Goal: Task Accomplishment & Management: Manage account settings

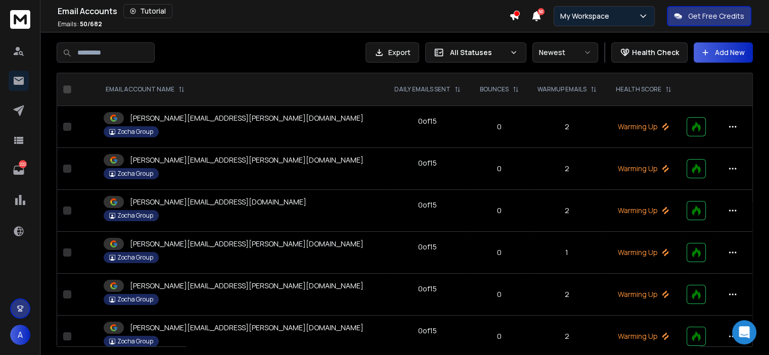
click at [613, 12] on p "My Workspace" at bounding box center [586, 16] width 53 height 10
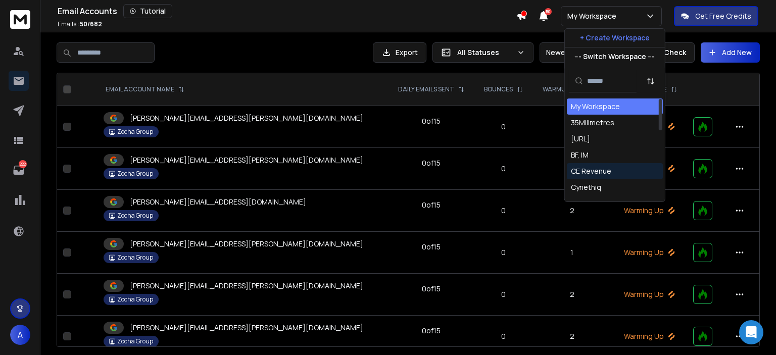
click at [596, 168] on div "CE Revenue" at bounding box center [591, 171] width 40 height 10
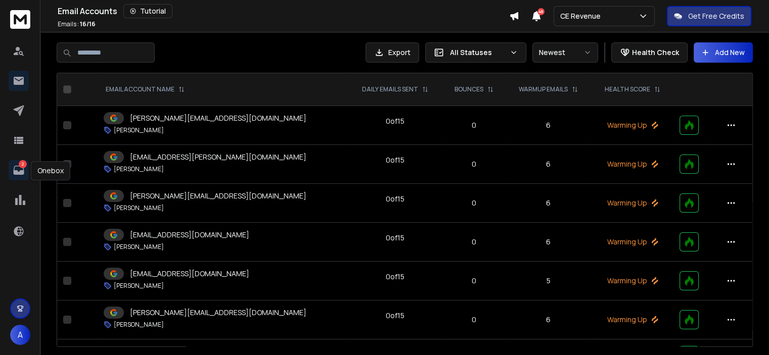
click at [18, 170] on icon at bounding box center [19, 170] width 12 height 12
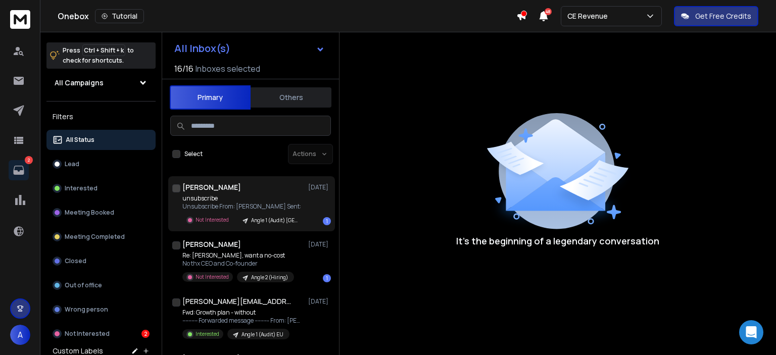
click at [298, 203] on p "Unsubscribe From: Mark Young Sent:" at bounding box center [242, 207] width 121 height 8
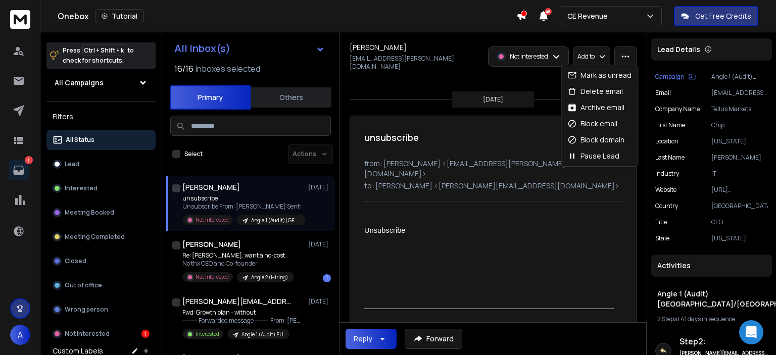
click at [619, 50] on button "button" at bounding box center [626, 56] width 22 height 20
click at [608, 124] on div "Block email" at bounding box center [593, 124] width 50 height 10
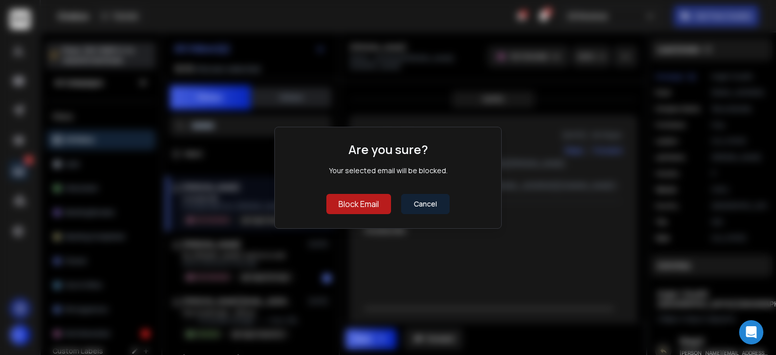
click at [371, 205] on button "Block Email" at bounding box center [358, 204] width 65 height 20
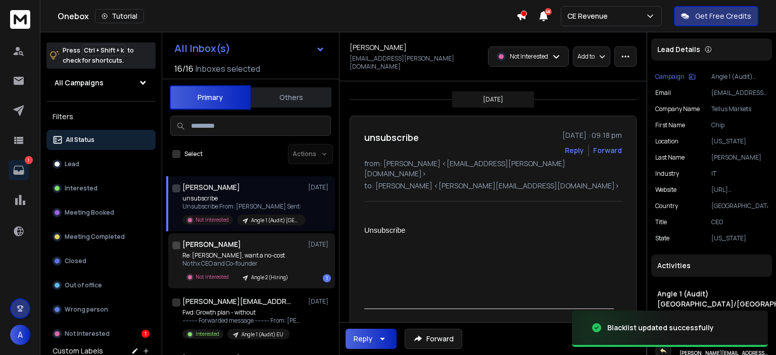
click at [305, 253] on div "Re: Pierre-Louis, want a no-cost No thx CEO and Co-founder Not Interested Angle…" at bounding box center [256, 267] width 149 height 31
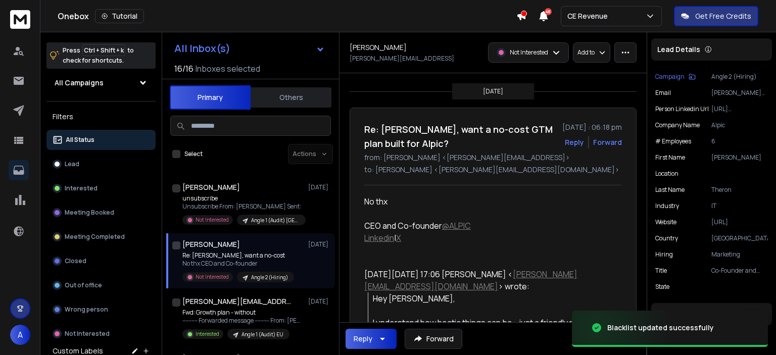
click at [622, 51] on icon "button" at bounding box center [625, 52] width 9 height 9
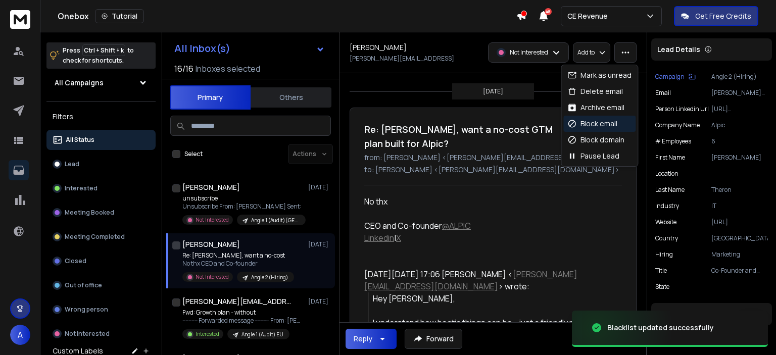
click at [604, 125] on div "Block email" at bounding box center [593, 124] width 50 height 10
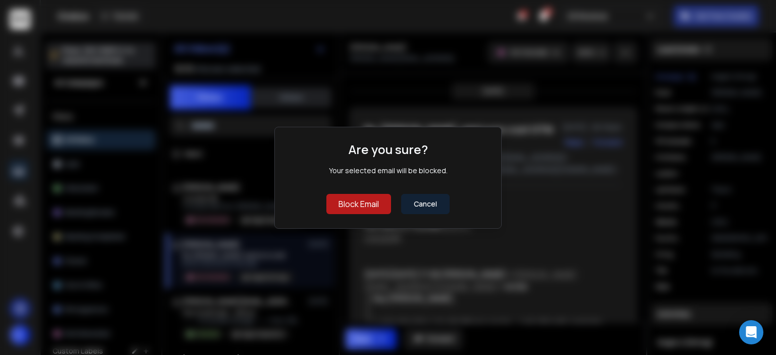
click at [369, 208] on button "Block Email" at bounding box center [358, 204] width 65 height 20
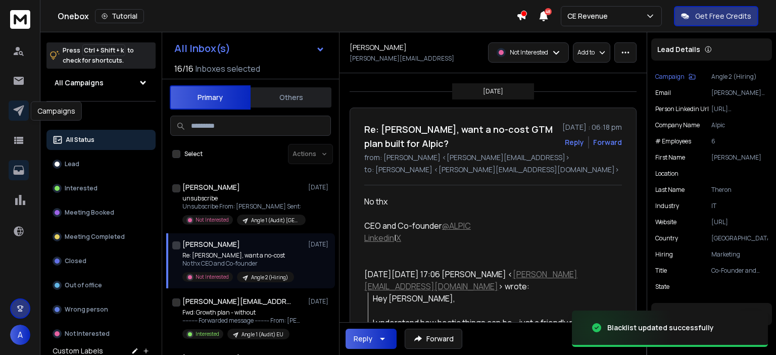
click at [18, 118] on link at bounding box center [19, 111] width 20 height 20
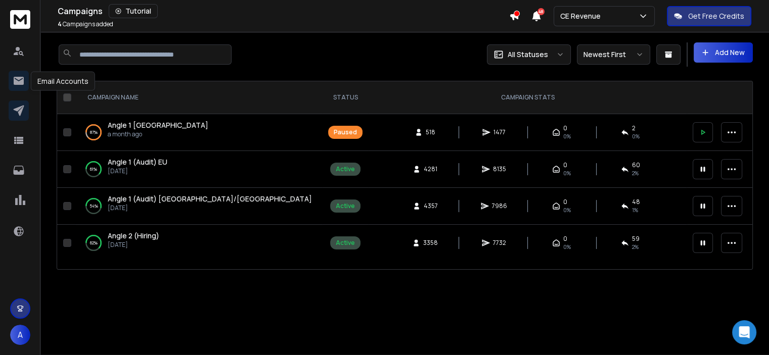
click at [25, 79] on link at bounding box center [19, 81] width 20 height 20
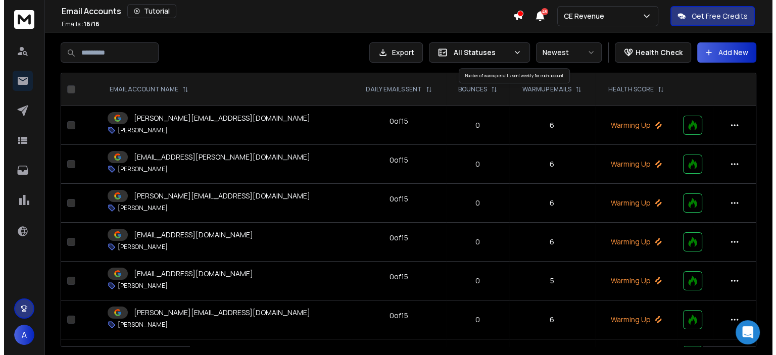
scroll to position [327, 0]
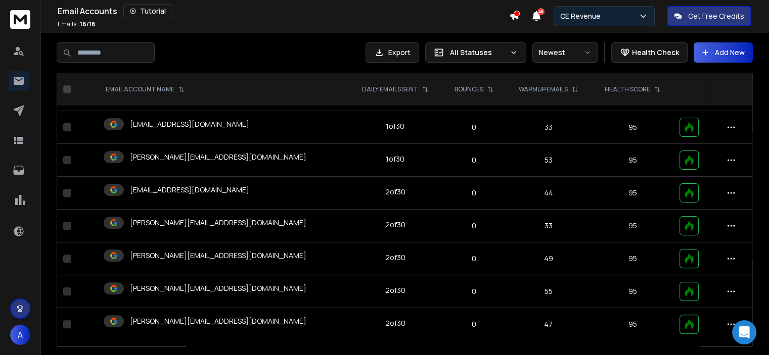
click at [609, 16] on div "CE Revenue" at bounding box center [604, 16] width 88 height 10
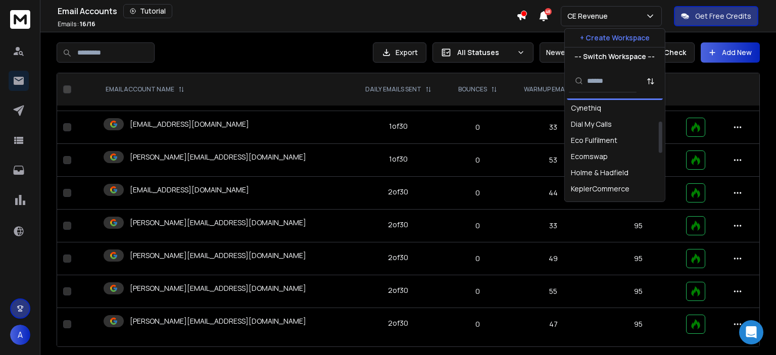
drag, startPoint x: 662, startPoint y: 115, endPoint x: 649, endPoint y: 134, distance: 23.3
click at [659, 142] on div at bounding box center [661, 137] width 4 height 31
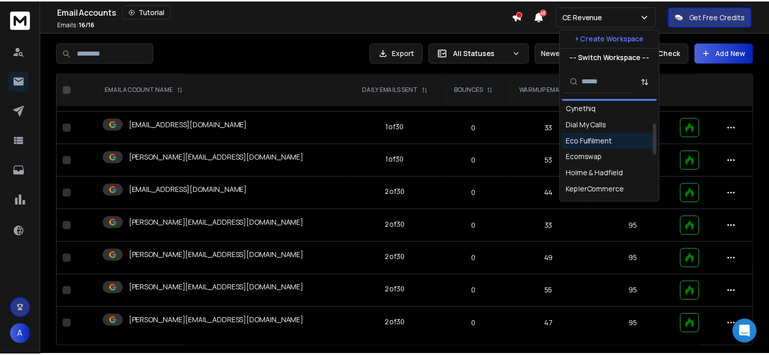
scroll to position [78, 0]
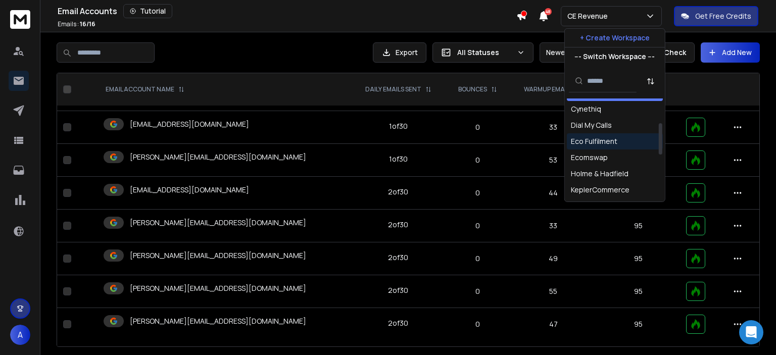
click at [620, 139] on div "Eco Fulfilment" at bounding box center [615, 141] width 96 height 16
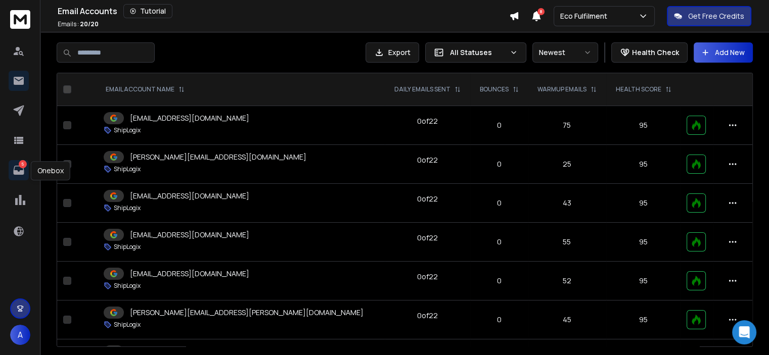
click at [22, 168] on p "5" at bounding box center [23, 164] width 8 height 8
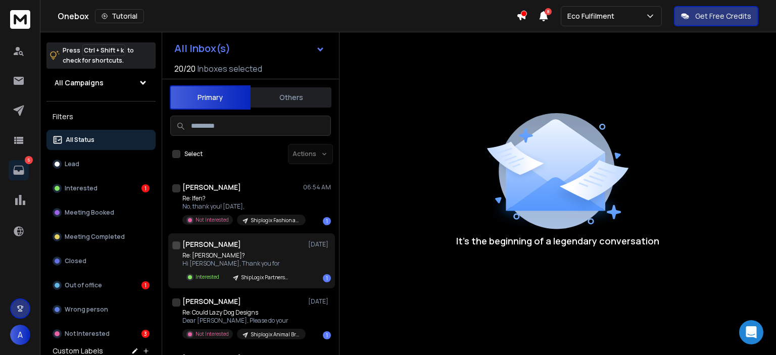
click at [281, 251] on div "Robin Howard 13 Oct Re: Robin? Hi Chris, Thank you for Interested ShipLogix Par…" at bounding box center [256, 261] width 149 height 43
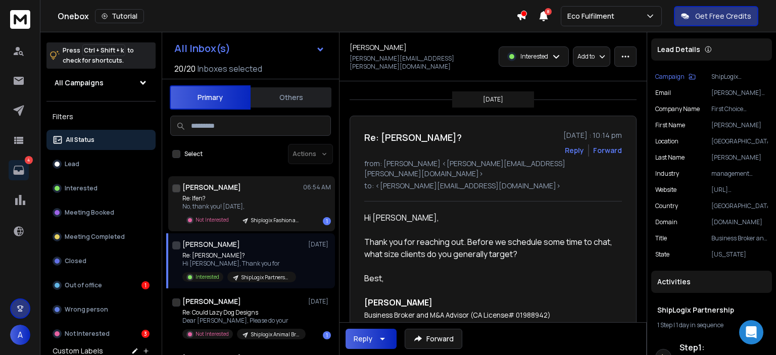
click at [319, 190] on p "06:54 AM" at bounding box center [317, 187] width 28 height 8
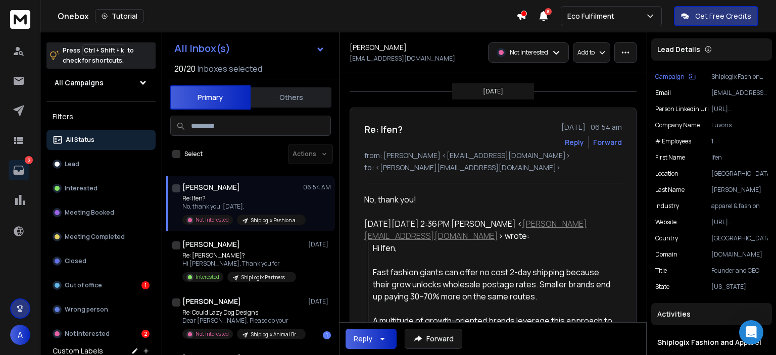
click at [628, 50] on icon "button" at bounding box center [625, 52] width 9 height 9
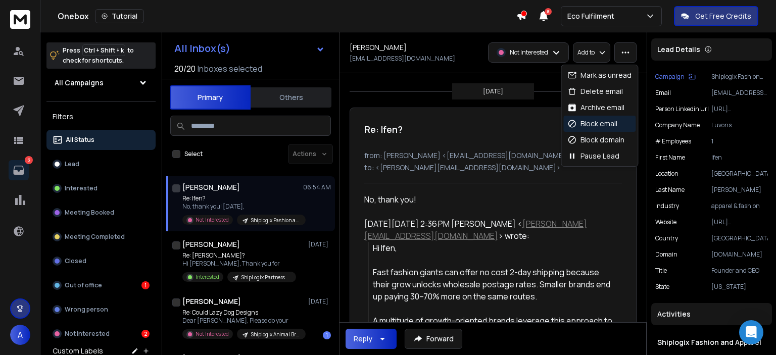
click at [622, 121] on div "Block email" at bounding box center [599, 124] width 72 height 16
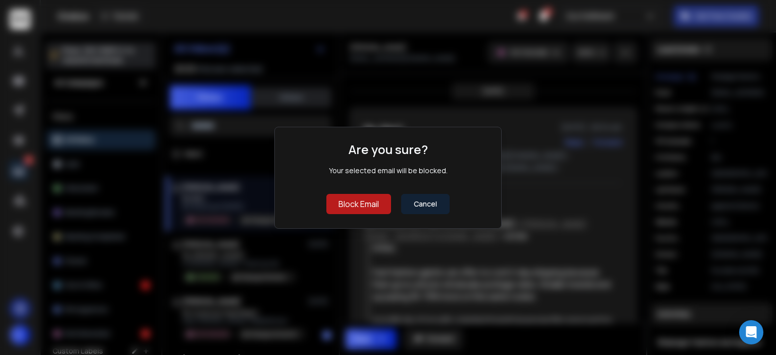
click at [369, 196] on button "Block Email" at bounding box center [358, 204] width 65 height 20
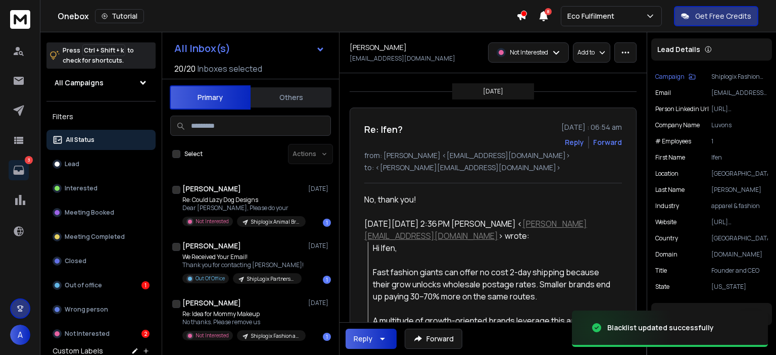
scroll to position [153, 0]
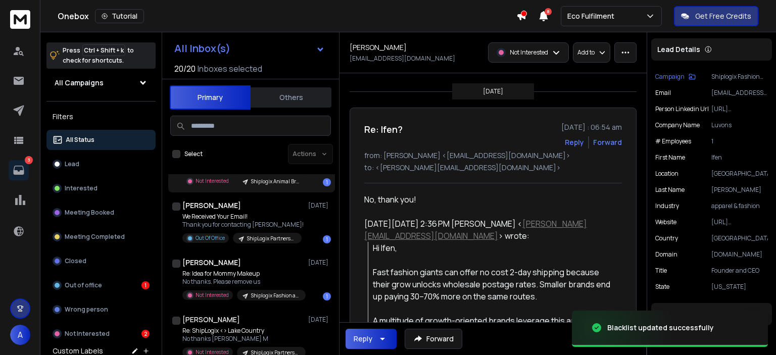
click at [319, 189] on div "Barb Frances 13 Oct Re: Could Lazy Dog Designs Dear Chris, Please do your Not I…" at bounding box center [251, 164] width 167 height 55
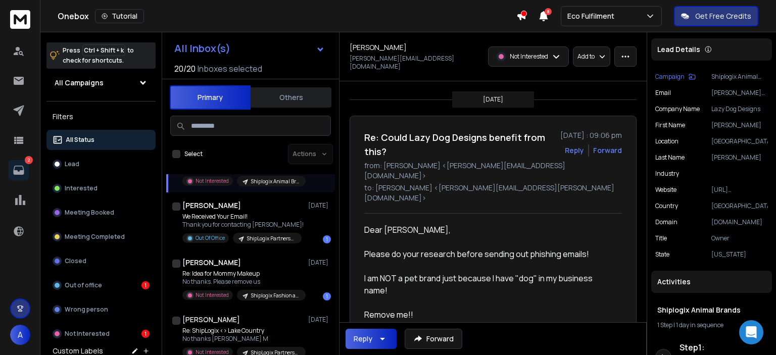
click at [617, 60] on button "button" at bounding box center [626, 56] width 22 height 20
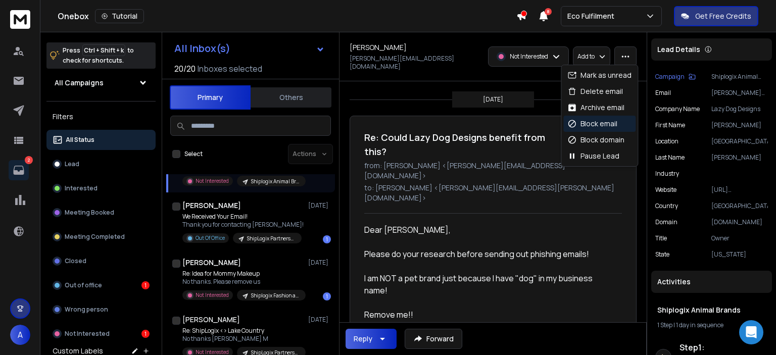
click at [602, 122] on div "Block email" at bounding box center [593, 124] width 50 height 10
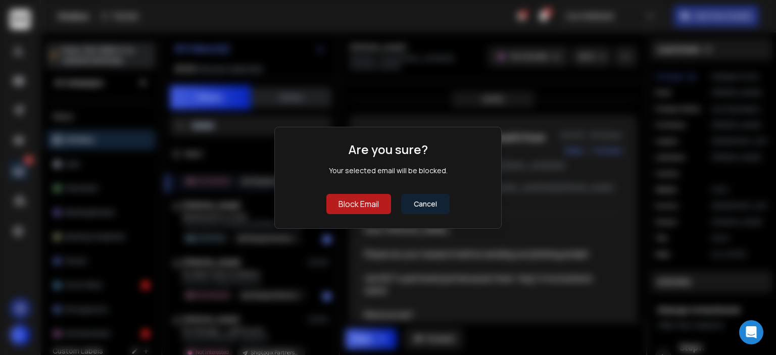
click at [372, 202] on button "Block Email" at bounding box center [358, 204] width 65 height 20
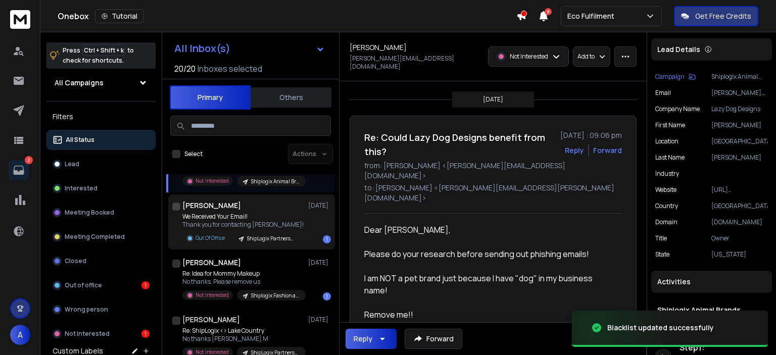
click at [289, 212] on div "Kellé 13 Oct We Received Your Email! Thank you for contacting Kellé! Out Of Off…" at bounding box center [256, 222] width 149 height 43
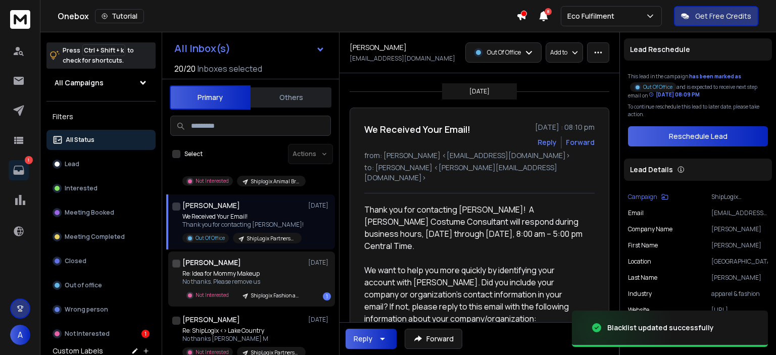
click at [300, 271] on p "Re: Idea for Mommy Makeup" at bounding box center [242, 274] width 121 height 8
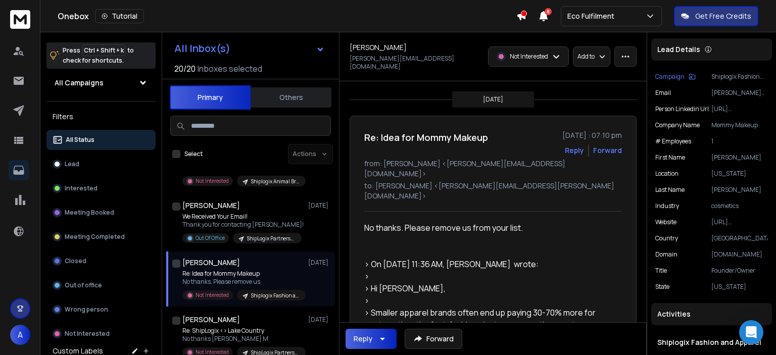
click at [628, 53] on icon "button" at bounding box center [625, 56] width 9 height 9
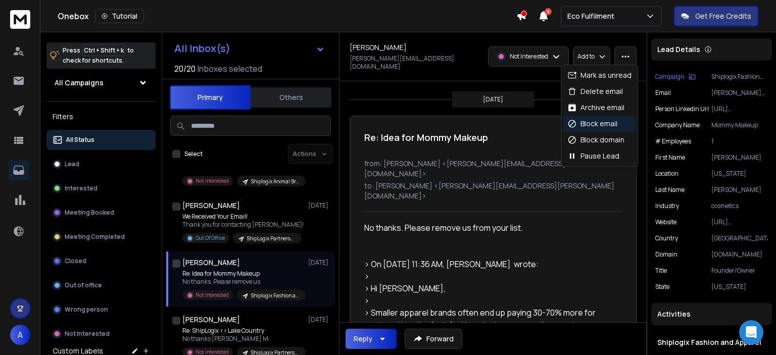
click at [621, 122] on div "Block email" at bounding box center [599, 124] width 72 height 16
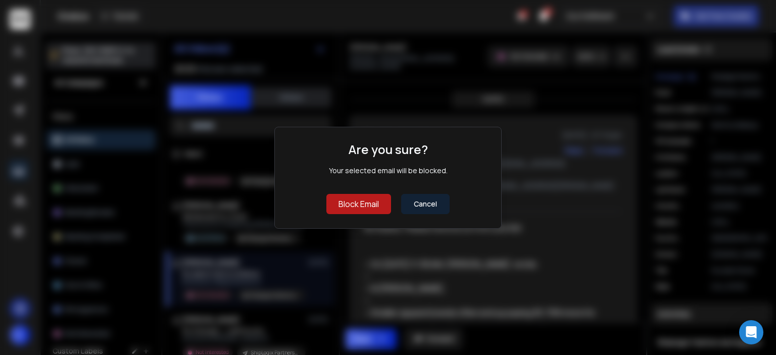
click at [365, 200] on button "Block Email" at bounding box center [358, 204] width 65 height 20
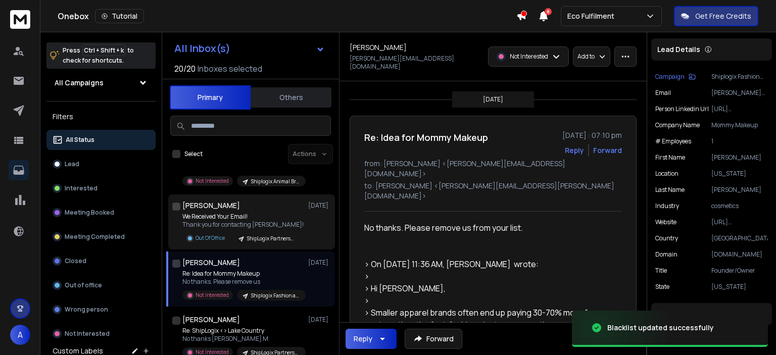
scroll to position [0, 0]
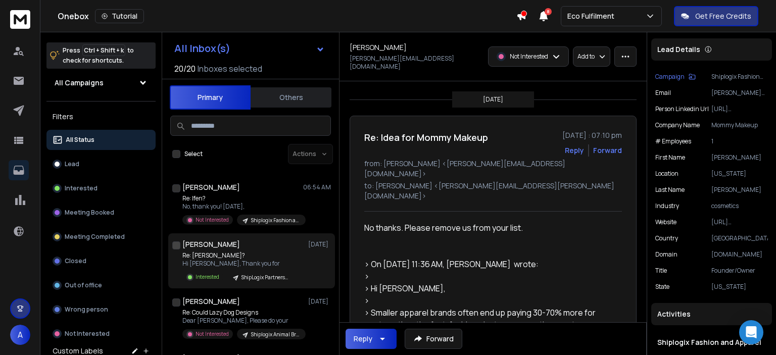
click at [276, 260] on p "Hi Chris, Thank you for" at bounding box center [239, 264] width 114 height 8
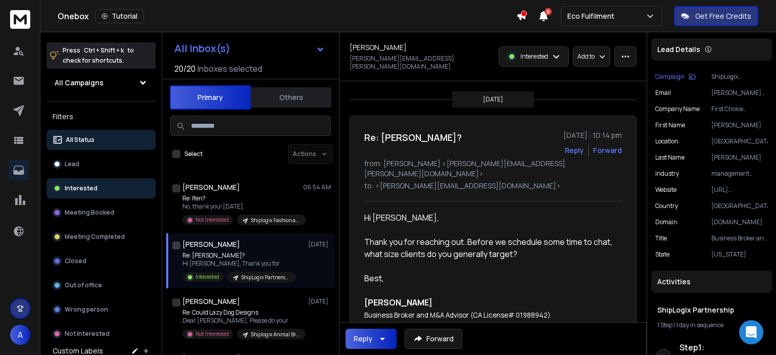
click at [105, 185] on button "Interested" at bounding box center [100, 188] width 109 height 20
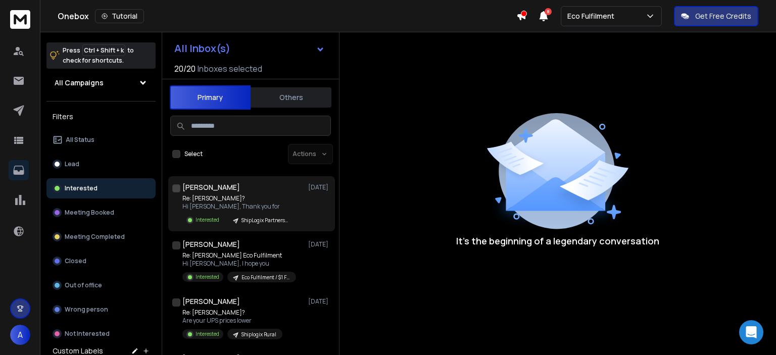
click at [284, 196] on p "Re: Robin?" at bounding box center [239, 199] width 114 height 8
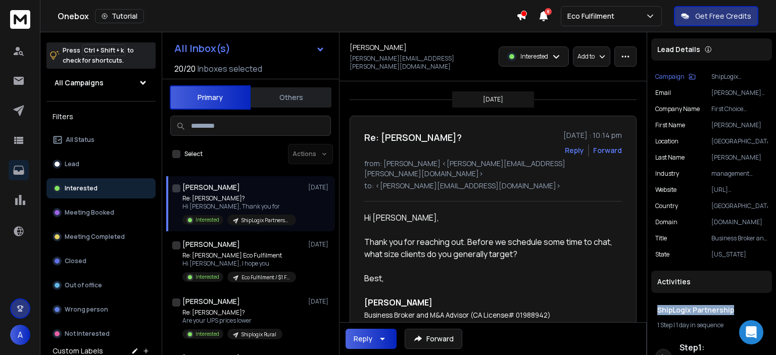
copy h1 "ShipLogix Partnership"
drag, startPoint x: 733, startPoint y: 311, endPoint x: 659, endPoint y: 312, distance: 73.8
click at [659, 312] on h1 "ShipLogix Partnership" at bounding box center [711, 310] width 109 height 10
copy p "Robin Howard"
drag, startPoint x: 385, startPoint y: 157, endPoint x: 428, endPoint y: 158, distance: 42.5
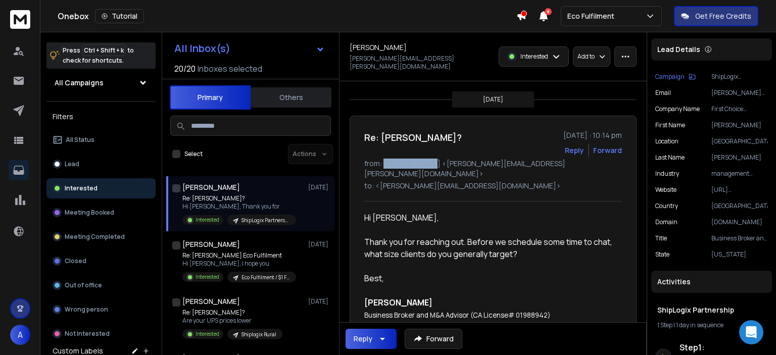
click at [428, 159] on p "from: Robin Howard <robin.howard@fcbb.com>" at bounding box center [493, 169] width 258 height 20
click at [712, 235] on p "Business Broker and M&A Advisor" at bounding box center [740, 238] width 57 height 8
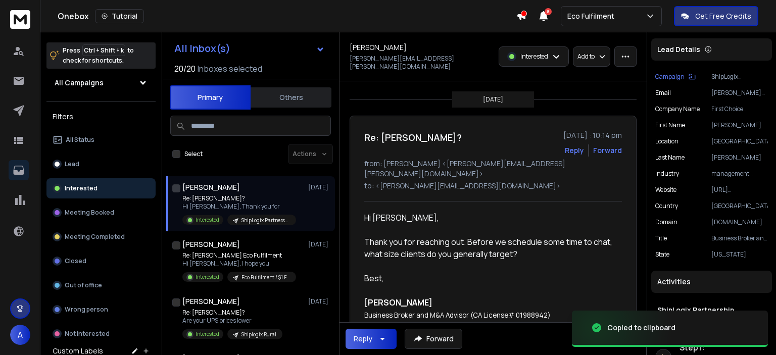
drag, startPoint x: 724, startPoint y: 107, endPoint x: 699, endPoint y: 100, distance: 25.3
click at [724, 107] on p "First Choice Business Brokers Los Angeles" at bounding box center [740, 109] width 57 height 8
drag, startPoint x: 718, startPoint y: 92, endPoint x: 679, endPoint y: 84, distance: 39.2
click at [718, 92] on p "robin.howard@fcbb.com" at bounding box center [740, 93] width 57 height 8
click at [714, 187] on p "https://thebusinessbrokerslosangeles.com" at bounding box center [740, 190] width 57 height 8
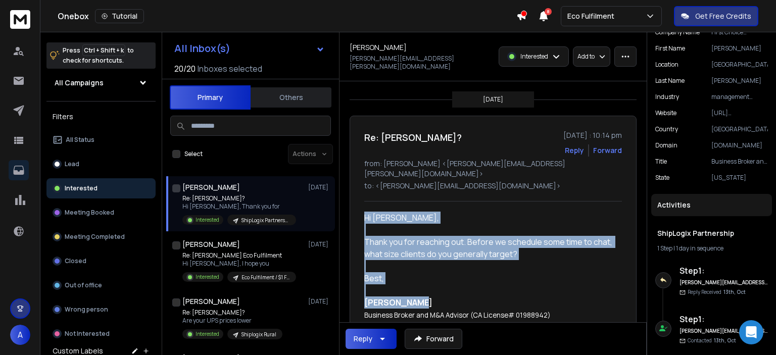
copy div "Hi Chris, Thank you for reaching out. Before we schedule some time to chat, wha…"
drag, startPoint x: 362, startPoint y: 201, endPoint x: 419, endPoint y: 266, distance: 86.7
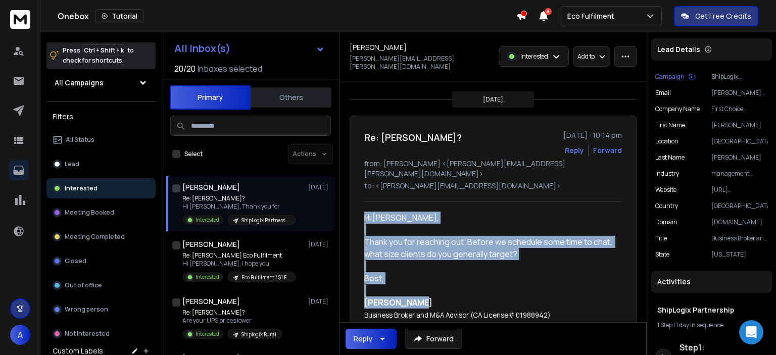
click at [719, 111] on p "First Choice Business Brokers Los Angeles" at bounding box center [740, 109] width 57 height 8
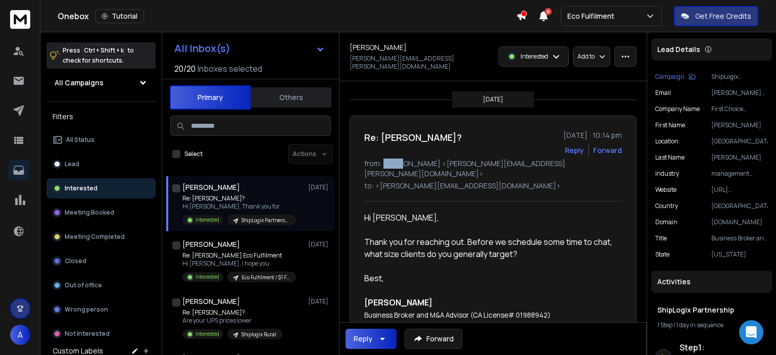
copy p "Robin"
drag, startPoint x: 385, startPoint y: 154, endPoint x: 401, endPoint y: 157, distance: 16.0
click at [401, 159] on p "from: Robin Howard <robin.howard@fcbb.com>" at bounding box center [493, 169] width 258 height 20
click at [594, 18] on p "Eco Fulfilment" at bounding box center [593, 16] width 51 height 10
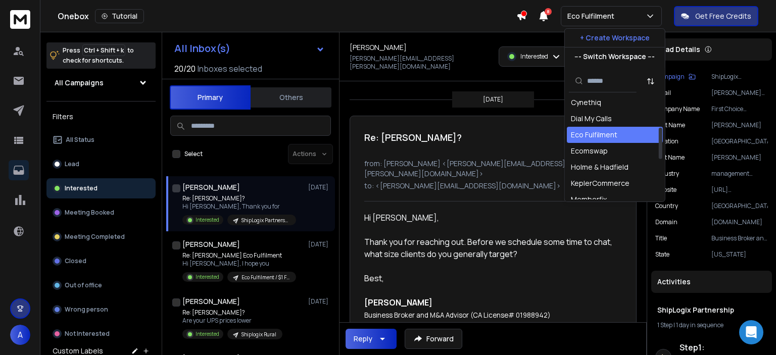
scroll to position [92, 0]
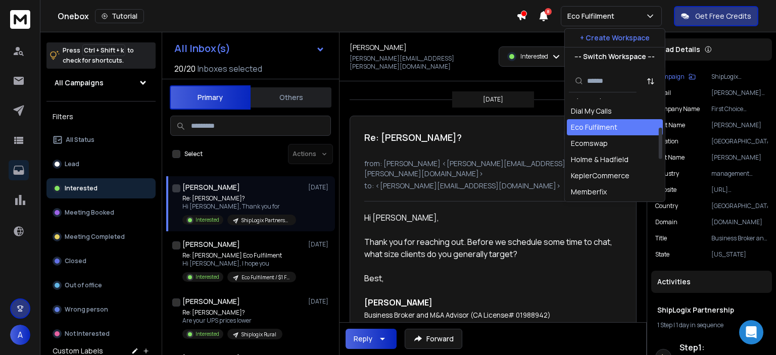
drag, startPoint x: 658, startPoint y: 114, endPoint x: 657, endPoint y: 143, distance: 28.8
click at [659, 143] on div at bounding box center [661, 143] width 4 height 31
click at [621, 156] on div "Holme & Hadfield" at bounding box center [600, 160] width 58 height 10
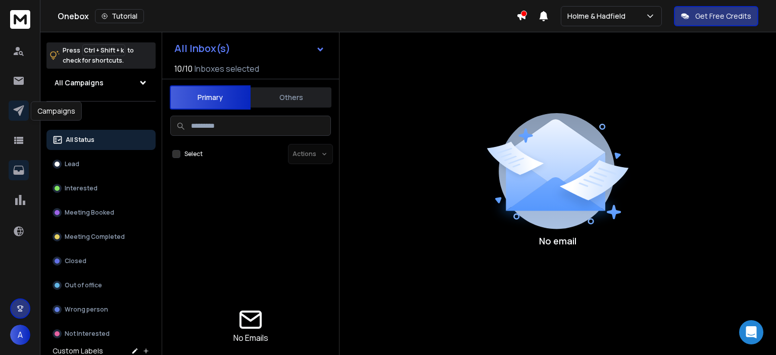
click at [17, 111] on icon at bounding box center [18, 111] width 11 height 11
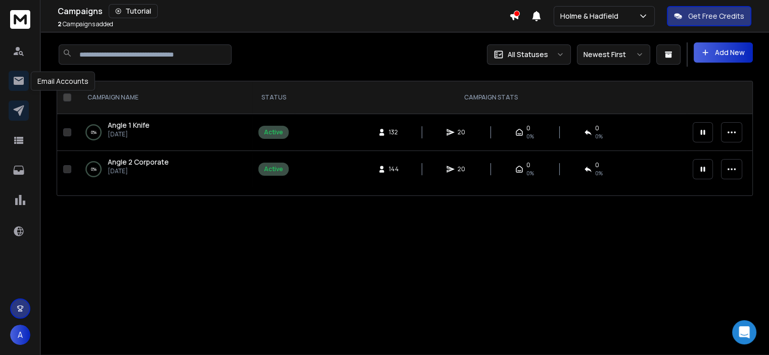
click at [16, 84] on icon at bounding box center [19, 81] width 10 height 8
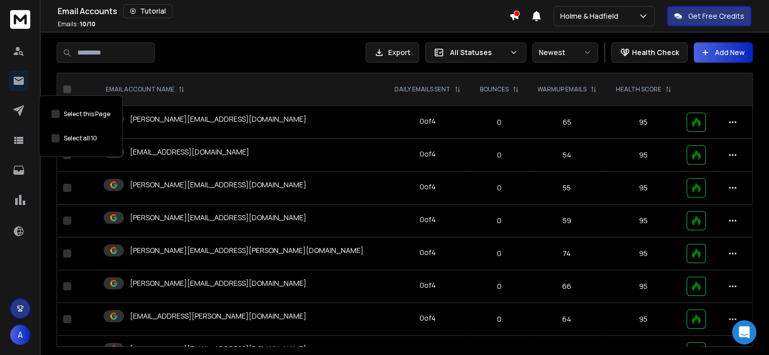
click at [67, 89] on button "Select this Page" at bounding box center [67, 89] width 8 height 8
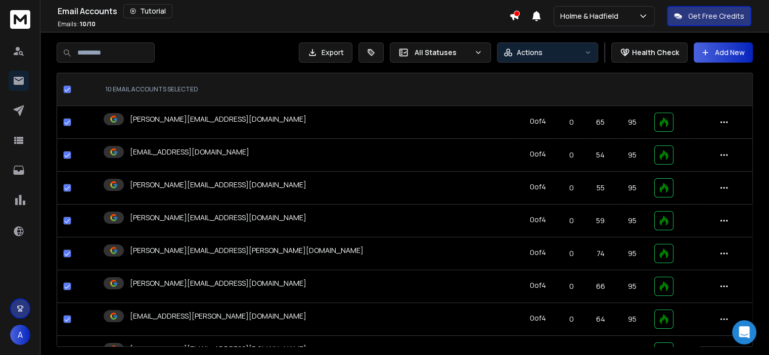
click at [526, 52] on p "Actions" at bounding box center [529, 53] width 26 height 10
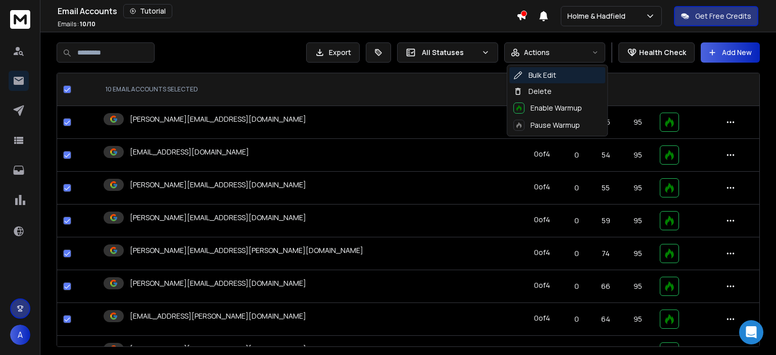
click at [534, 76] on div "Bulk Edit" at bounding box center [534, 75] width 43 height 10
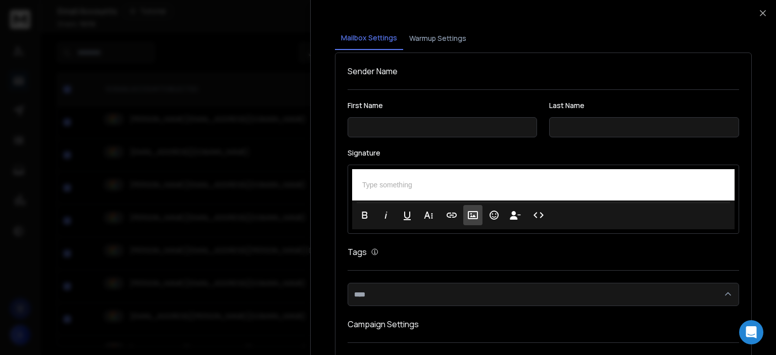
scroll to position [168, 0]
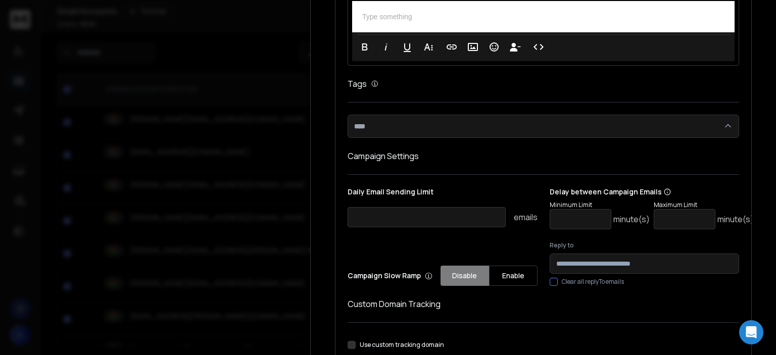
click at [461, 227] on div "emails" at bounding box center [443, 217] width 190 height 24
click at [463, 219] on input "number" at bounding box center [427, 217] width 158 height 20
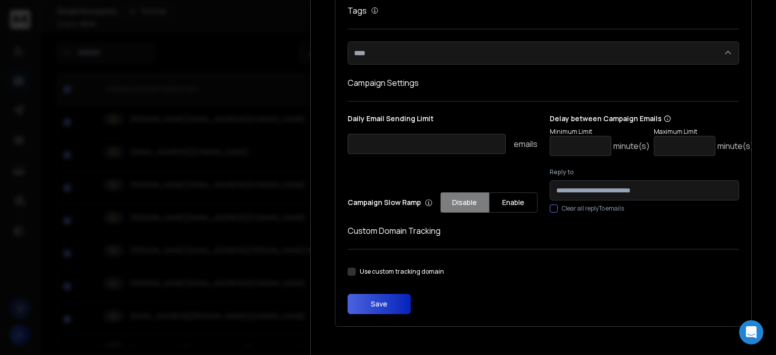
type input "*"
click at [374, 299] on button "Save" at bounding box center [379, 304] width 63 height 20
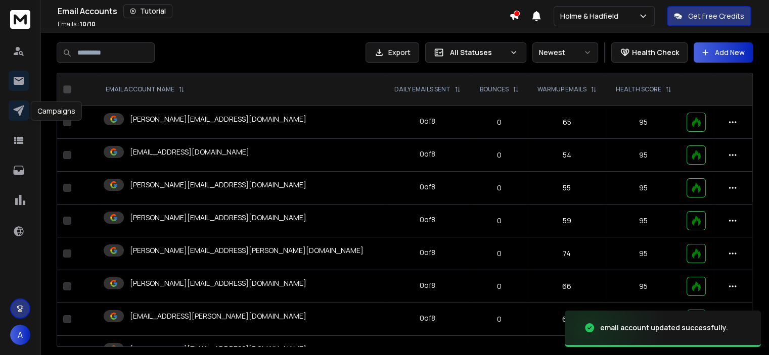
click at [19, 108] on icon at bounding box center [18, 111] width 11 height 11
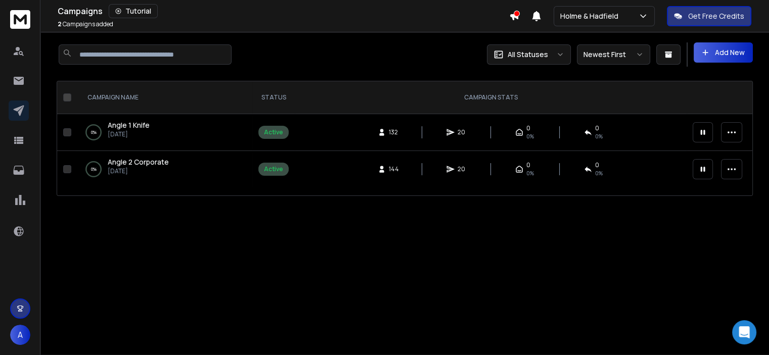
click at [196, 138] on div "0 % Angle 1 Knife 5 days ago" at bounding box center [163, 132] width 157 height 24
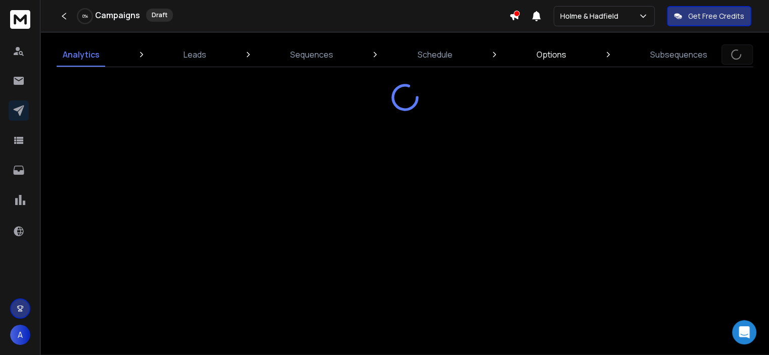
click at [549, 56] on p "Options" at bounding box center [551, 55] width 30 height 12
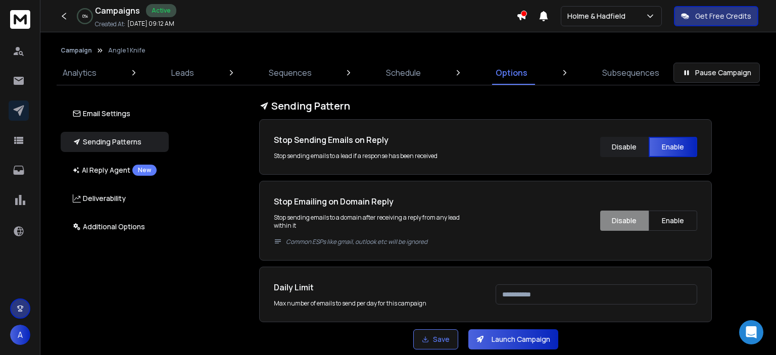
scroll to position [327, 0]
click at [503, 292] on input "**" at bounding box center [597, 294] width 202 height 20
click at [502, 292] on input "**" at bounding box center [597, 294] width 202 height 20
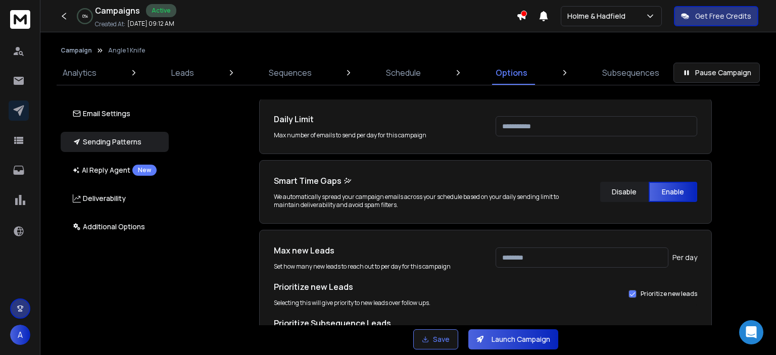
type input "**"
click at [502, 254] on input "**" at bounding box center [582, 258] width 173 height 20
type input "**"
click at [453, 337] on button "Save" at bounding box center [435, 339] width 45 height 20
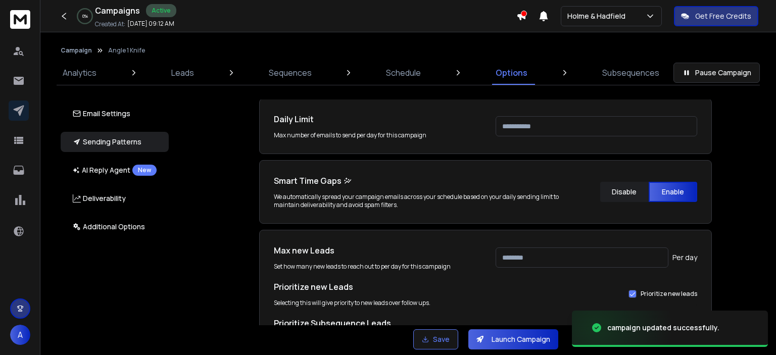
click at [501, 335] on button "Launch Campaign" at bounding box center [513, 339] width 90 height 20
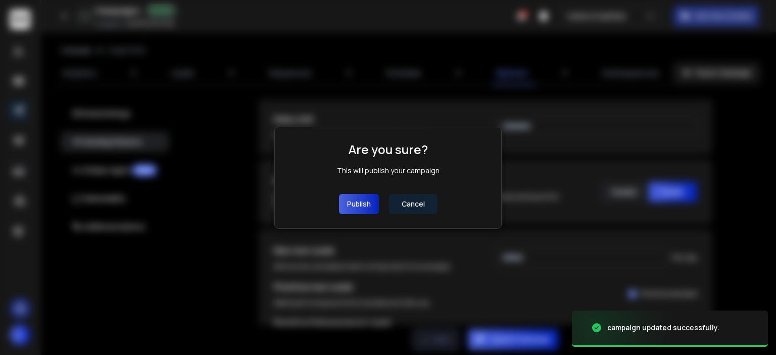
click at [374, 209] on button "Publish" at bounding box center [359, 204] width 40 height 20
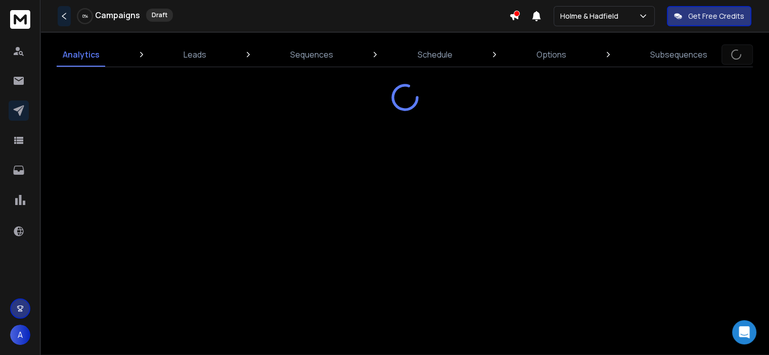
click at [62, 20] on button at bounding box center [64, 16] width 13 height 20
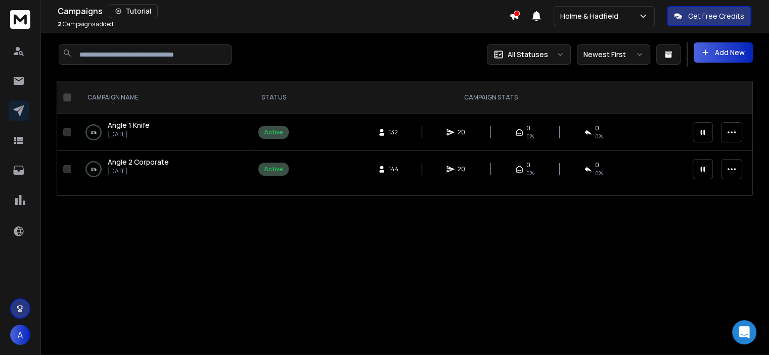
click at [229, 175] on div "0 % Angle 2 Corporate [DATE]" at bounding box center [163, 169] width 157 height 24
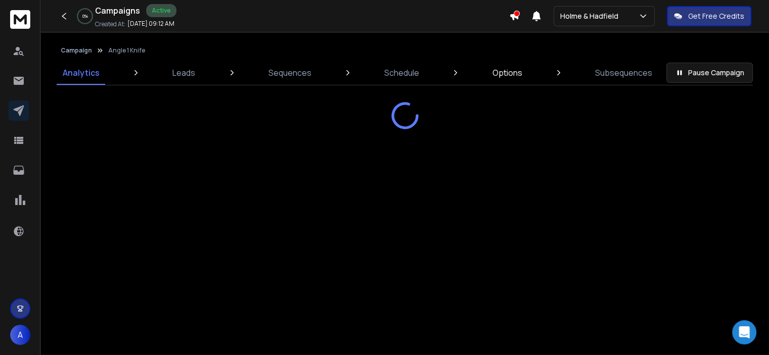
click at [511, 76] on p "Options" at bounding box center [507, 73] width 30 height 12
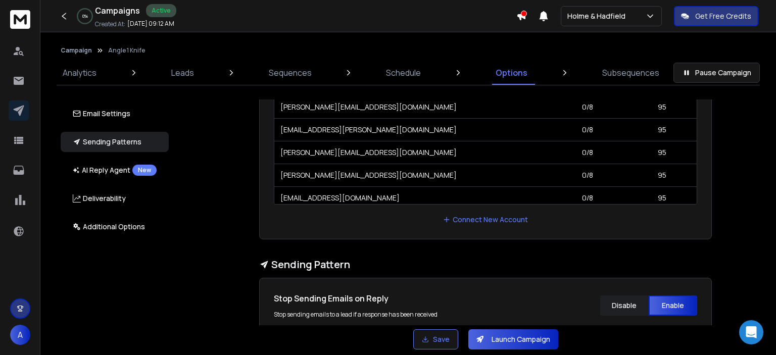
scroll to position [327, 0]
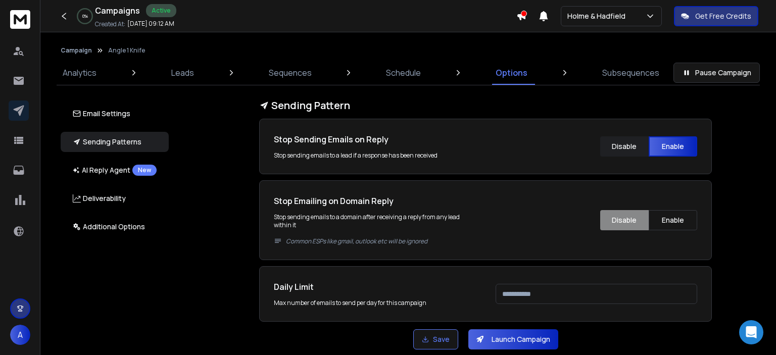
click at [502, 288] on input "**" at bounding box center [597, 294] width 202 height 20
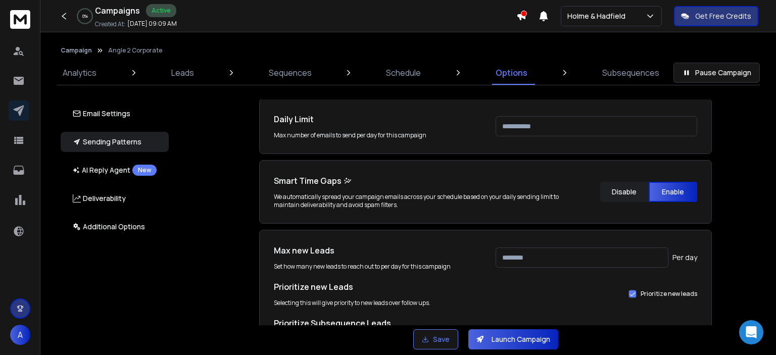
type input "**"
click at [497, 252] on input "**" at bounding box center [582, 258] width 173 height 20
click at [500, 253] on input "**" at bounding box center [582, 258] width 173 height 20
type input "**"
click at [431, 341] on button "Save" at bounding box center [435, 339] width 45 height 20
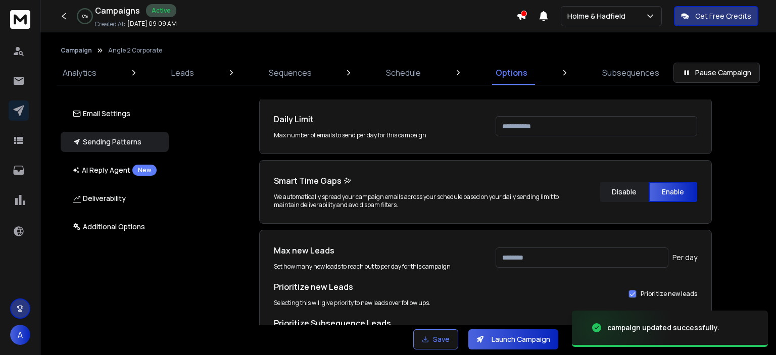
click at [526, 335] on button "Launch Campaign" at bounding box center [513, 339] width 90 height 20
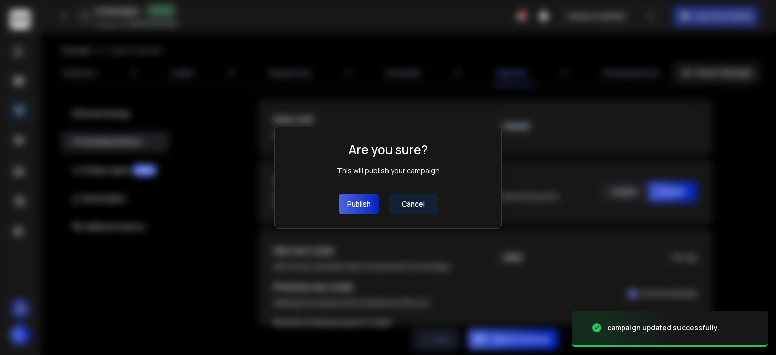
click at [368, 214] on button "Publish" at bounding box center [359, 204] width 40 height 20
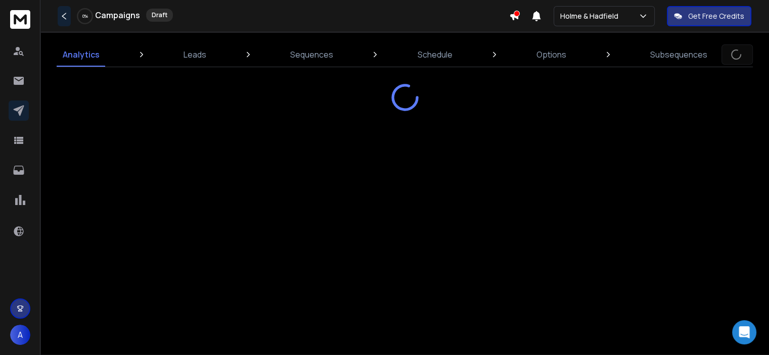
click at [65, 18] on icon at bounding box center [64, 16] width 4 height 7
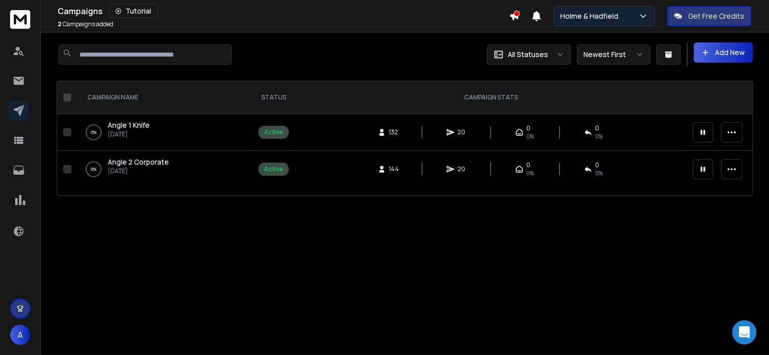
click at [621, 24] on button "Holme & Hadfield" at bounding box center [603, 16] width 101 height 20
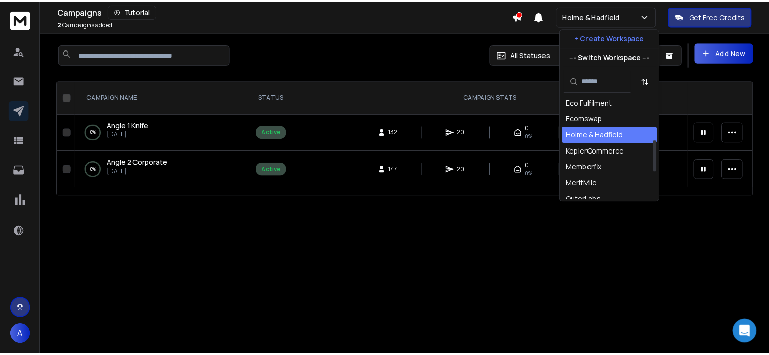
scroll to position [133, 0]
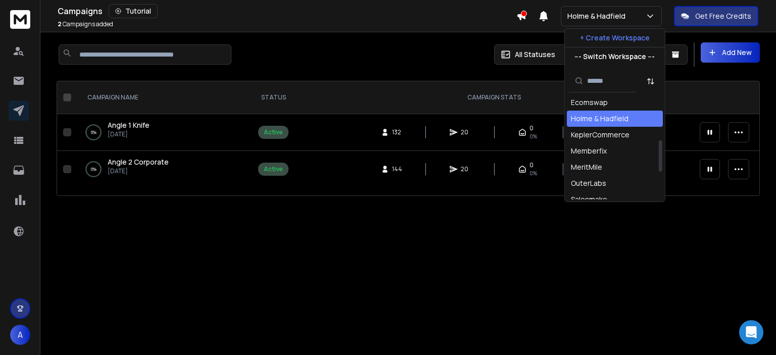
drag, startPoint x: 661, startPoint y: 121, endPoint x: 664, endPoint y: 163, distance: 41.6
click at [663, 163] on div at bounding box center [661, 155] width 4 height 31
click at [635, 134] on div "KeplerCommerce" at bounding box center [615, 135] width 96 height 16
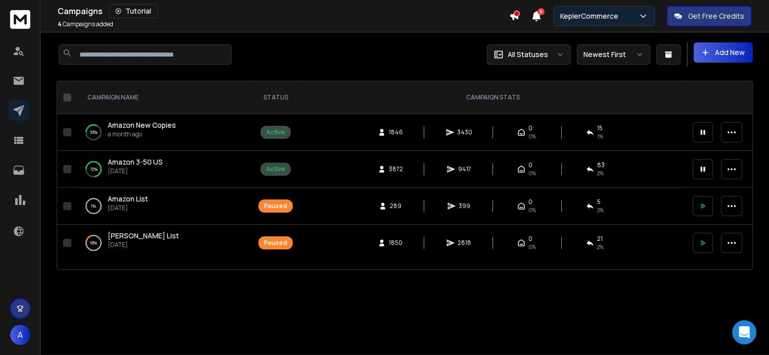
click at [621, 16] on p "KeplerCommerce" at bounding box center [591, 16] width 62 height 10
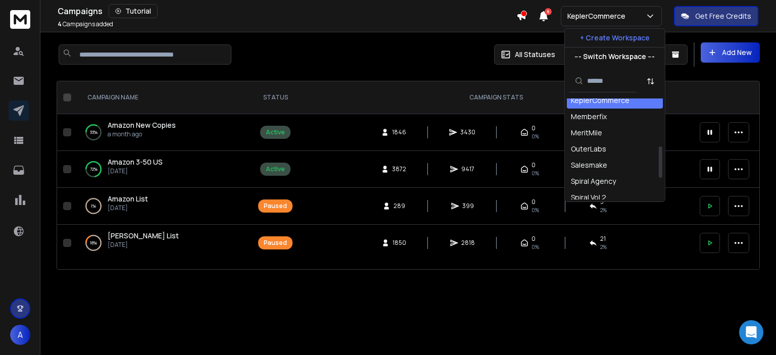
drag, startPoint x: 663, startPoint y: 117, endPoint x: 663, endPoint y: 159, distance: 42.5
click at [663, 166] on div at bounding box center [660, 149] width 5 height 101
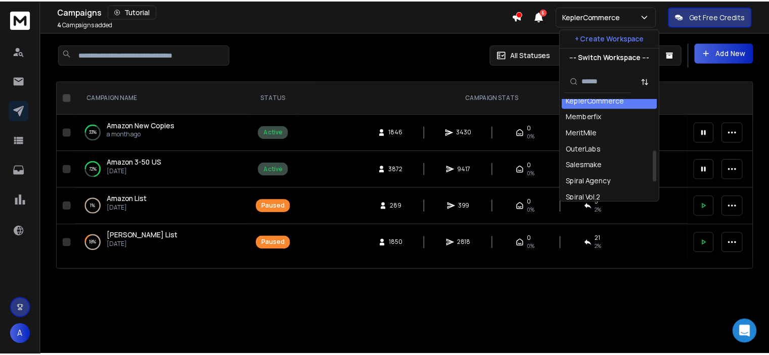
scroll to position [166, 0]
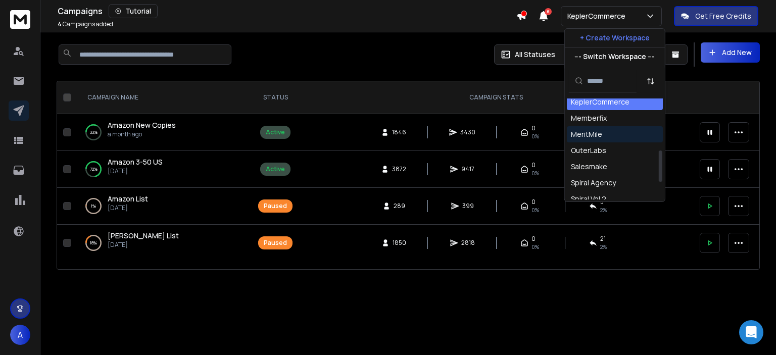
click at [615, 130] on div "MeritMile" at bounding box center [615, 134] width 96 height 16
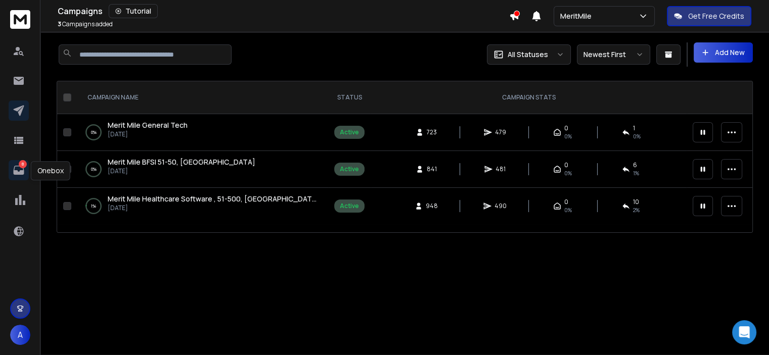
click at [15, 169] on icon at bounding box center [19, 170] width 12 height 12
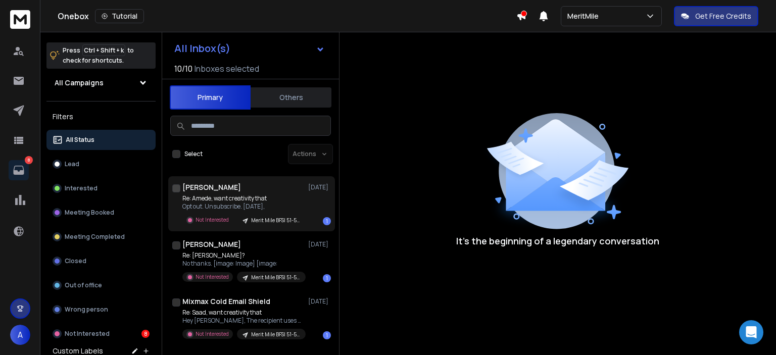
click at [278, 195] on p "Re: Amede, want creativity that" at bounding box center [242, 199] width 121 height 8
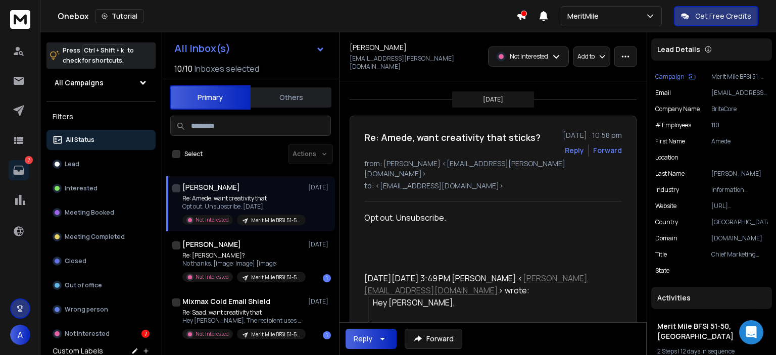
click at [627, 56] on icon "button" at bounding box center [625, 56] width 9 height 9
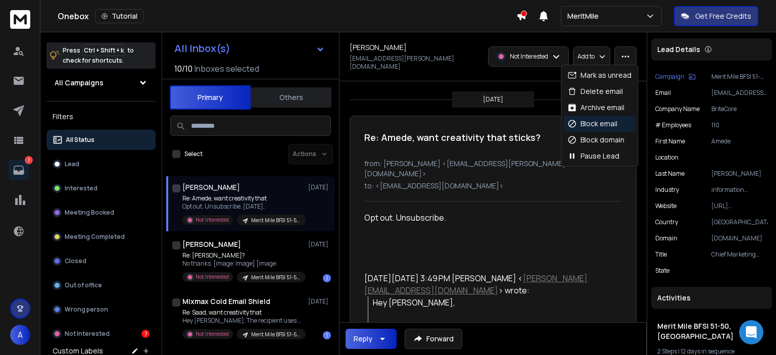
click at [621, 120] on div "Block email" at bounding box center [599, 124] width 72 height 16
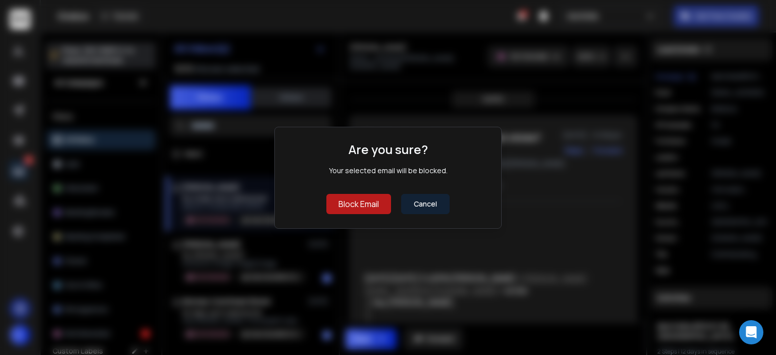
click at [345, 200] on button "Block Email" at bounding box center [358, 204] width 65 height 20
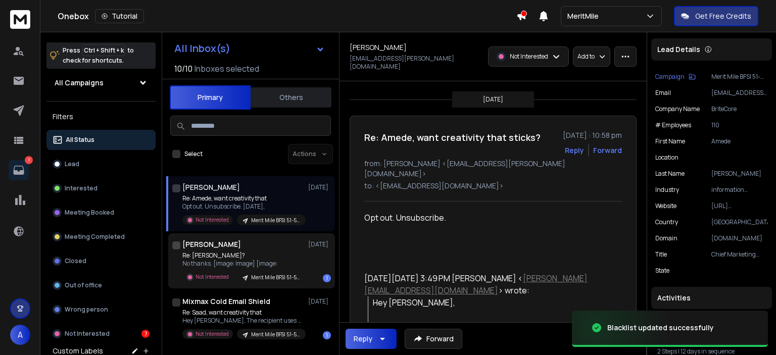
click at [291, 252] on p "Re: Dan?" at bounding box center [242, 256] width 121 height 8
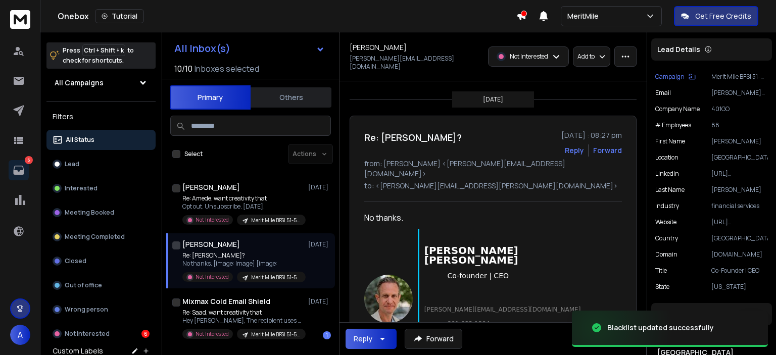
click at [627, 52] on icon "button" at bounding box center [625, 56] width 9 height 9
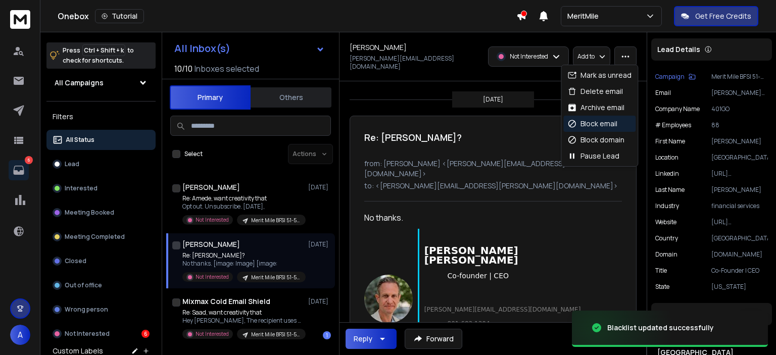
click at [583, 125] on div "Block email" at bounding box center [593, 124] width 50 height 10
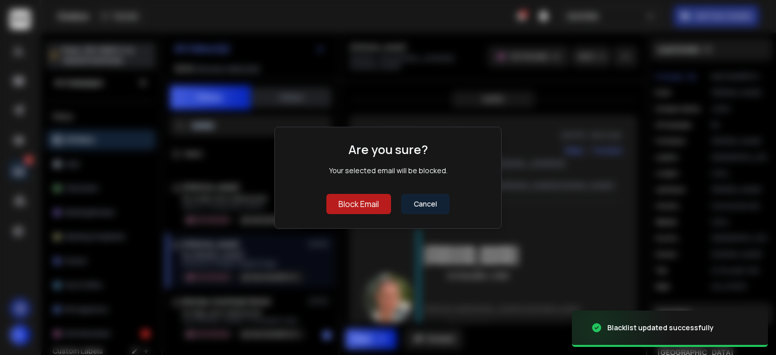
click at [364, 209] on button "Block Email" at bounding box center [358, 204] width 65 height 20
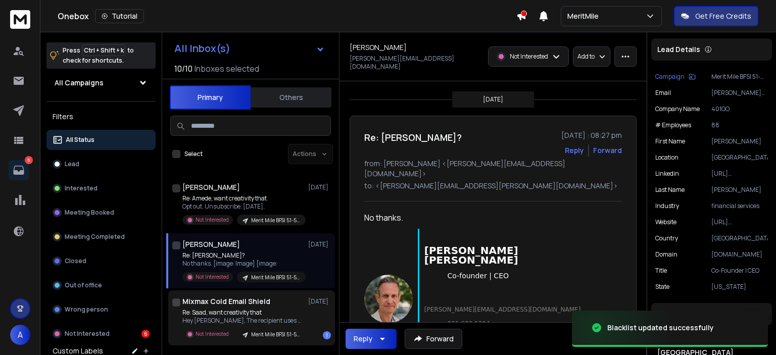
click at [242, 317] on p "Hey [PERSON_NAME], The recipient uses Mixmax" at bounding box center [242, 321] width 121 height 8
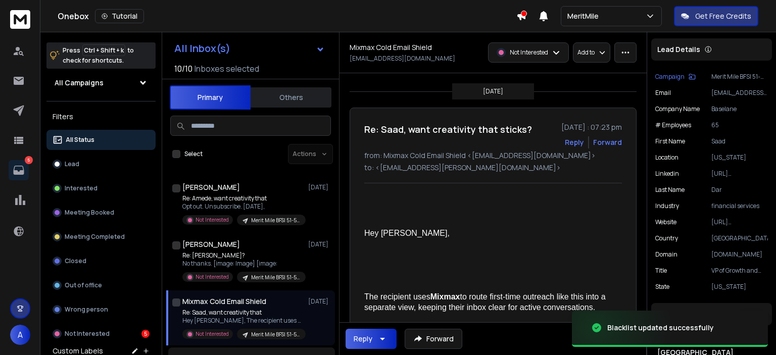
scroll to position [168, 0]
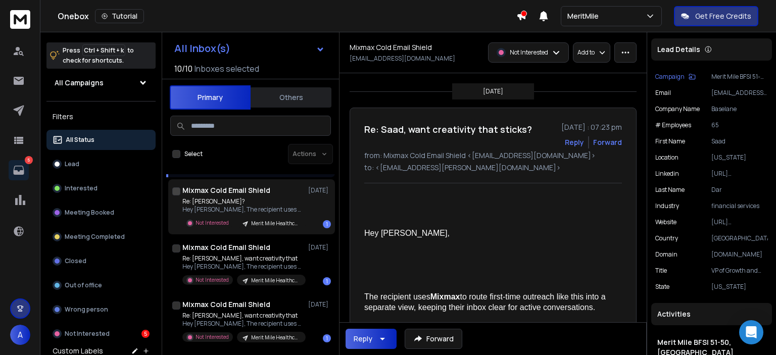
click at [294, 200] on p "Re: [PERSON_NAME]?" at bounding box center [242, 202] width 121 height 8
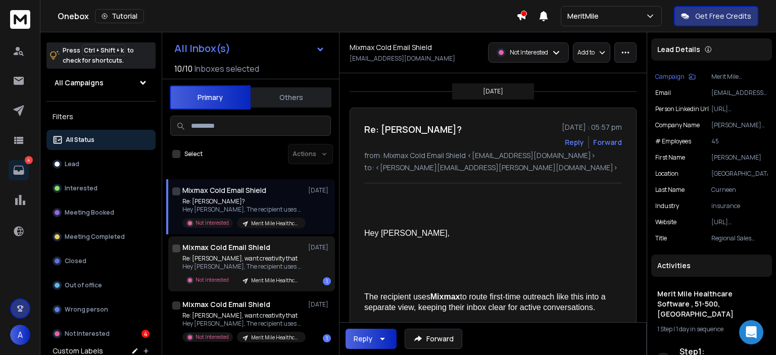
click at [291, 241] on div "Mixmax Cold Email Shield 13 Oct Re: Ted, want creativity that Hey Scott, The re…" at bounding box center [251, 264] width 167 height 55
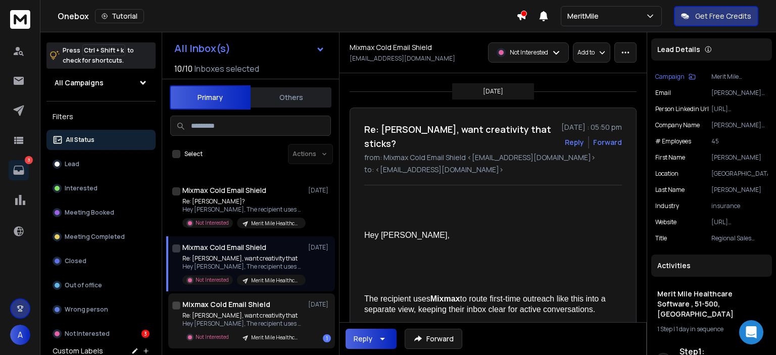
click at [302, 302] on div "Mixmax Cold Email Shield 13 Oct" at bounding box center [256, 305] width 149 height 10
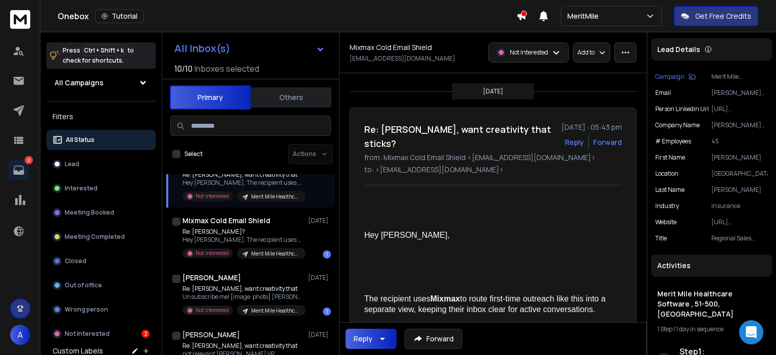
scroll to position [318, 0]
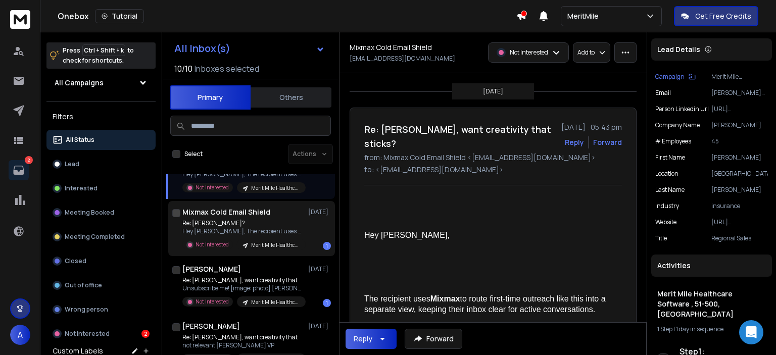
click at [314, 232] on div "Re: Rachel? Hey Scott, The recipient uses Mixmax Not Interested Merit Mile Heal…" at bounding box center [256, 234] width 149 height 31
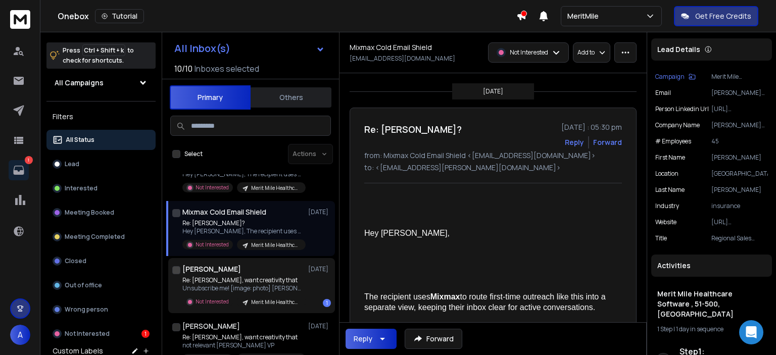
click at [313, 271] on p "[DATE]" at bounding box center [319, 269] width 23 height 8
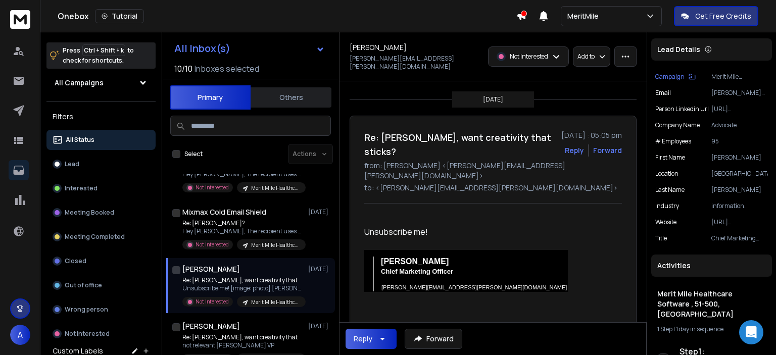
click at [627, 54] on icon "button" at bounding box center [625, 56] width 9 height 9
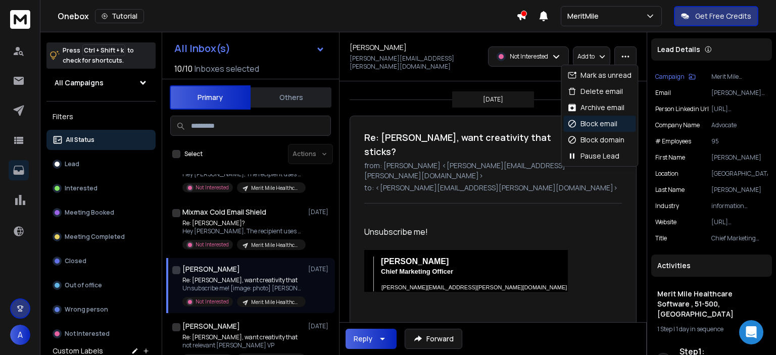
click at [605, 125] on div "Block email" at bounding box center [593, 124] width 50 height 10
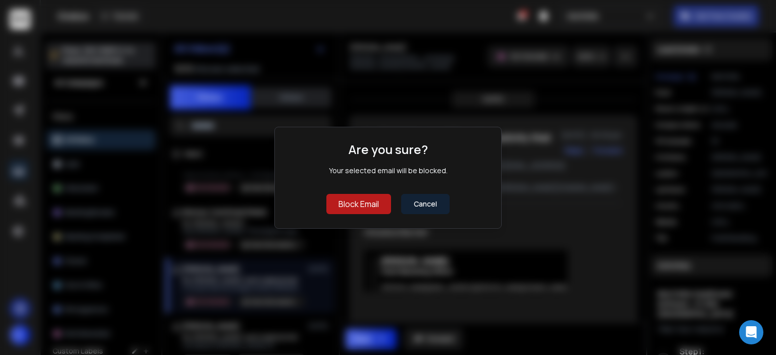
click at [354, 205] on button "Block Email" at bounding box center [358, 204] width 65 height 20
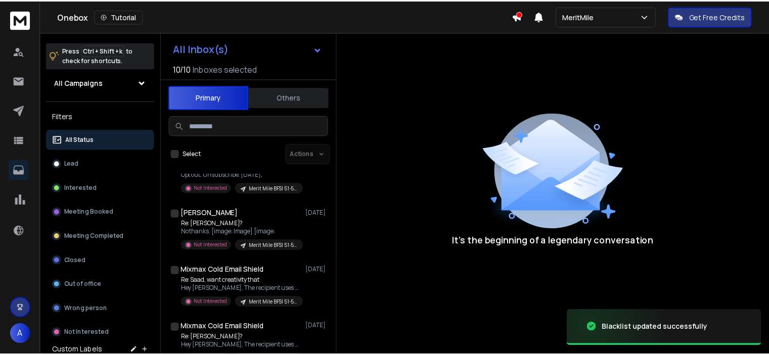
scroll to position [0, 0]
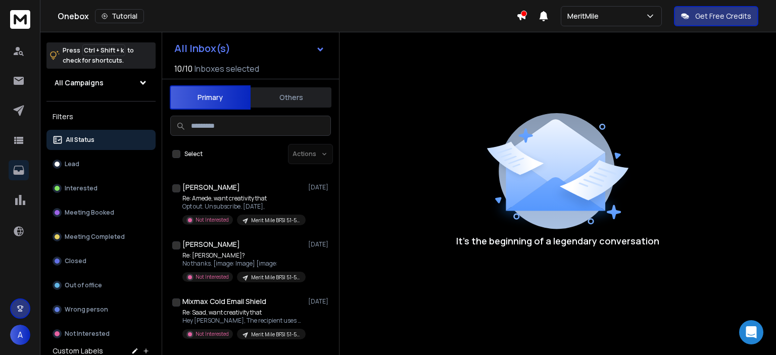
click at [8, 110] on div "A" at bounding box center [20, 177] width 40 height 355
click at [16, 109] on icon at bounding box center [18, 111] width 11 height 11
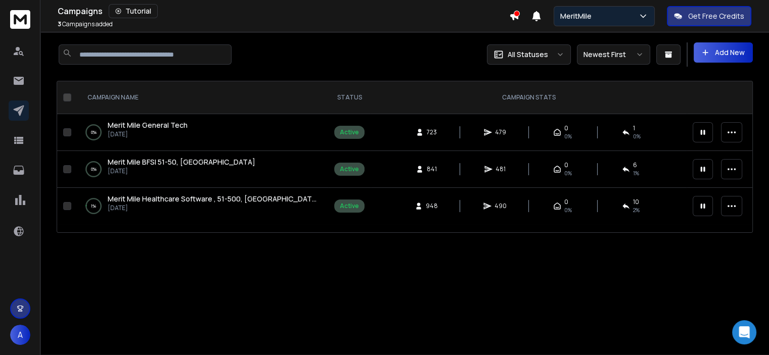
click at [612, 12] on div "MeritMile" at bounding box center [604, 16] width 88 height 10
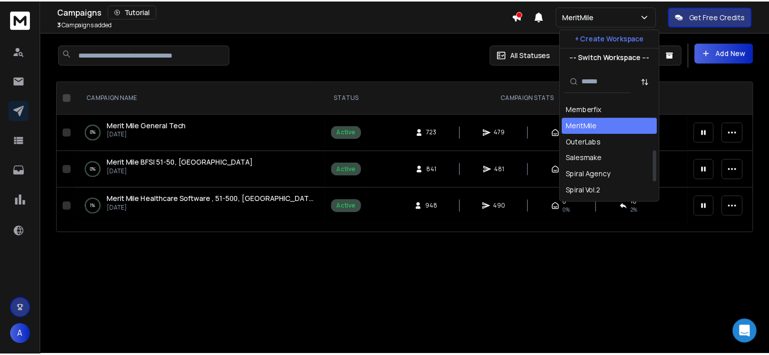
scroll to position [195, 0]
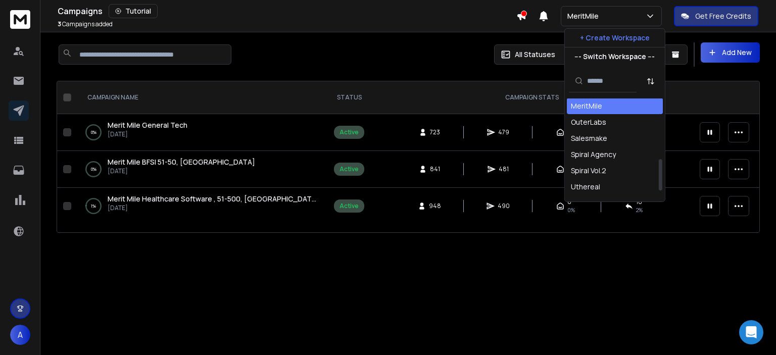
drag, startPoint x: 662, startPoint y: 117, endPoint x: 650, endPoint y: 157, distance: 41.9
click at [663, 176] on div at bounding box center [661, 174] width 4 height 31
click at [621, 135] on div "Salesmake" at bounding box center [615, 138] width 96 height 16
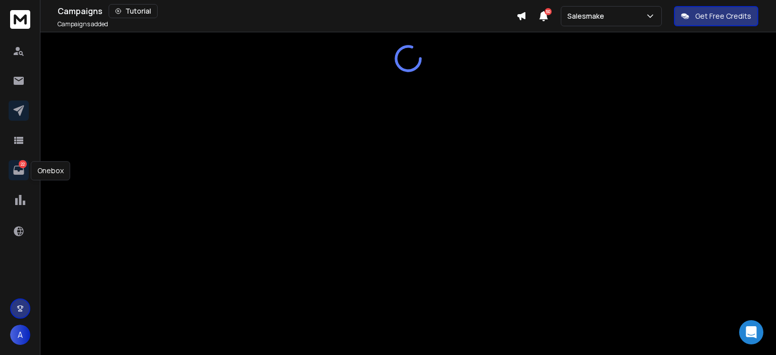
click at [23, 168] on p "22" at bounding box center [23, 164] width 8 height 8
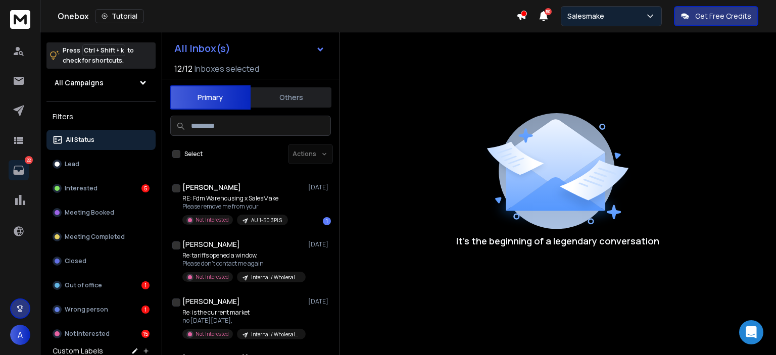
click at [630, 11] on div "Salesmake" at bounding box center [612, 16] width 88 height 10
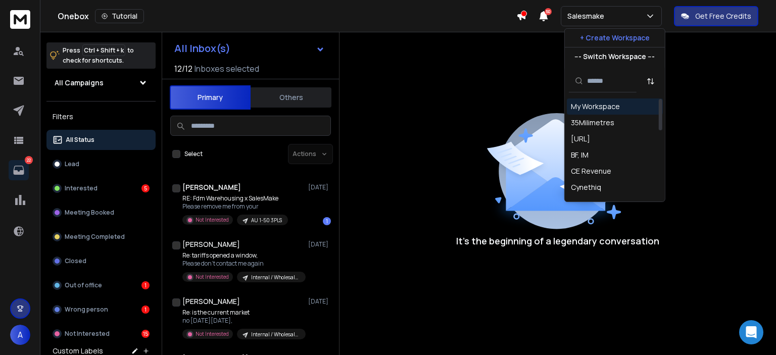
scroll to position [222, 0]
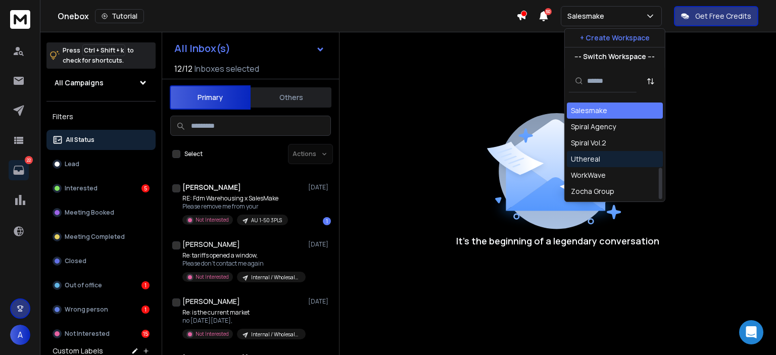
click at [599, 163] on div "Uthereal" at bounding box center [615, 159] width 96 height 16
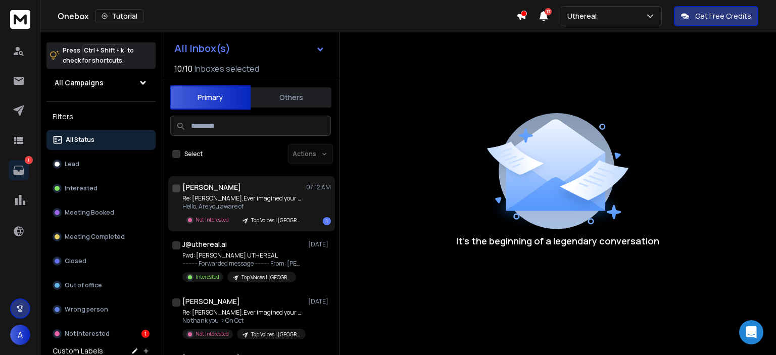
click at [265, 199] on p "Re: [PERSON_NAME],Ever imagined your posts" at bounding box center [242, 199] width 121 height 8
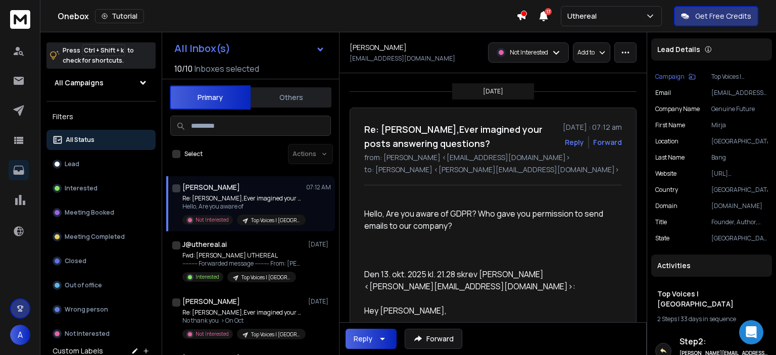
click at [625, 52] on icon "button" at bounding box center [625, 52] width 9 height 9
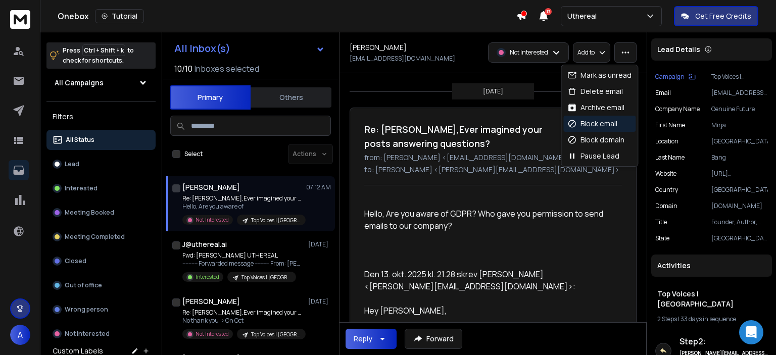
click at [604, 124] on div "Block email" at bounding box center [593, 124] width 50 height 10
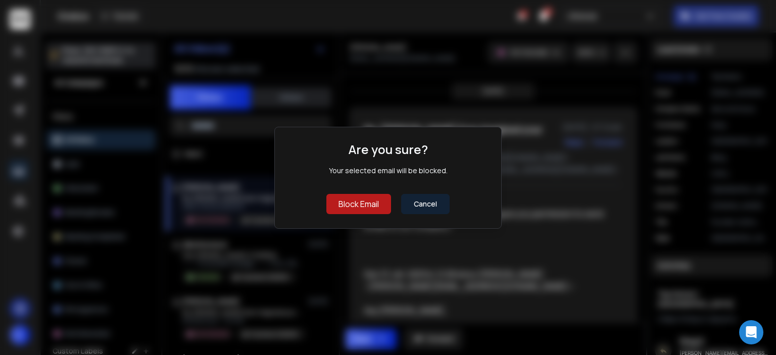
click at [378, 195] on button "Block Email" at bounding box center [358, 204] width 65 height 20
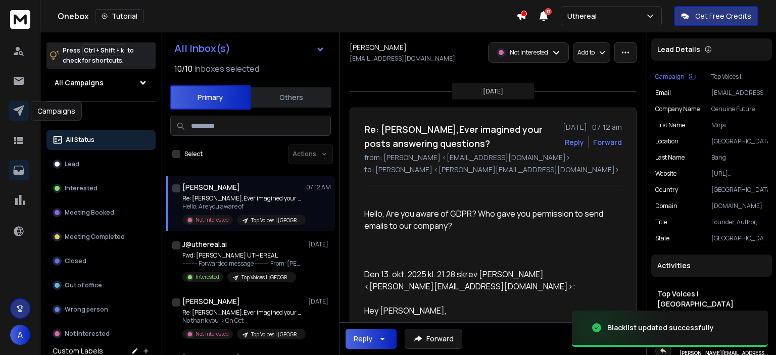
click at [10, 111] on link at bounding box center [19, 111] width 20 height 20
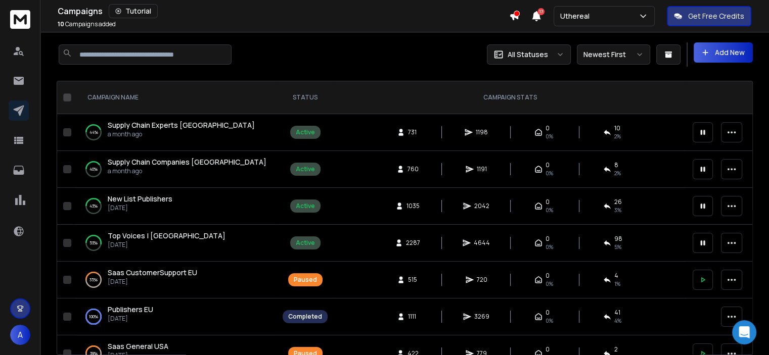
click at [694, 126] on button at bounding box center [702, 132] width 20 height 20
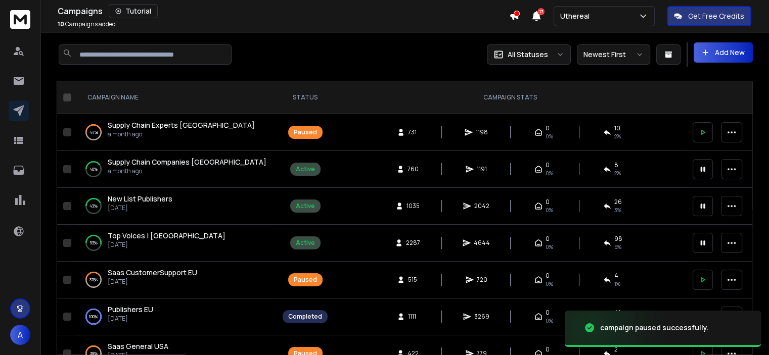
click at [698, 167] on icon at bounding box center [702, 169] width 9 height 9
click at [695, 211] on button at bounding box center [702, 206] width 20 height 20
click at [698, 245] on icon at bounding box center [702, 243] width 9 height 9
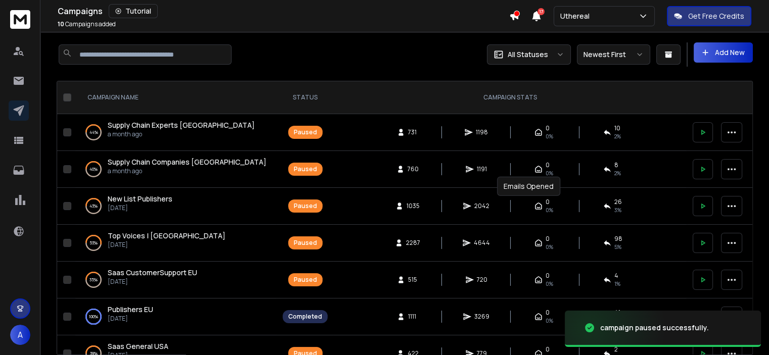
scroll to position [134, 0]
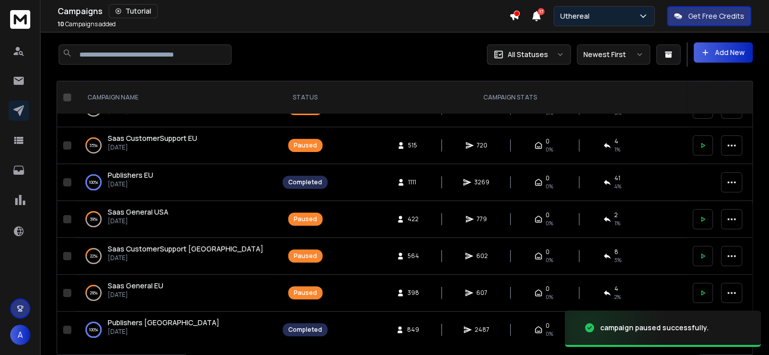
click at [626, 6] on div "Campaigns Tutorial 10 Campaigns added 17 Uthereal Get Free Credits" at bounding box center [384, 16] width 769 height 32
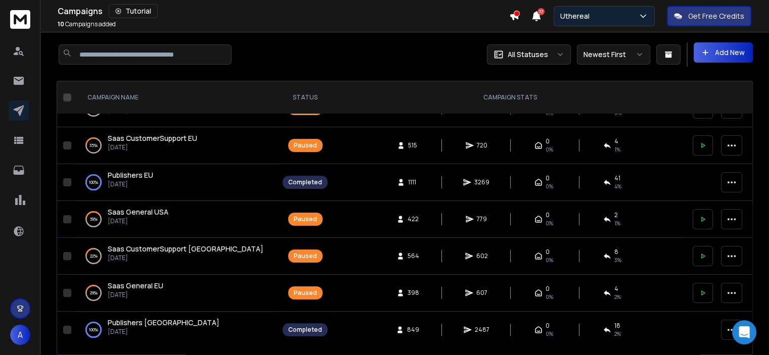
click at [626, 19] on div "Uthereal" at bounding box center [604, 16] width 88 height 10
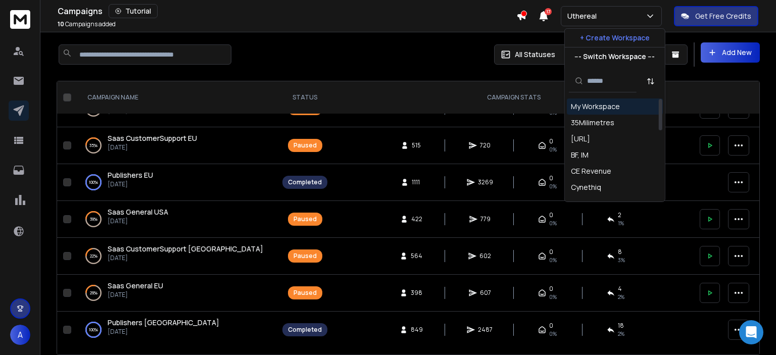
click at [630, 105] on div "My Workspace" at bounding box center [615, 107] width 96 height 16
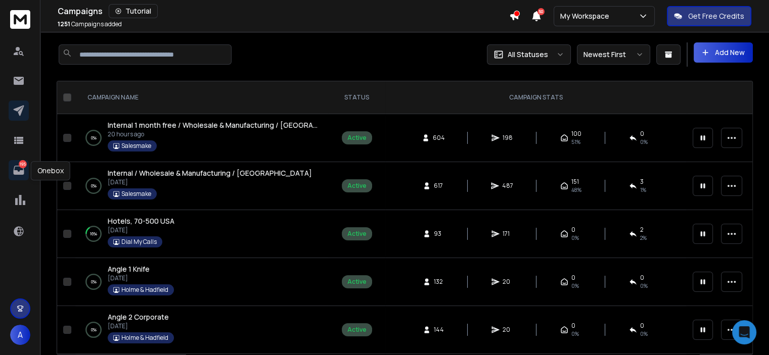
click at [24, 172] on link "195" at bounding box center [19, 170] width 20 height 20
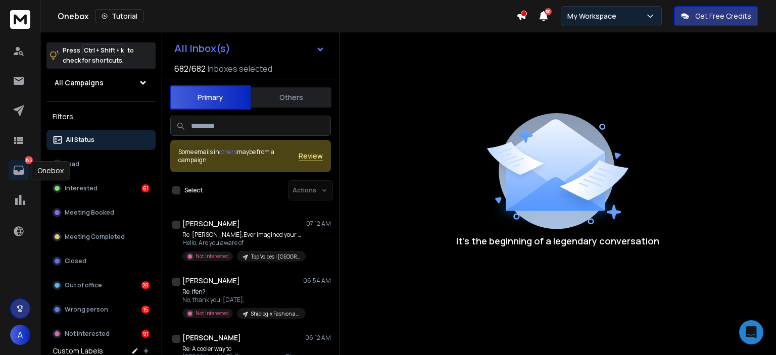
click at [632, 16] on div "My Workspace" at bounding box center [612, 16] width 88 height 10
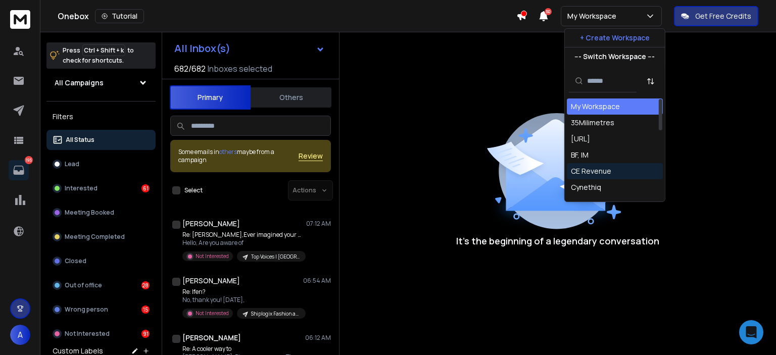
click at [605, 171] on div "CE Revenue" at bounding box center [591, 171] width 40 height 10
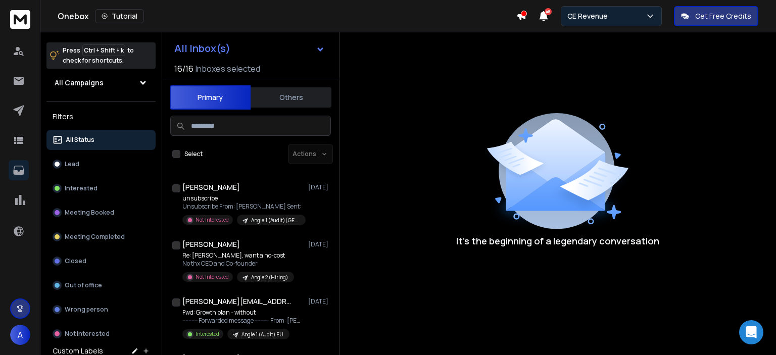
click at [618, 11] on div "CE Revenue" at bounding box center [612, 16] width 88 height 10
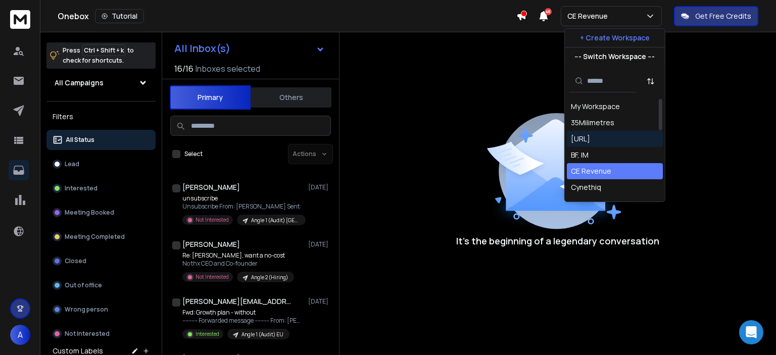
click at [616, 138] on div "[URL]" at bounding box center [615, 139] width 96 height 16
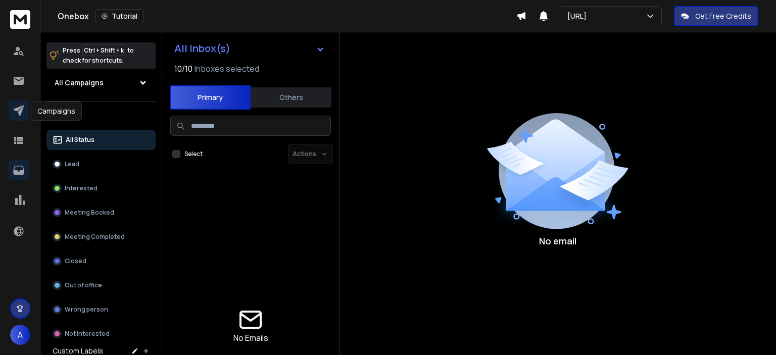
click at [18, 109] on icon at bounding box center [18, 111] width 11 height 11
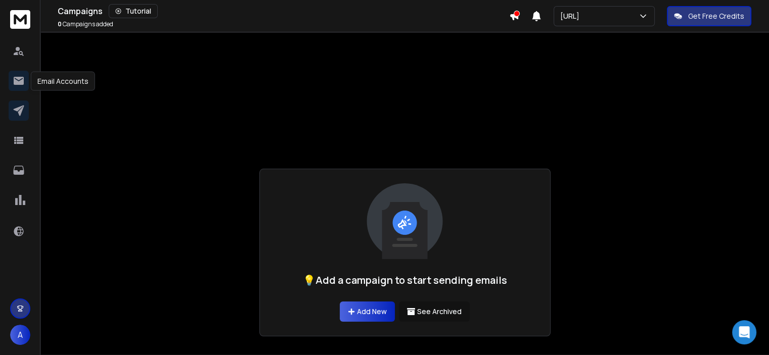
click at [22, 84] on icon at bounding box center [19, 81] width 10 height 8
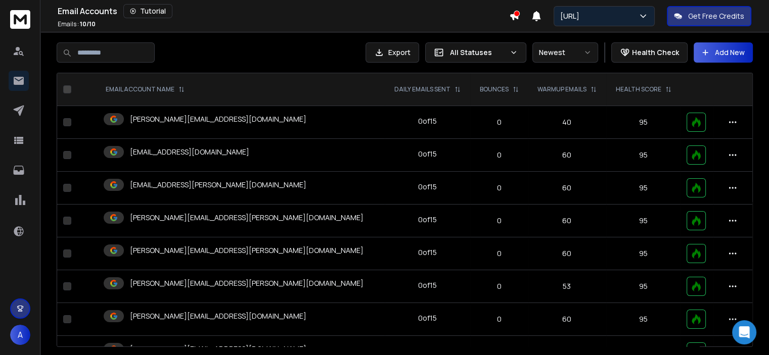
click at [629, 13] on div "[URL]" at bounding box center [604, 16] width 88 height 10
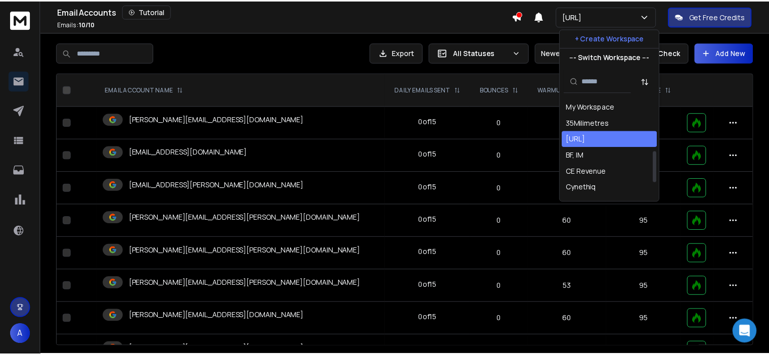
scroll to position [168, 0]
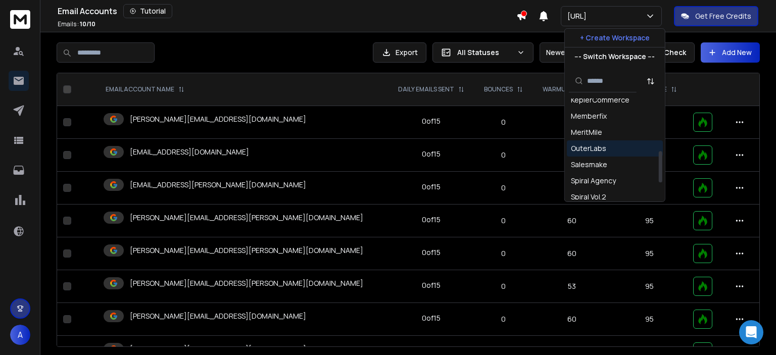
click at [623, 146] on div "OuterLabs" at bounding box center [615, 148] width 96 height 16
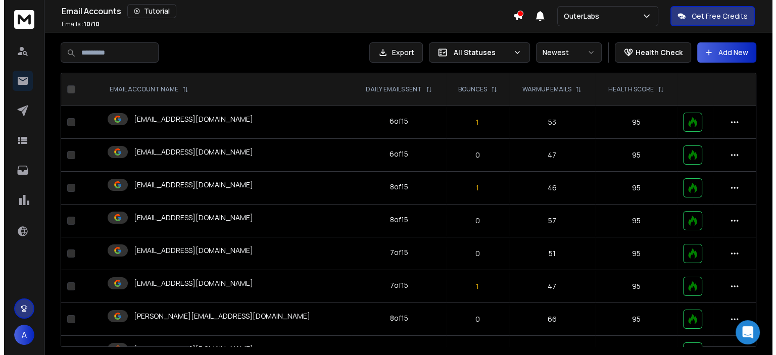
scroll to position [94, 0]
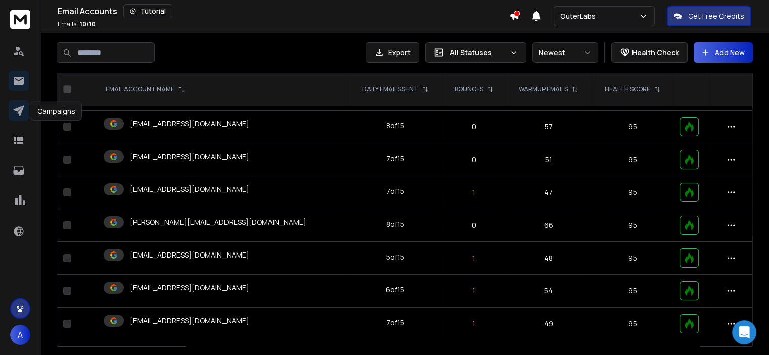
click at [18, 112] on icon at bounding box center [19, 111] width 12 height 12
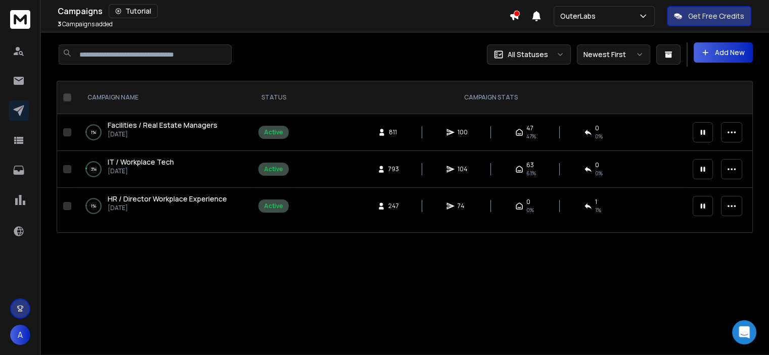
click at [226, 175] on div "3 % IT / Workplace Tech 7 days ago" at bounding box center [163, 169] width 157 height 24
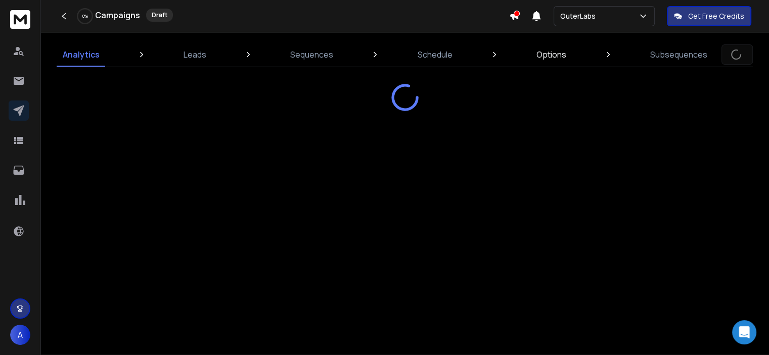
click at [541, 53] on p "Options" at bounding box center [551, 55] width 30 height 12
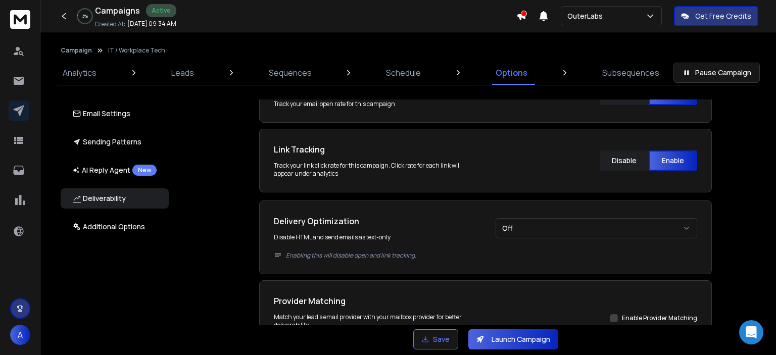
scroll to position [1011, 0]
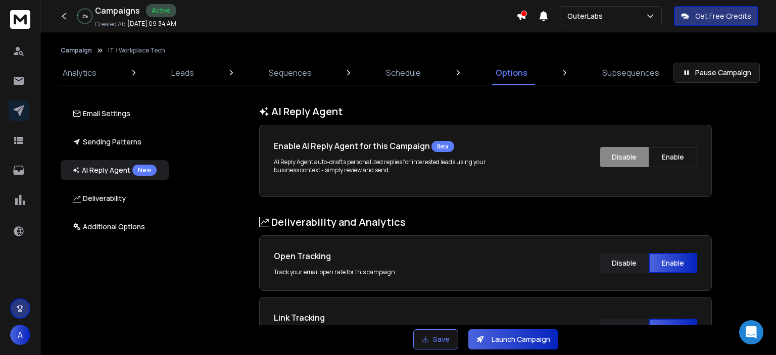
click at [71, 17] on div "3 % Campaigns Active Created At: Oct 07, 2025, 09:34 AM" at bounding box center [117, 16] width 119 height 24
click at [69, 17] on button at bounding box center [64, 16] width 13 height 20
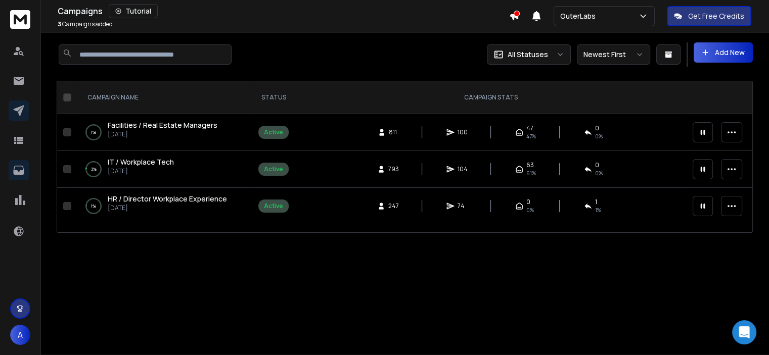
click at [19, 167] on icon at bounding box center [19, 170] width 12 height 12
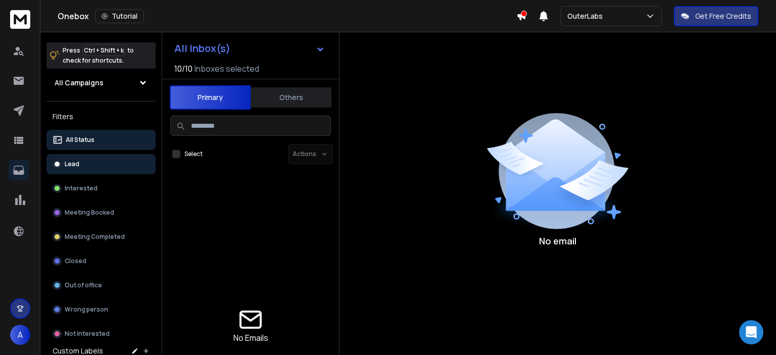
click at [92, 167] on button "Lead" at bounding box center [100, 164] width 109 height 20
click at [96, 143] on button "All Status" at bounding box center [100, 140] width 109 height 20
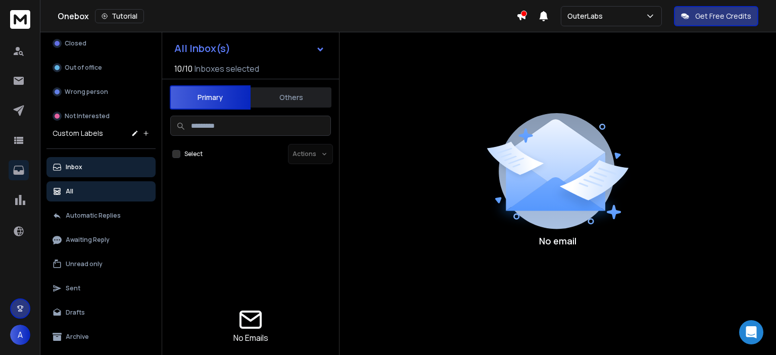
click at [85, 181] on button "All" at bounding box center [100, 191] width 109 height 20
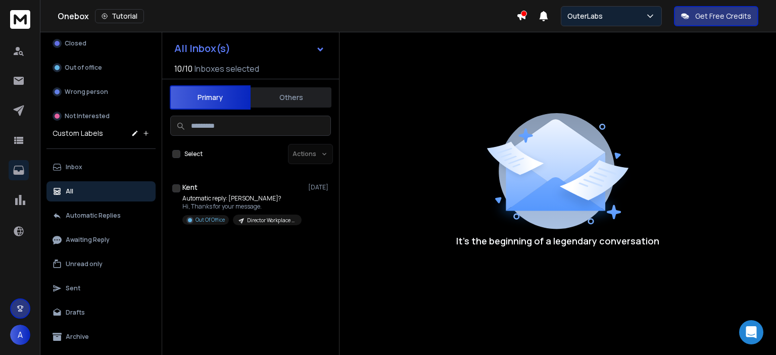
click at [624, 12] on div "OuterLabs" at bounding box center [612, 16] width 88 height 10
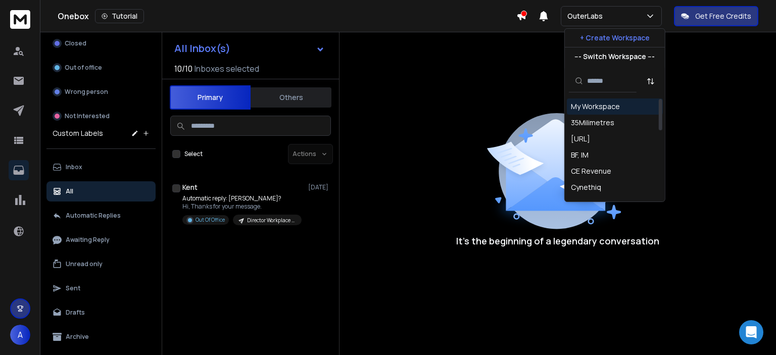
click at [617, 107] on div "My Workspace" at bounding box center [595, 107] width 49 height 10
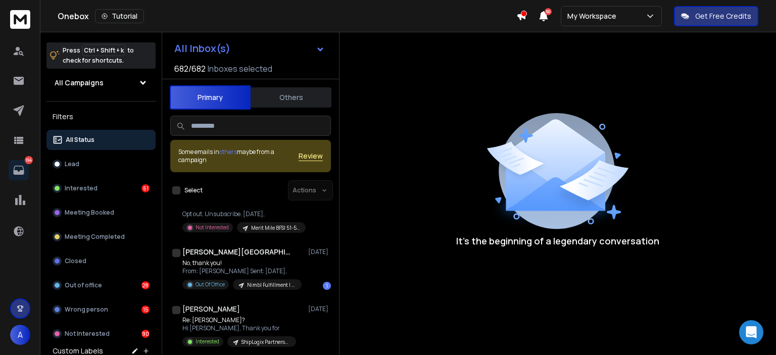
scroll to position [542, 0]
click at [584, 16] on p "My Workspace" at bounding box center [594, 16] width 53 height 10
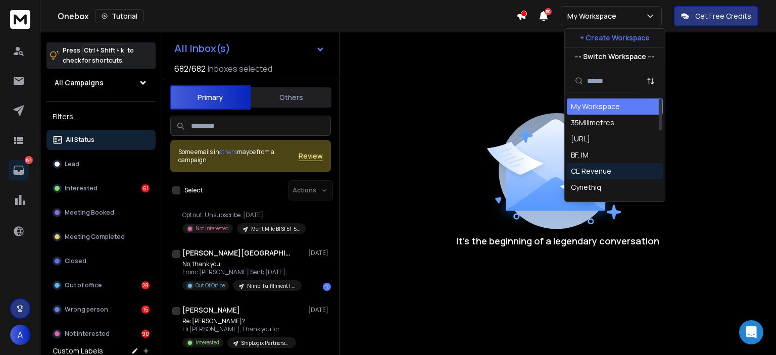
click at [592, 175] on div "CE Revenue" at bounding box center [591, 171] width 40 height 10
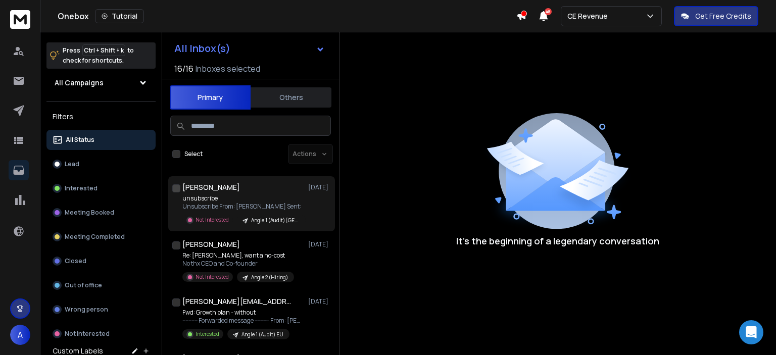
scroll to position [168, 0]
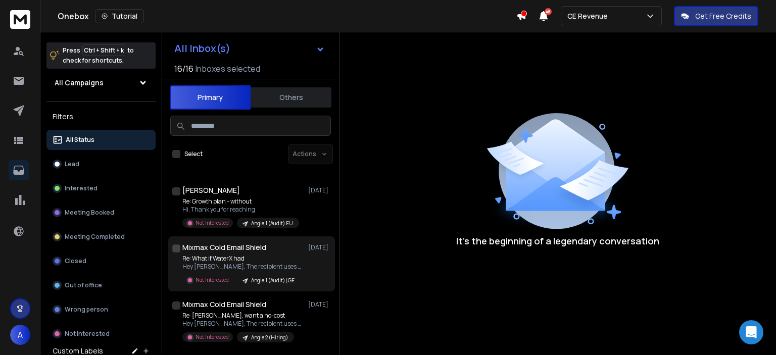
click at [258, 251] on h1 "Mixmax Cold Email Shield" at bounding box center [224, 248] width 84 height 10
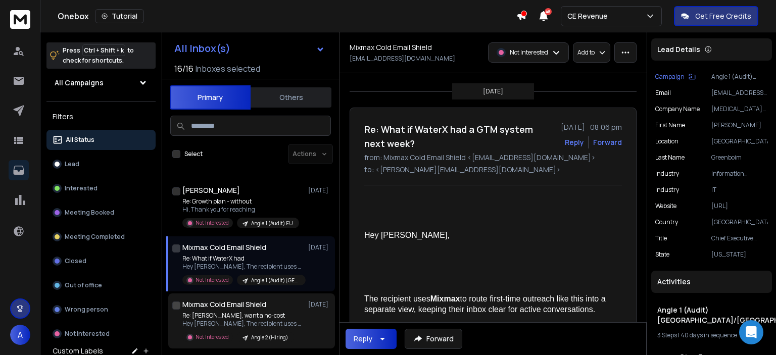
click at [282, 308] on div "Mixmax Cold Email Shield 09 Oct" at bounding box center [256, 305] width 149 height 10
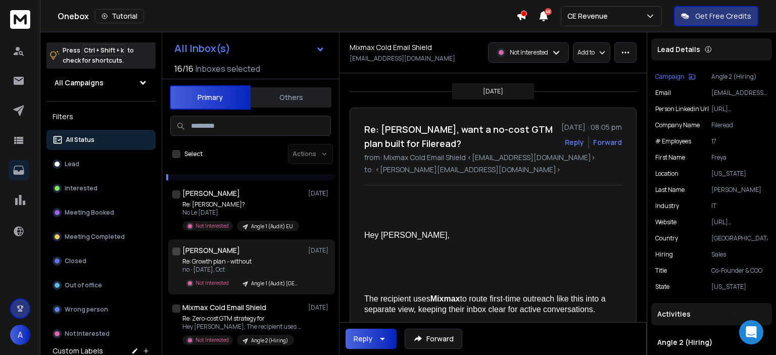
scroll to position [505, 0]
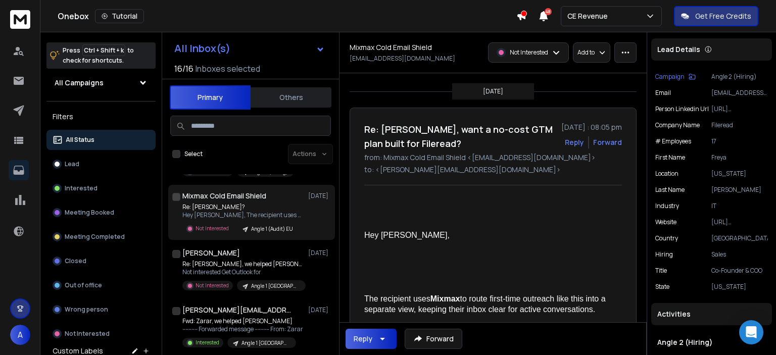
click at [303, 222] on div "Re: Christian? Hey Mark, The recipient uses Mixmax Not Interested Angle 1 (Audi…" at bounding box center [256, 218] width 149 height 31
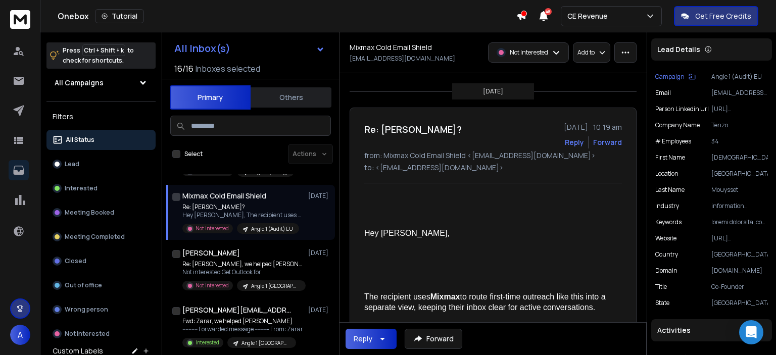
scroll to position [674, 0]
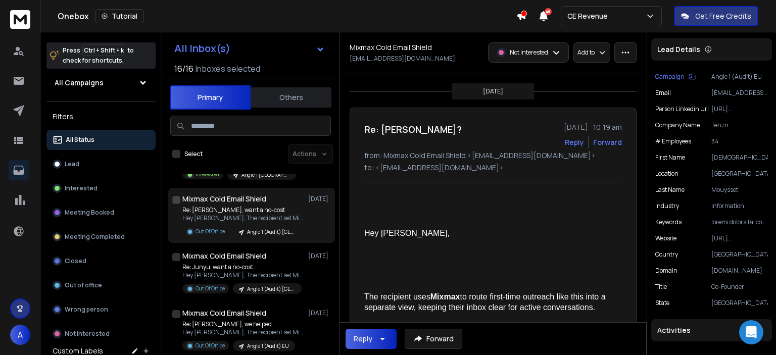
click at [310, 204] on div "Mixmax Cold Email Shield 01 Oct Re: Hari, want a no-cost Hey Chris, The recipie…" at bounding box center [256, 215] width 149 height 43
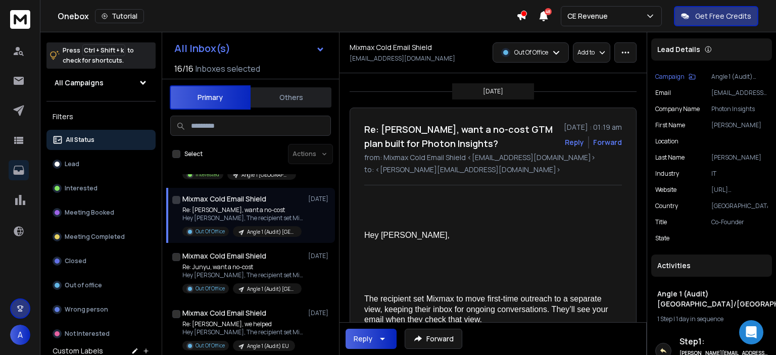
click at [308, 239] on div "Mixmax Cold Email Shield 01 Oct Re: Hari, want a no-cost Hey Chris, The recipie…" at bounding box center [251, 215] width 167 height 55
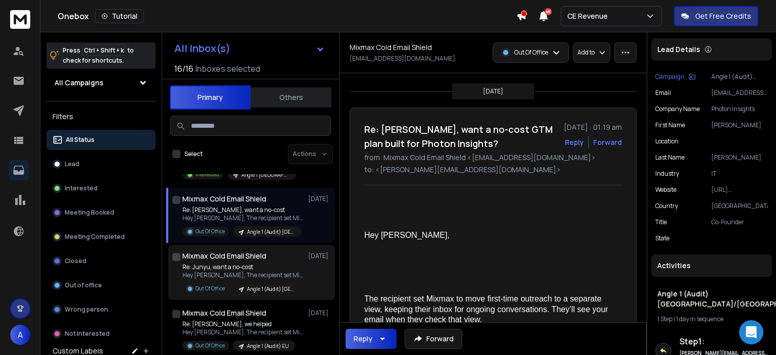
click at [301, 257] on div "Mixmax Cold Email Shield 26 Sep" at bounding box center [256, 256] width 149 height 10
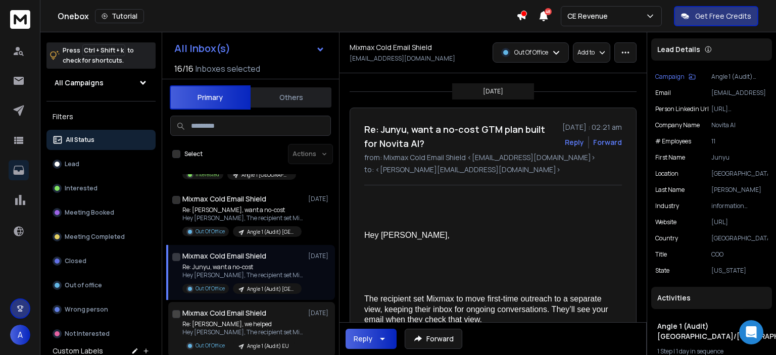
click at [292, 320] on p "Re: Tom, we helped" at bounding box center [242, 324] width 121 height 8
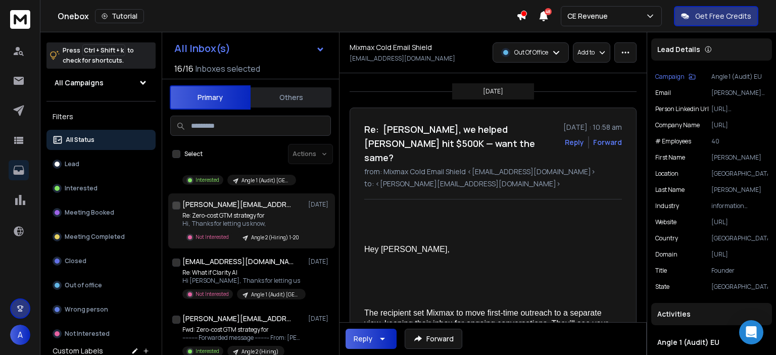
scroll to position [1179, 0]
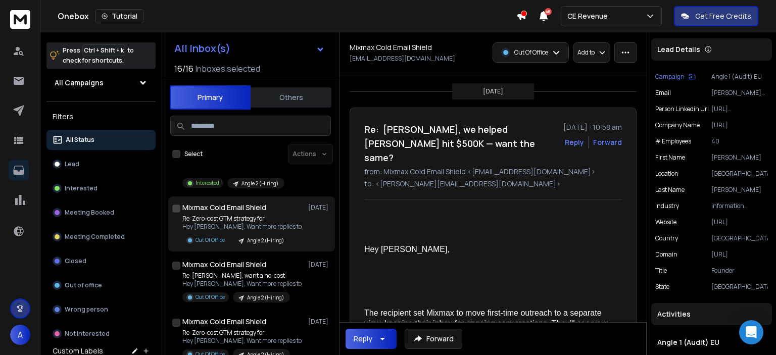
click at [302, 225] on div "Re: Zero-cost GTM strategy for Hey Mark, Want more replies to Out Of Office Ang…" at bounding box center [256, 230] width 149 height 31
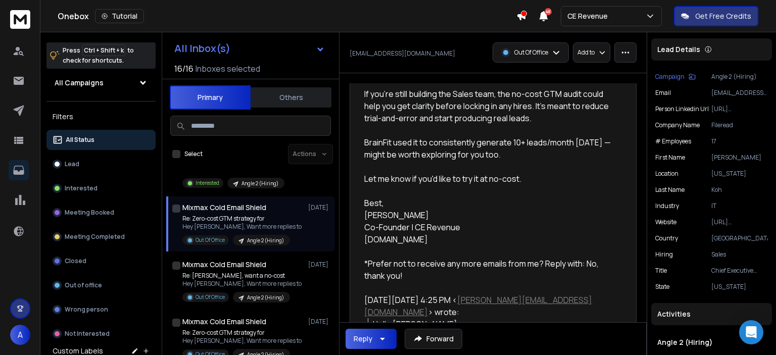
scroll to position [0, 0]
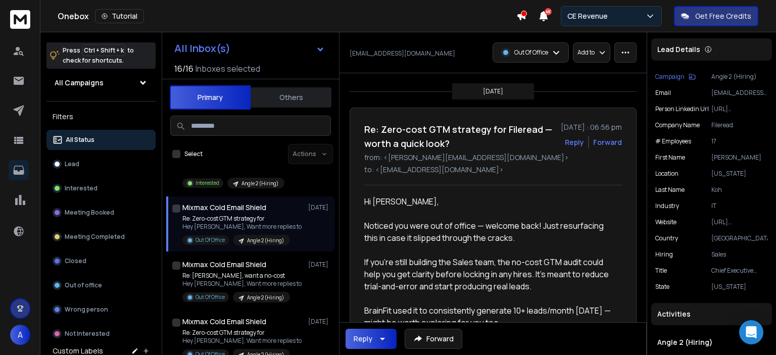
click at [629, 19] on div "CE Revenue" at bounding box center [612, 16] width 88 height 10
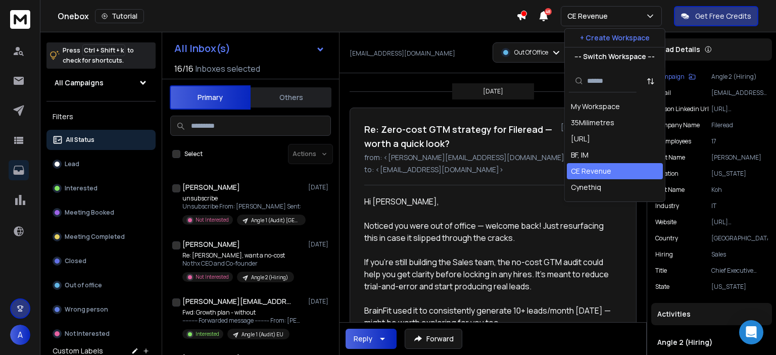
scroll to position [168, 0]
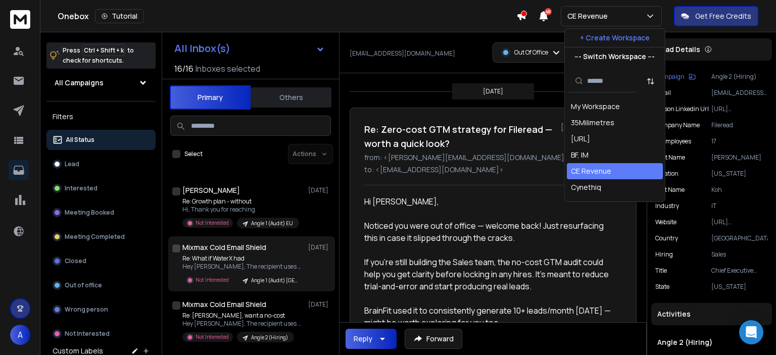
click at [296, 257] on p "Re: What if WaterX had" at bounding box center [242, 259] width 121 height 8
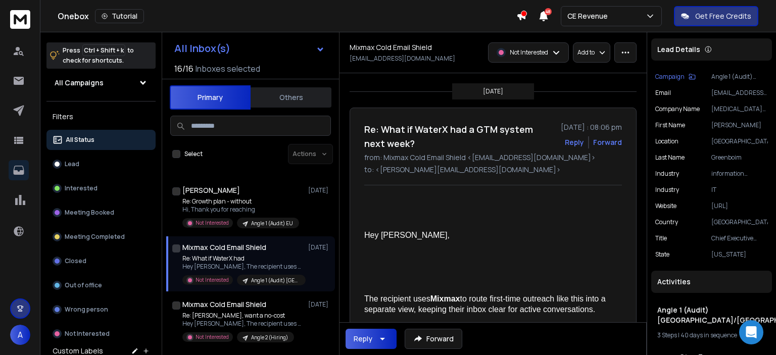
click at [526, 60] on div "Not Interested" at bounding box center [529, 52] width 80 height 19
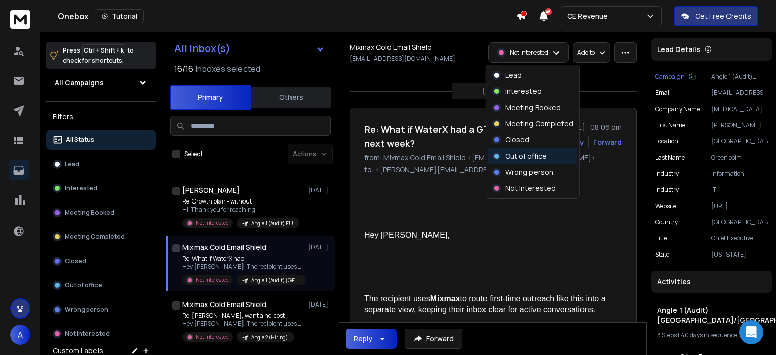
click at [530, 156] on p "Out of office" at bounding box center [525, 156] width 41 height 10
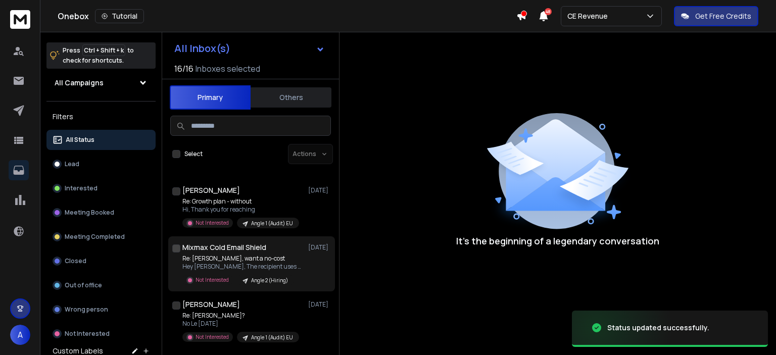
click at [316, 264] on div "Re: Freya, want a no-cost Hey Chris, The recipient uses Mixmax Not Interested A…" at bounding box center [256, 270] width 149 height 31
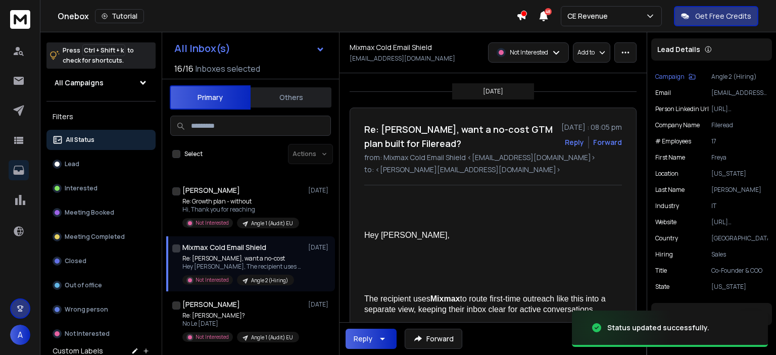
click at [560, 43] on div "Not Interested" at bounding box center [529, 52] width 80 height 19
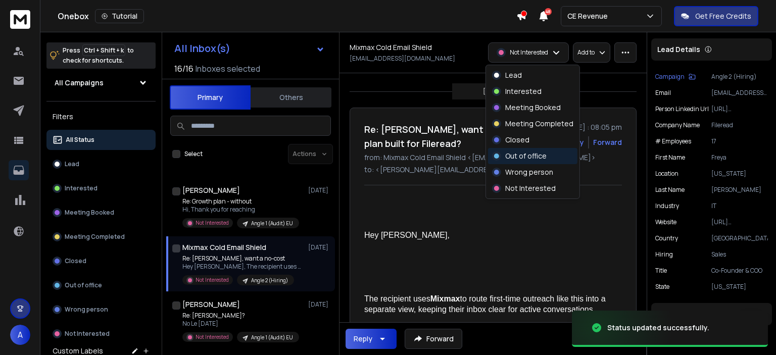
click at [554, 157] on div "Out of office" at bounding box center [532, 156] width 89 height 16
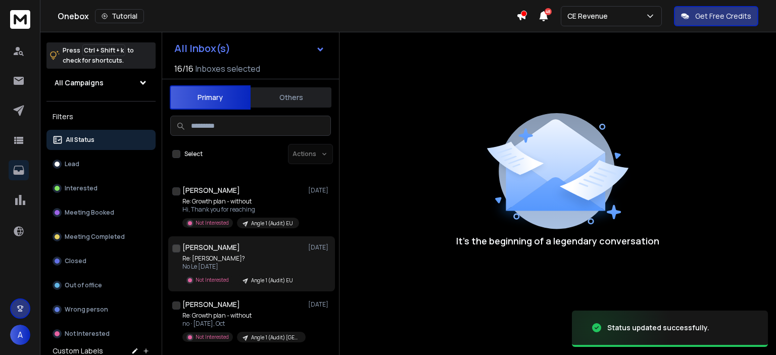
scroll to position [337, 0]
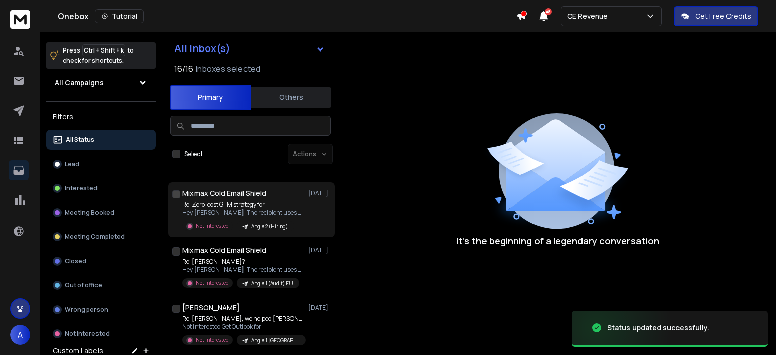
click at [282, 217] on div "Re: Zero-cost GTM strategy for Hey Chris, The recipient uses Mixmax Not Interes…" at bounding box center [242, 216] width 121 height 31
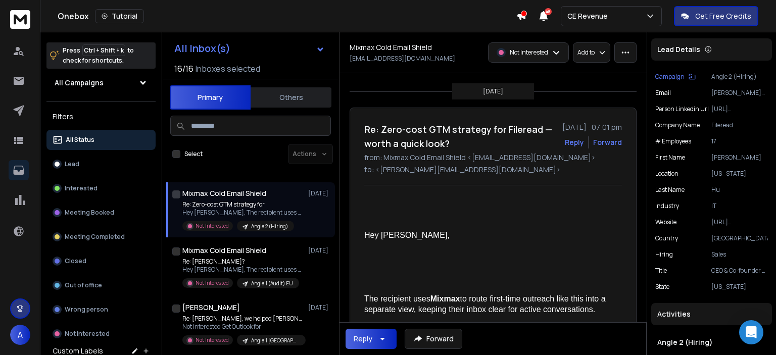
click at [526, 51] on p "Not Interested" at bounding box center [529, 53] width 38 height 8
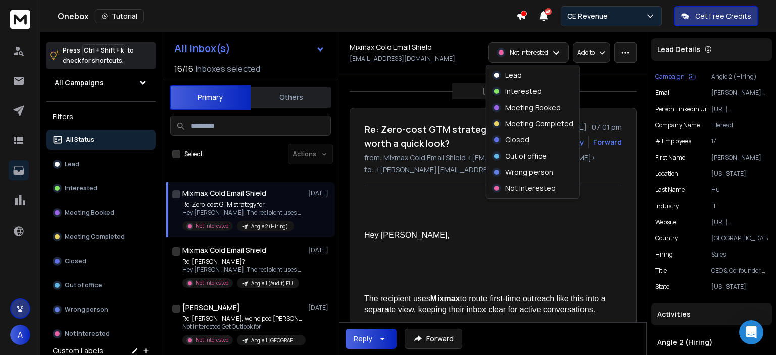
click at [620, 15] on div "CE Revenue" at bounding box center [612, 16] width 88 height 10
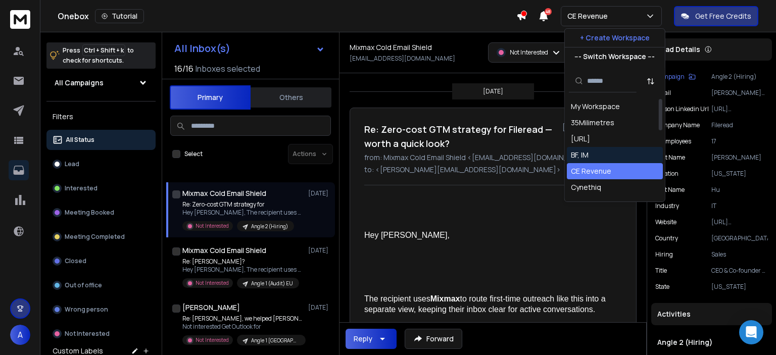
click at [528, 47] on div "Not Interested" at bounding box center [529, 52] width 80 height 19
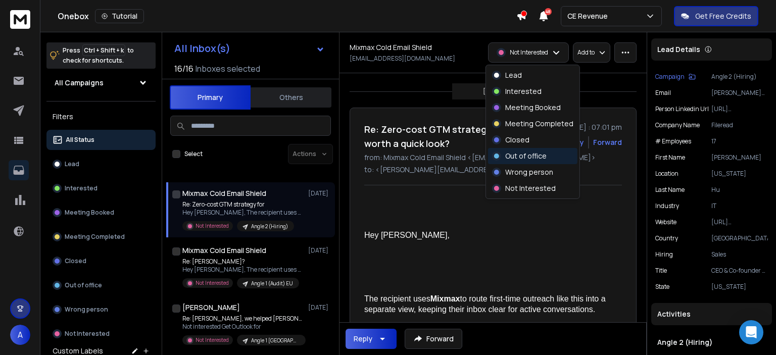
click at [530, 153] on p "Out of office" at bounding box center [525, 156] width 41 height 10
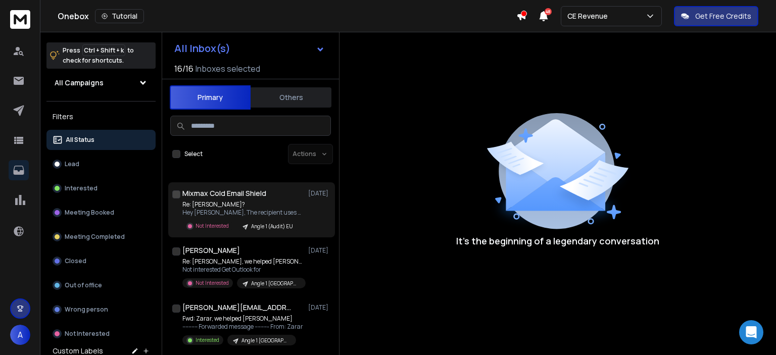
click at [295, 203] on p "Re: Christian?" at bounding box center [242, 205] width 121 height 8
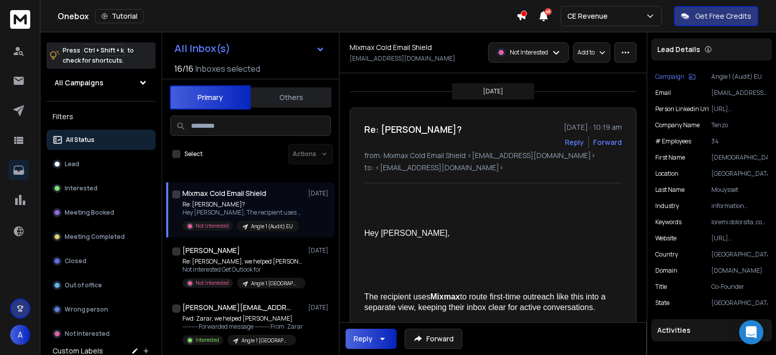
click at [625, 57] on button "button" at bounding box center [626, 52] width 22 height 20
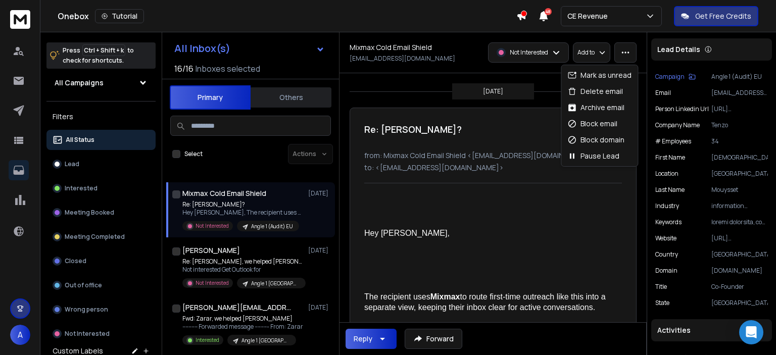
click at [551, 61] on div "Not Interested" at bounding box center [529, 52] width 80 height 19
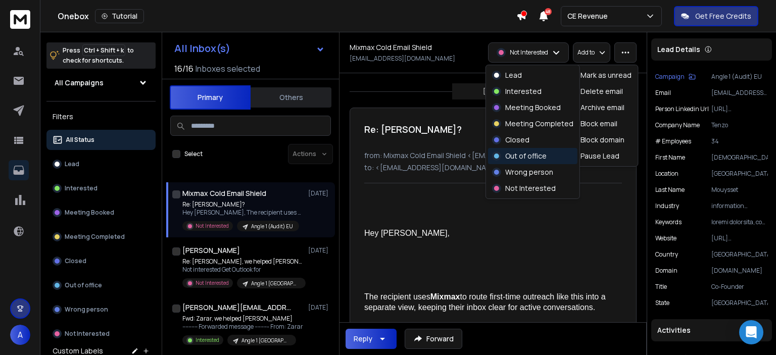
click at [532, 155] on p "Out of office" at bounding box center [525, 156] width 41 height 10
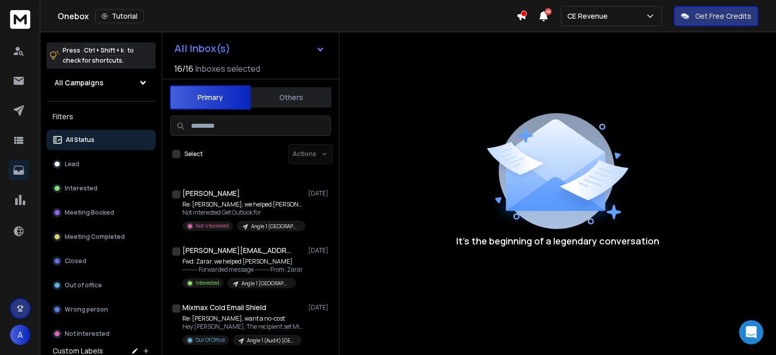
scroll to position [505, 0]
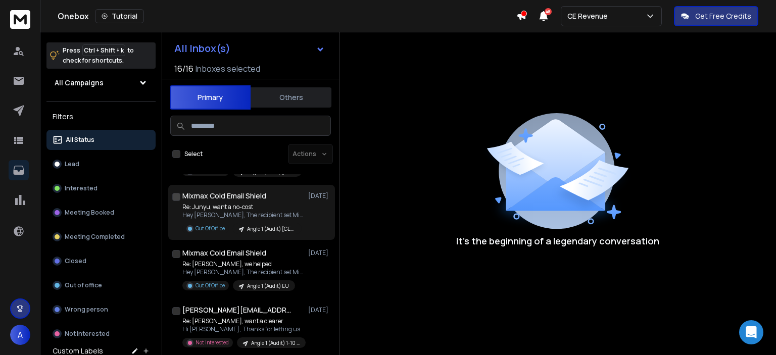
click at [295, 198] on div "Mixmax Cold Email Shield 26 Sep" at bounding box center [256, 196] width 149 height 10
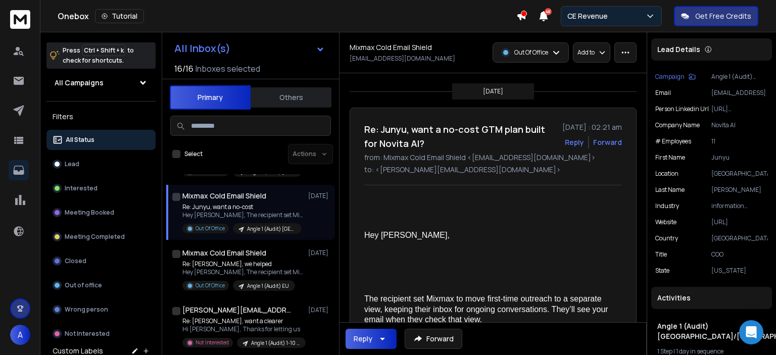
click at [628, 16] on div "CE Revenue" at bounding box center [612, 16] width 88 height 10
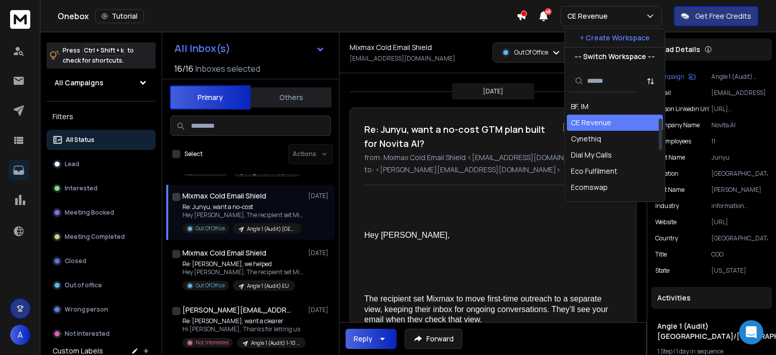
scroll to position [64, 0]
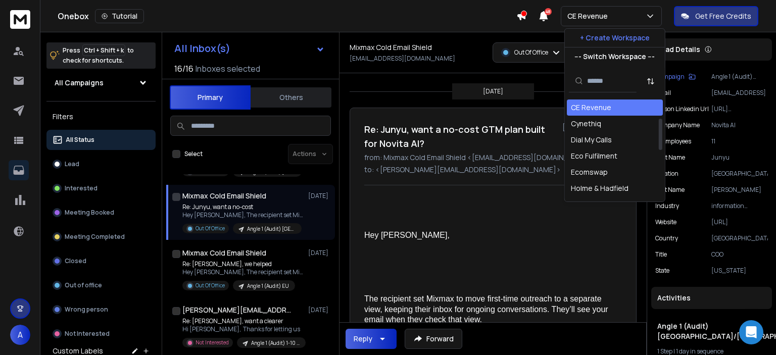
drag, startPoint x: 660, startPoint y: 105, endPoint x: 652, endPoint y: 129, distance: 25.4
click at [661, 125] on div at bounding box center [661, 134] width 4 height 31
click at [604, 151] on div "Eco Fulfilment" at bounding box center [594, 156] width 46 height 10
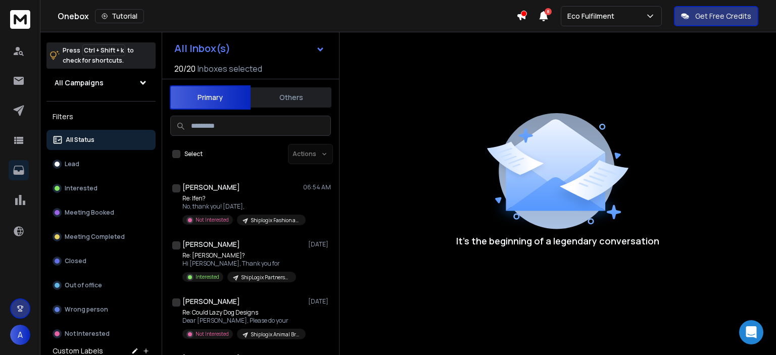
scroll to position [68, 0]
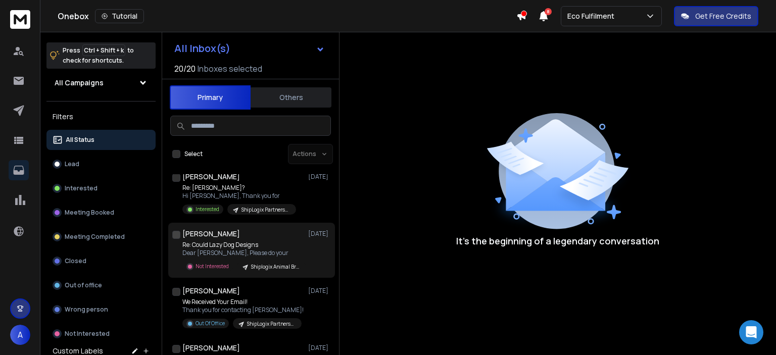
click at [287, 232] on div "[PERSON_NAME] [DATE]" at bounding box center [256, 234] width 149 height 10
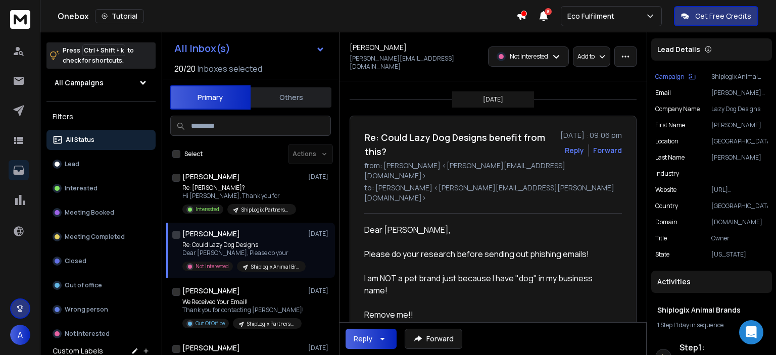
click at [421, 272] on div "I am NOT a pet brand just because I have "dog" in my business name!" at bounding box center [489, 284] width 250 height 24
click at [481, 272] on div "I am NOT a pet brand just because I have "dog" in my business name!" at bounding box center [489, 284] width 250 height 24
click at [522, 272] on div "I am NOT a pet brand just because I have "dog" in my business name!" at bounding box center [489, 284] width 250 height 24
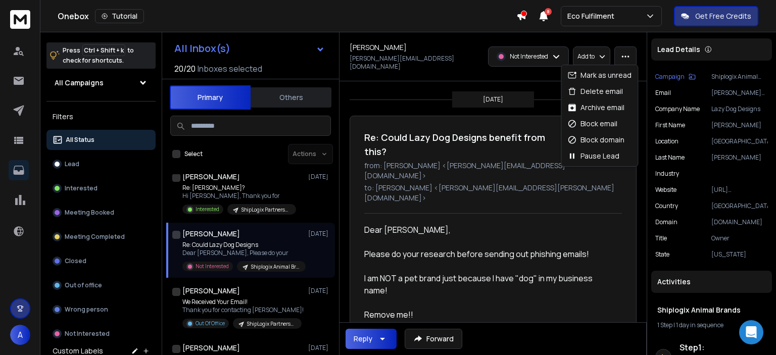
click at [625, 58] on button "button" at bounding box center [626, 56] width 22 height 20
click at [607, 127] on div "Block email" at bounding box center [593, 124] width 50 height 10
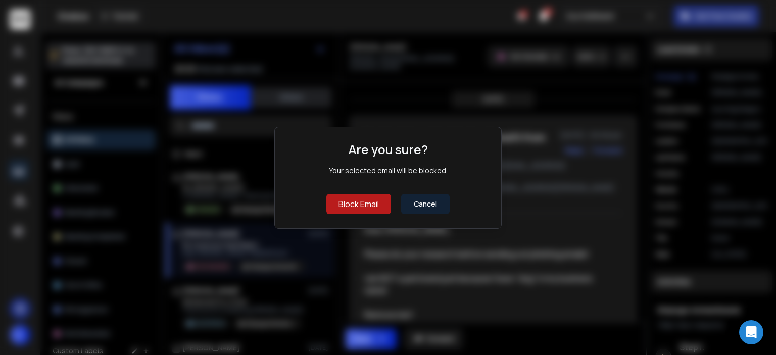
click at [374, 200] on button "Block Email" at bounding box center [358, 204] width 65 height 20
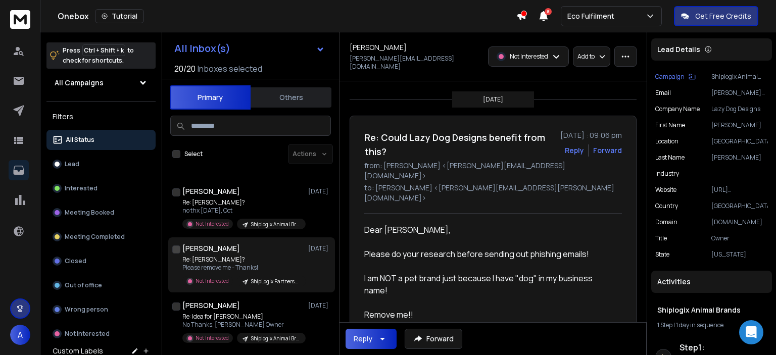
scroll to position [1078, 0]
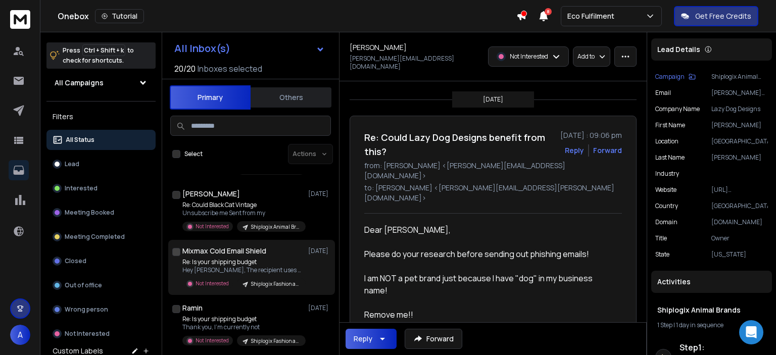
click at [284, 263] on p "Re: Is your shipping budget" at bounding box center [242, 262] width 121 height 8
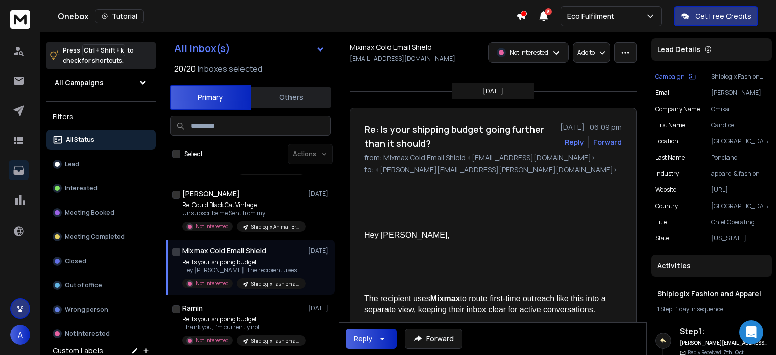
click at [547, 54] on p "Not Interested" at bounding box center [529, 53] width 38 height 8
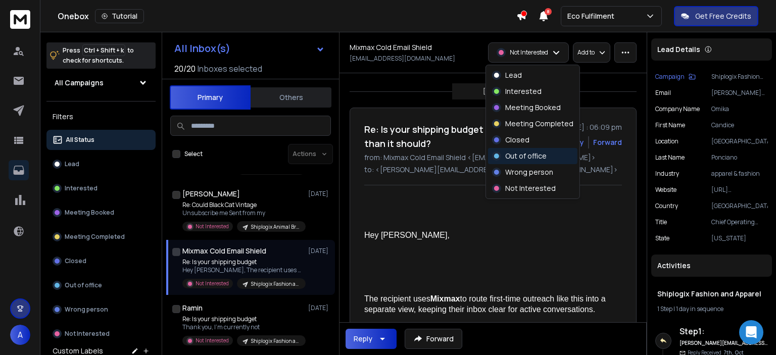
click at [531, 156] on p "Out of office" at bounding box center [525, 156] width 41 height 10
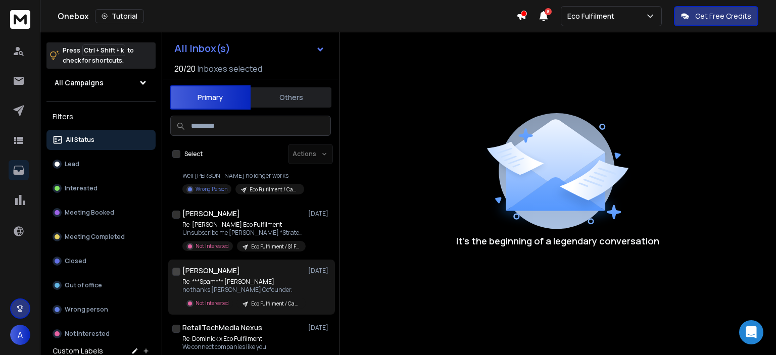
scroll to position [1920, 0]
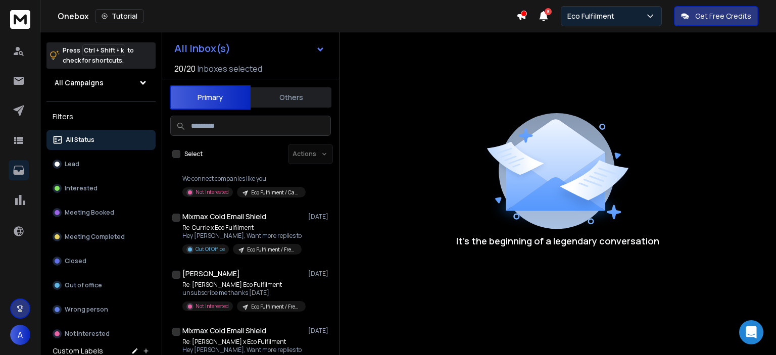
click at [641, 20] on div "Eco Fulfilment" at bounding box center [612, 16] width 88 height 10
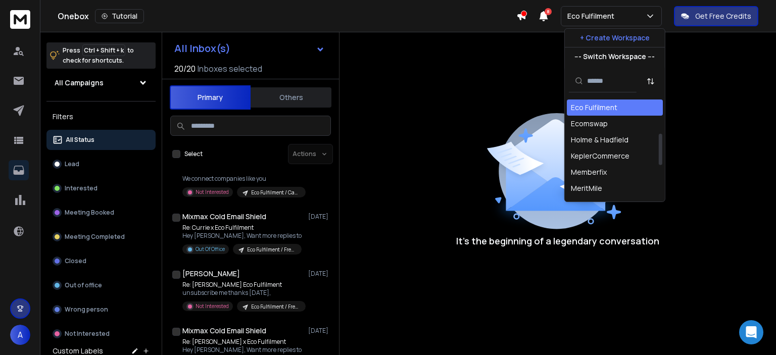
scroll to position [93, 0]
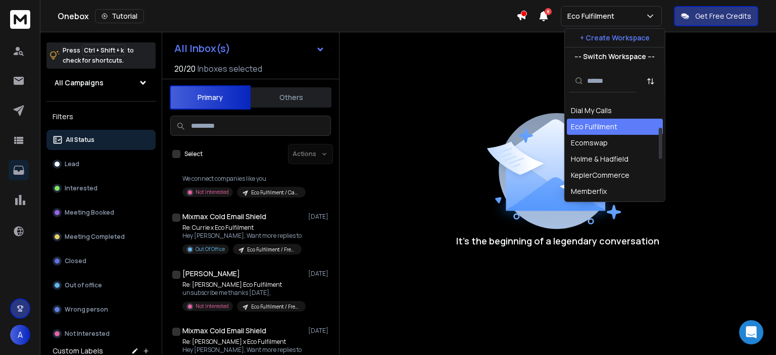
drag, startPoint x: 661, startPoint y: 165, endPoint x: 660, endPoint y: 142, distance: 23.8
click at [660, 142] on div at bounding box center [661, 143] width 4 height 31
drag, startPoint x: 662, startPoint y: 143, endPoint x: 639, endPoint y: 139, distance: 23.0
click at [659, 168] on div at bounding box center [661, 168] width 4 height 31
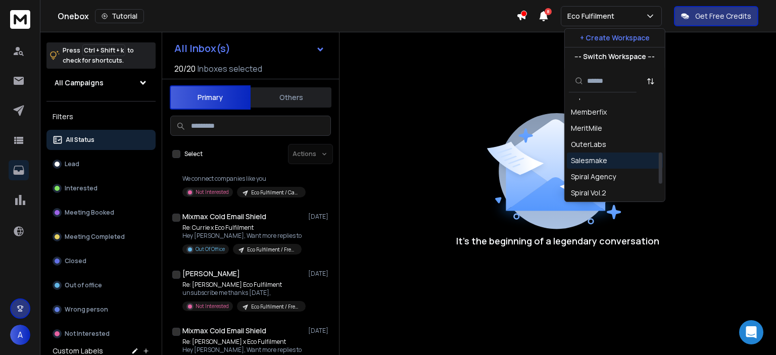
scroll to position [222, 0]
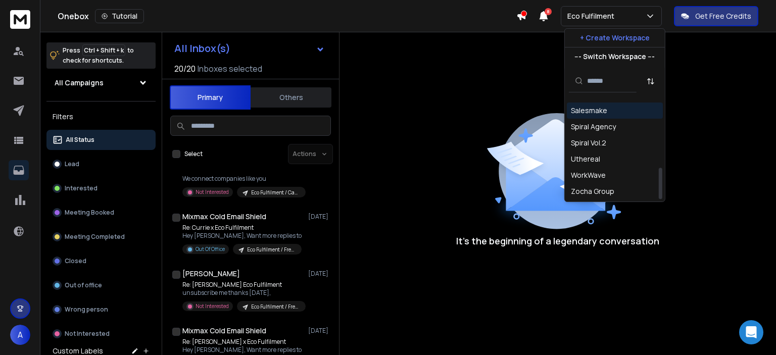
click at [593, 108] on div "Salesmake" at bounding box center [589, 111] width 36 height 10
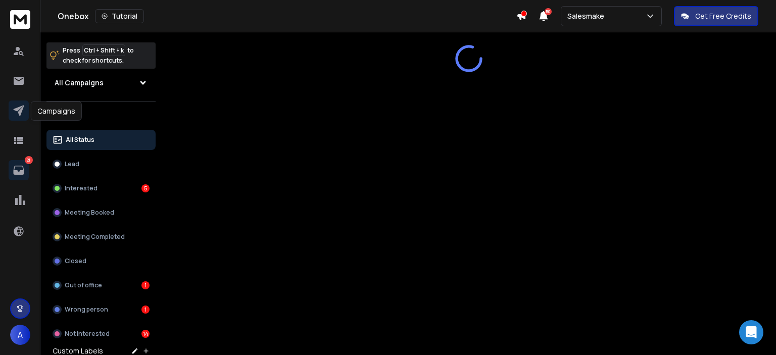
click at [14, 113] on icon at bounding box center [19, 111] width 12 height 12
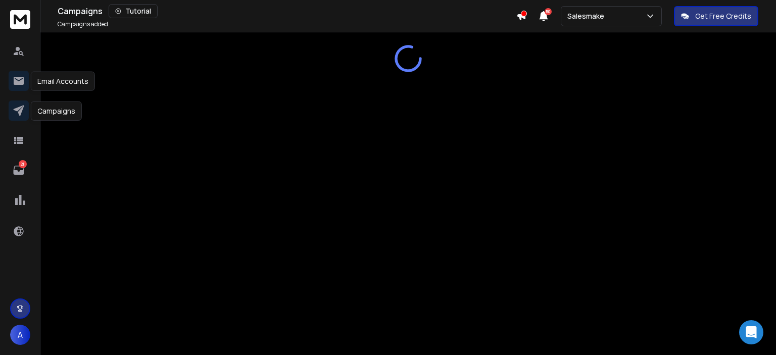
click at [13, 82] on icon at bounding box center [19, 81] width 12 height 12
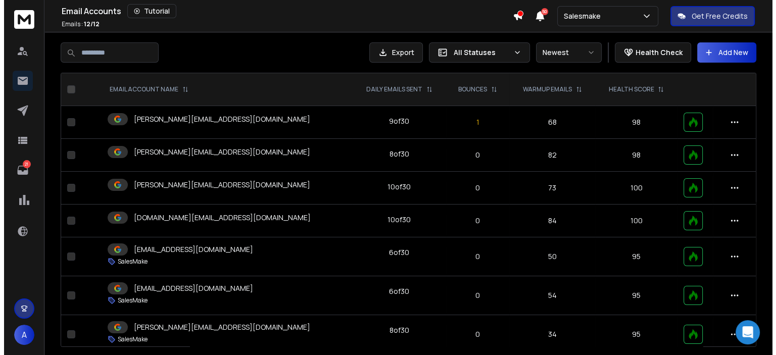
scroll to position [208, 0]
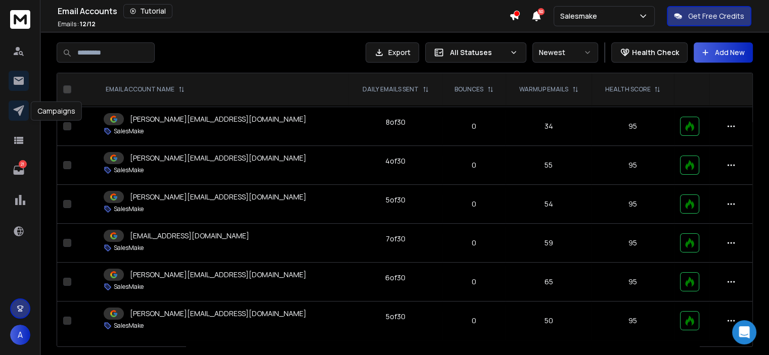
click at [22, 113] on icon at bounding box center [19, 111] width 12 height 12
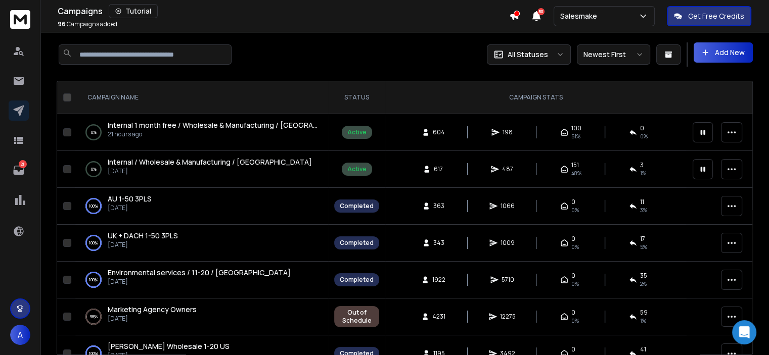
click at [220, 135] on p "21 hours ago" at bounding box center [213, 134] width 210 height 8
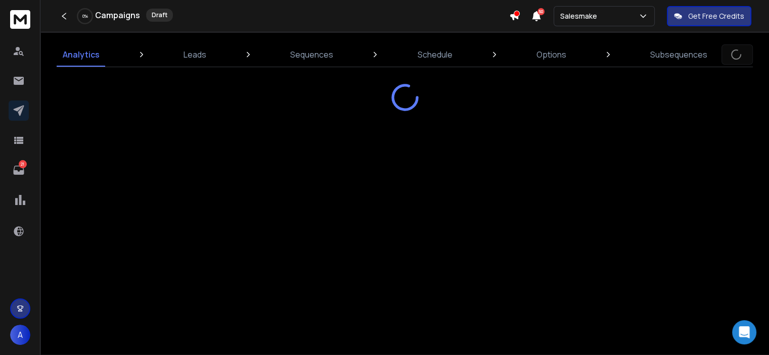
click at [526, 43] on div "Analytics Leads Sequences Schedule Options Subsequences" at bounding box center [385, 54] width 656 height 24
click at [556, 53] on p "Options" at bounding box center [551, 55] width 30 height 12
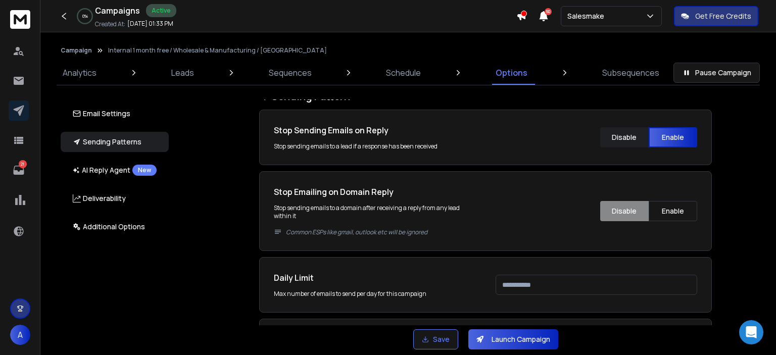
scroll to position [505, 0]
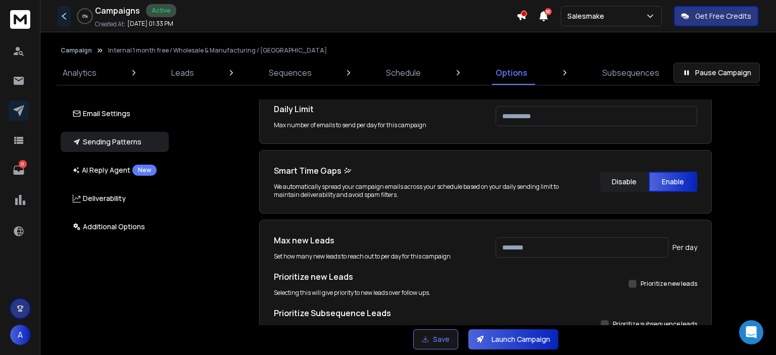
click at [65, 17] on icon at bounding box center [64, 16] width 9 height 9
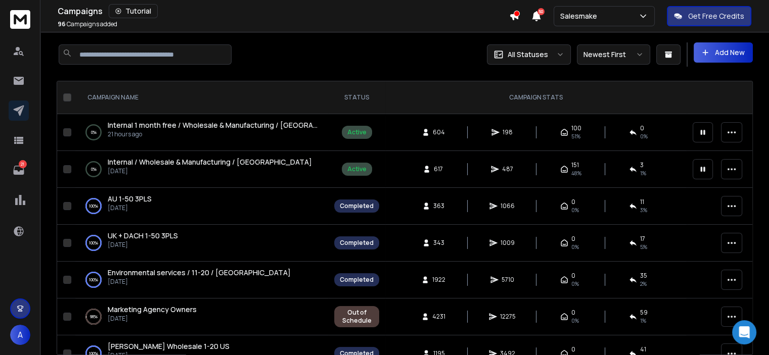
click at [246, 172] on p "[DATE]" at bounding box center [210, 171] width 204 height 8
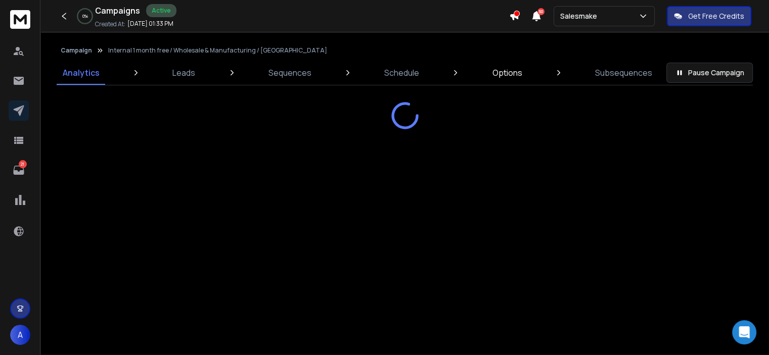
click at [504, 76] on p "Options" at bounding box center [507, 73] width 30 height 12
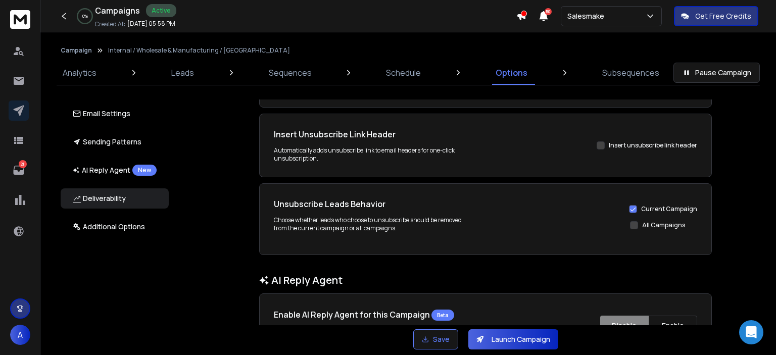
scroll to position [1347, 0]
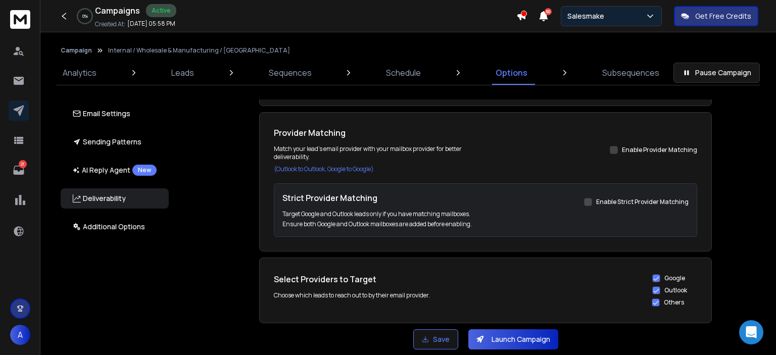
click at [604, 16] on p "Salesmake" at bounding box center [588, 16] width 41 height 10
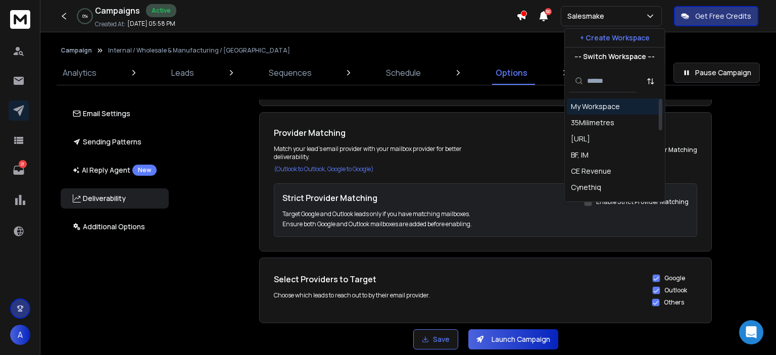
click at [579, 100] on div "My Workspace" at bounding box center [615, 107] width 96 height 16
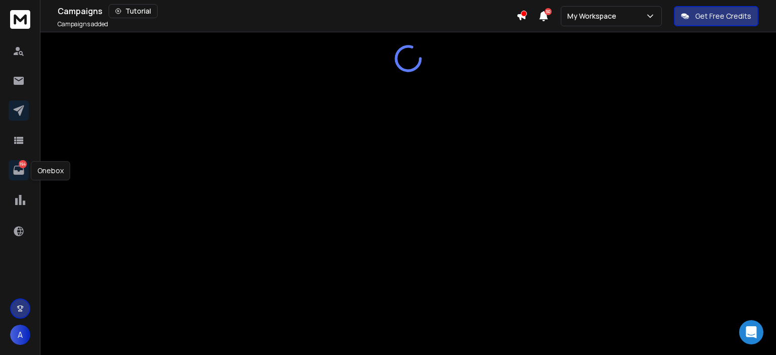
click at [21, 161] on p "194" at bounding box center [23, 164] width 8 height 8
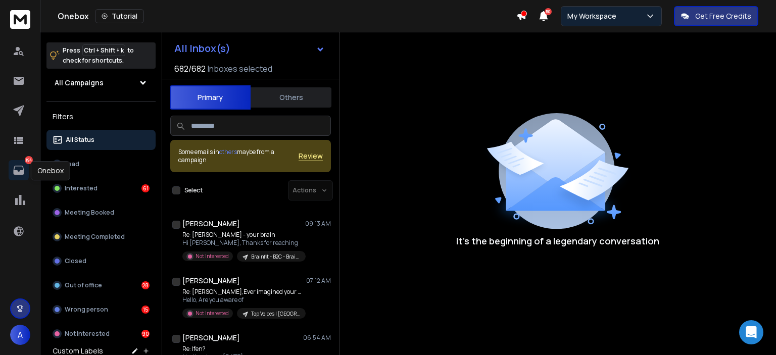
click at [615, 20] on p "My Workspace" at bounding box center [594, 16] width 53 height 10
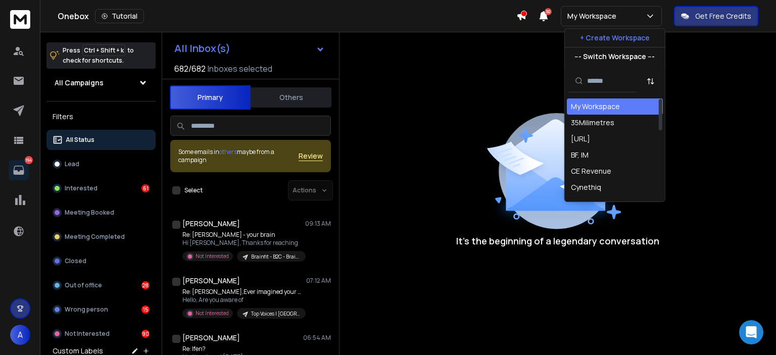
click at [633, 104] on div "My Workspace" at bounding box center [615, 107] width 96 height 16
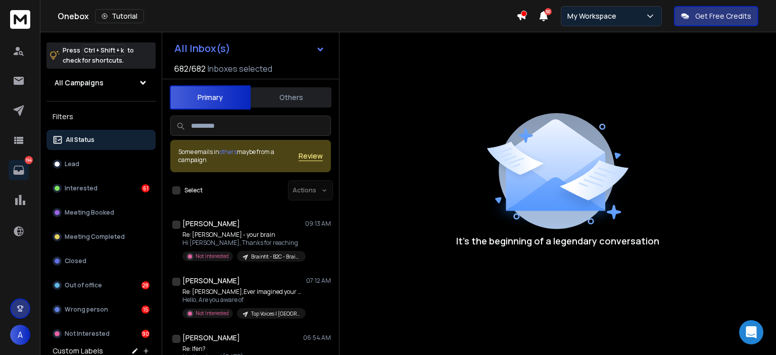
click at [613, 13] on p "My Workspace" at bounding box center [594, 16] width 53 height 10
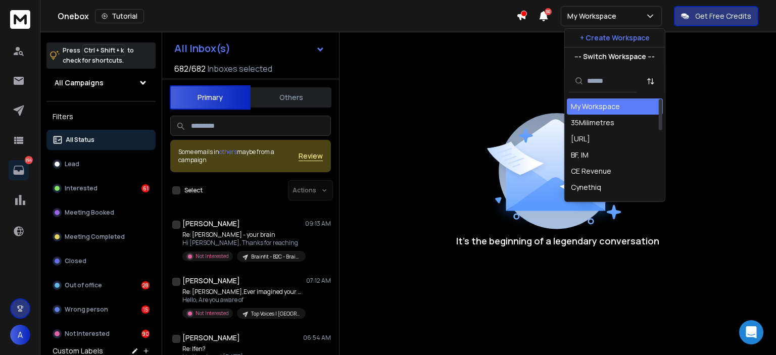
click at [622, 109] on div "My Workspace" at bounding box center [615, 107] width 96 height 16
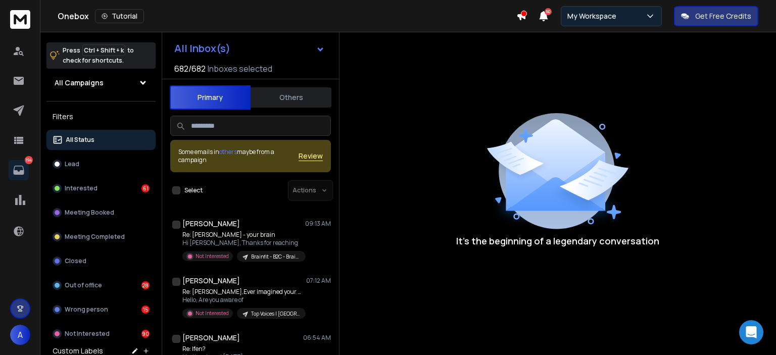
click at [631, 12] on div "My Workspace" at bounding box center [612, 16] width 88 height 10
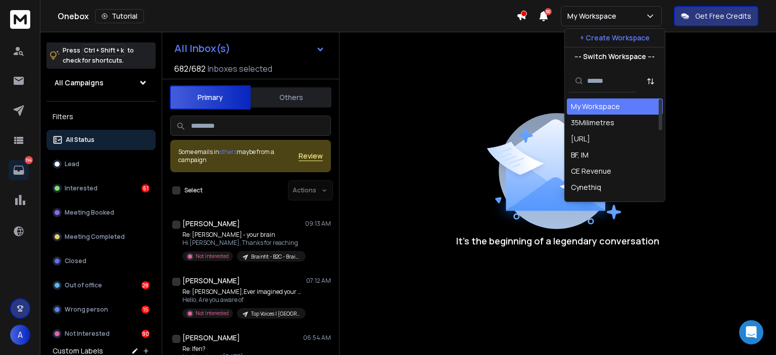
click at [606, 104] on div "My Workspace" at bounding box center [595, 107] width 49 height 10
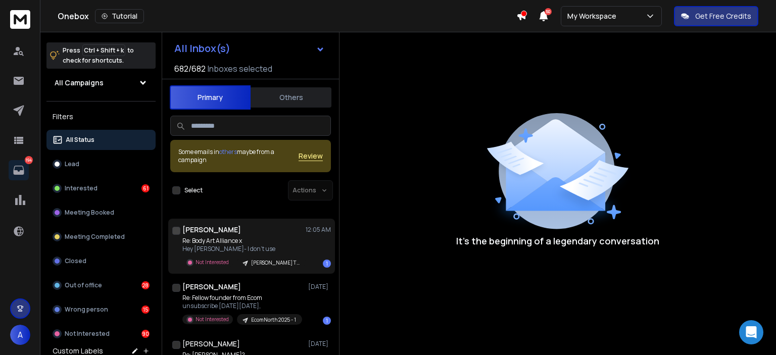
scroll to position [505, 0]
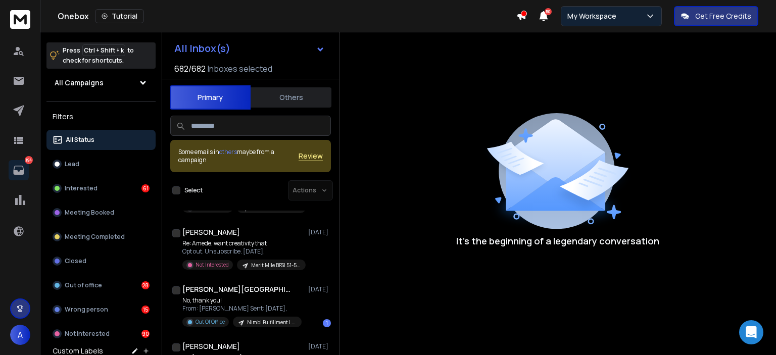
click at [633, 12] on div "My Workspace" at bounding box center [612, 16] width 88 height 10
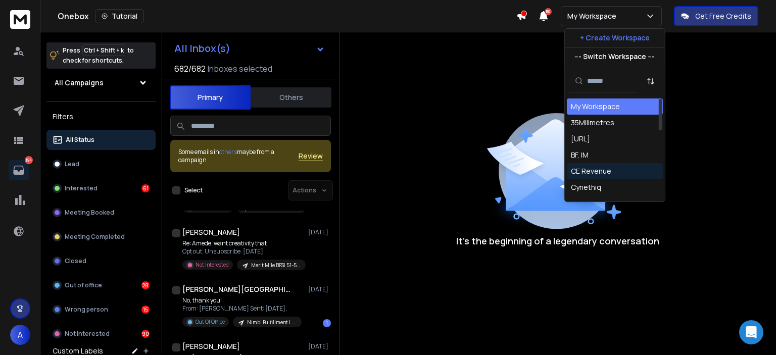
click at [608, 171] on div "CE Revenue" at bounding box center [591, 171] width 40 height 10
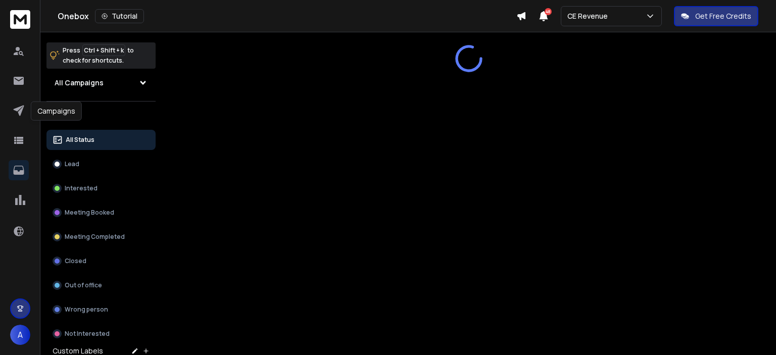
click at [21, 105] on icon at bounding box center [19, 111] width 12 height 12
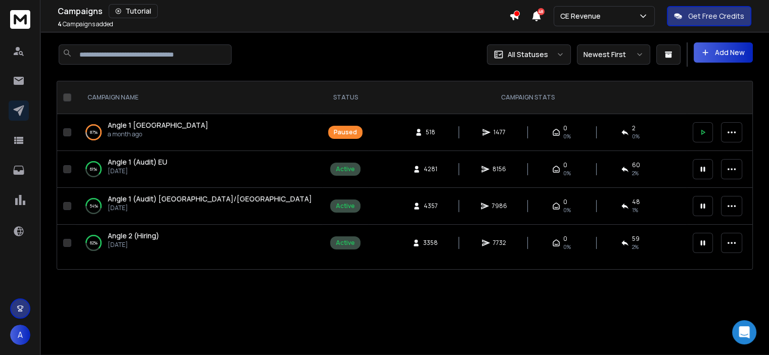
click at [374, 163] on div "4281 8156 0 0% 60 2 %" at bounding box center [527, 169] width 306 height 16
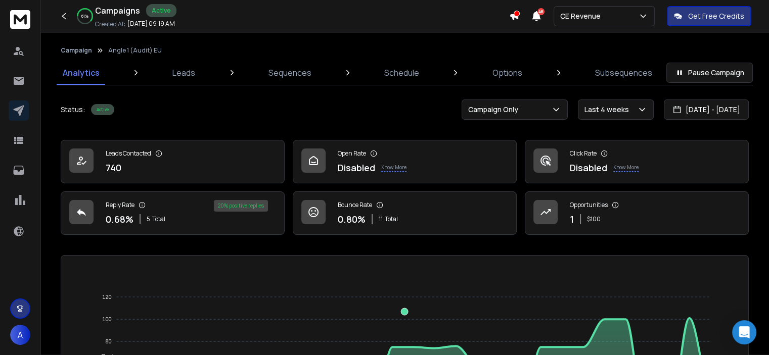
scroll to position [462, 0]
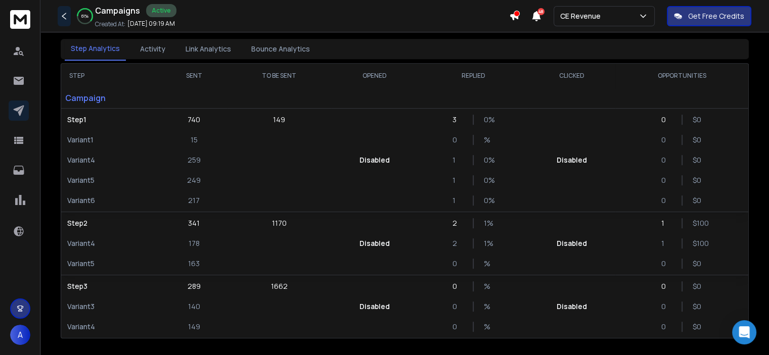
click at [65, 15] on icon at bounding box center [64, 16] width 9 height 9
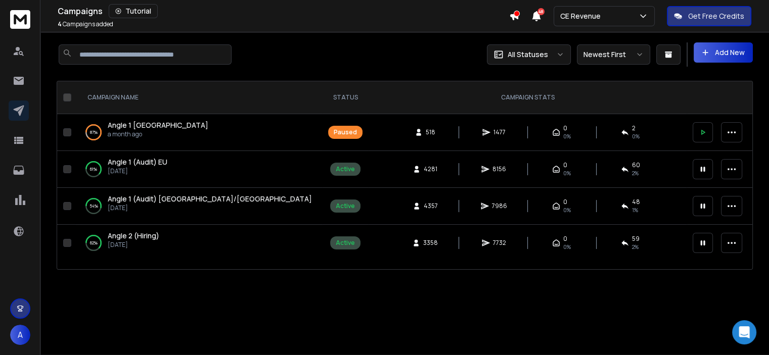
click at [206, 208] on div "54 % Angle 1 (Audit) [GEOGRAPHIC_DATA]/[GEOGRAPHIC_DATA] [DATE]" at bounding box center [198, 206] width 226 height 24
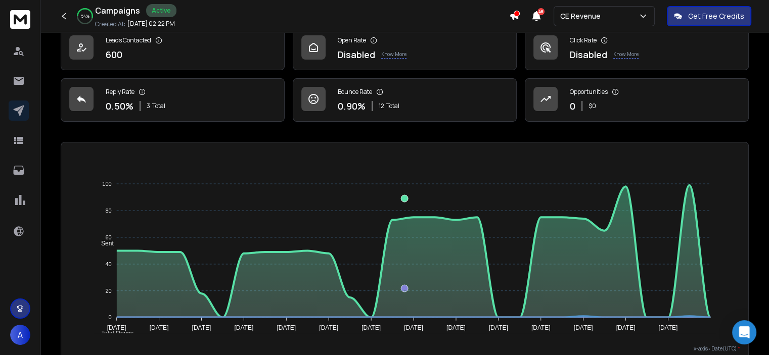
scroll to position [442, 0]
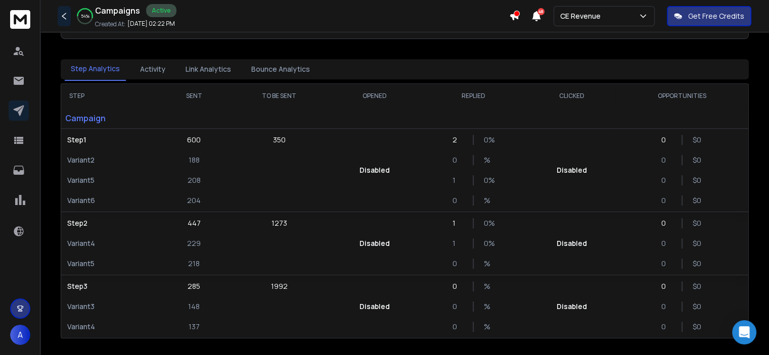
click at [68, 16] on icon at bounding box center [64, 16] width 9 height 9
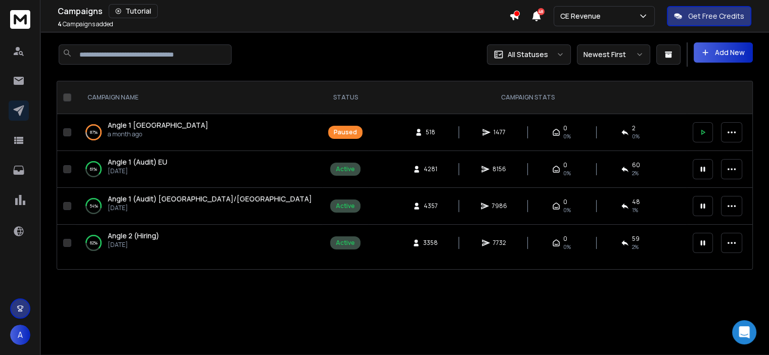
click at [196, 243] on div "62 % Angle 2 (Hiring) [DATE]" at bounding box center [198, 243] width 226 height 24
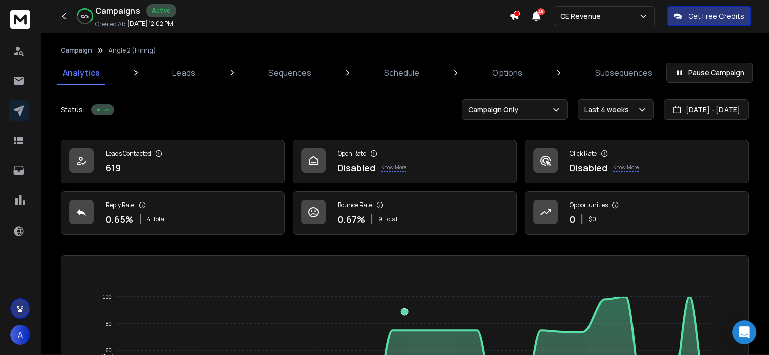
scroll to position [442, 0]
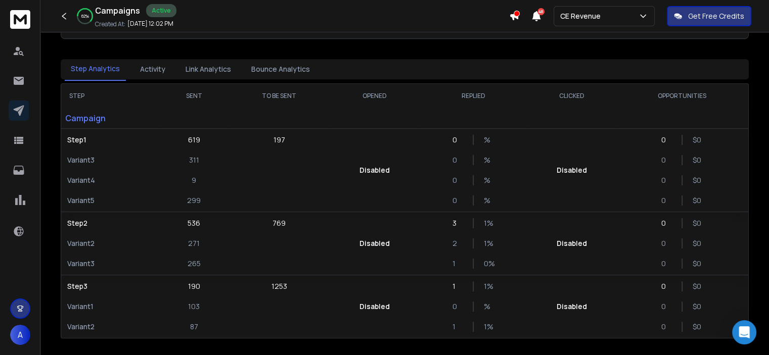
click at [67, 18] on icon at bounding box center [64, 16] width 9 height 9
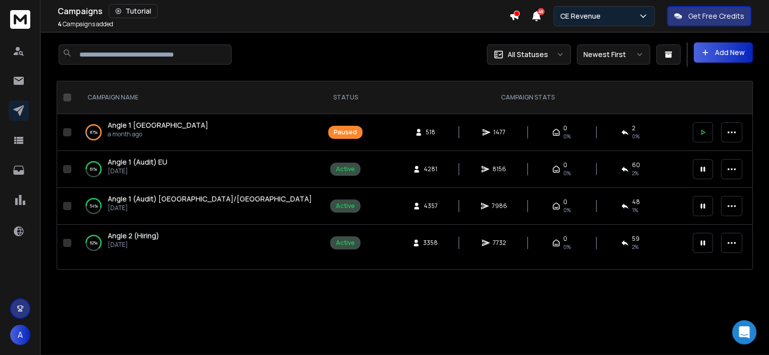
click at [611, 11] on div "CE Revenue" at bounding box center [604, 16] width 88 height 10
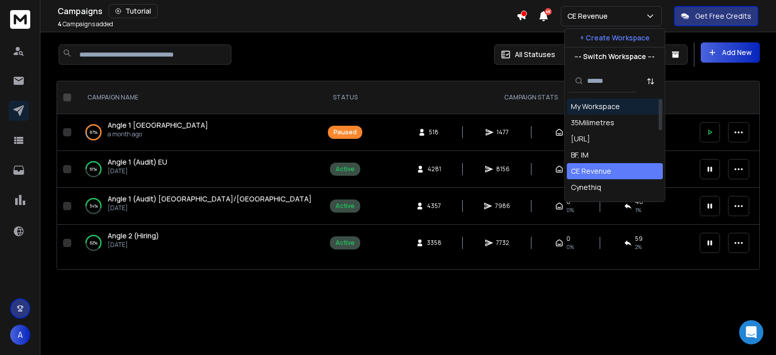
click at [598, 107] on div "My Workspace" at bounding box center [595, 107] width 49 height 10
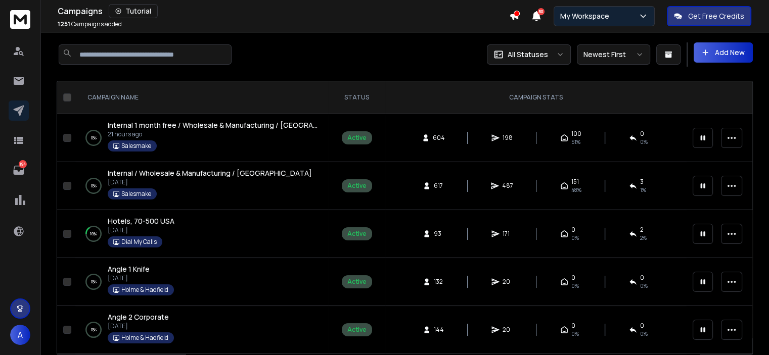
click at [596, 11] on p "My Workspace" at bounding box center [586, 16] width 53 height 10
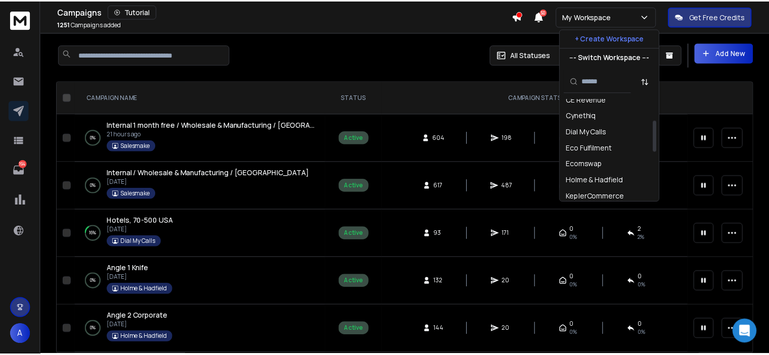
scroll to position [81, 0]
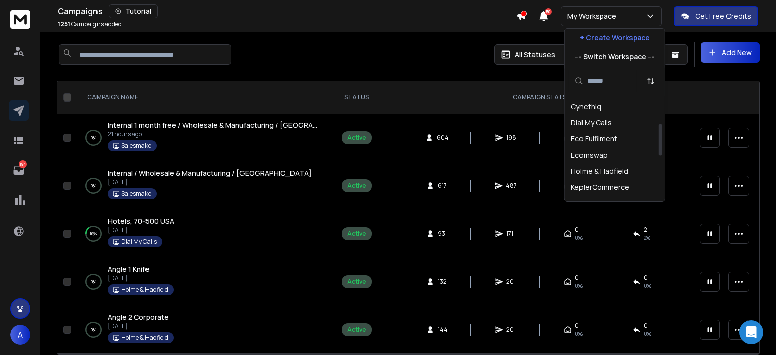
drag, startPoint x: 663, startPoint y: 122, endPoint x: 670, endPoint y: 136, distance: 15.8
click at [663, 136] on div at bounding box center [661, 139] width 4 height 31
click at [626, 139] on div "Eco Fulfilment" at bounding box center [615, 139] width 96 height 16
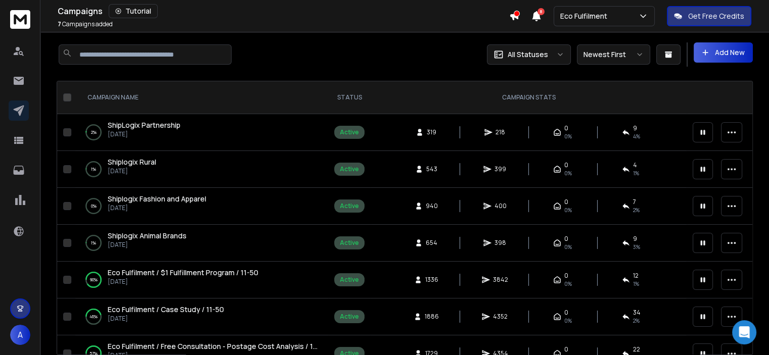
click at [241, 137] on div "2 % ShipLogix Partnership [DATE]" at bounding box center [201, 132] width 232 height 24
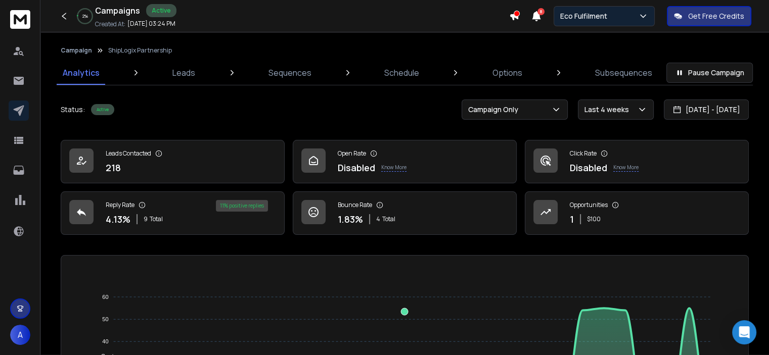
click at [638, 13] on div "Eco Fulfilment" at bounding box center [604, 16] width 88 height 10
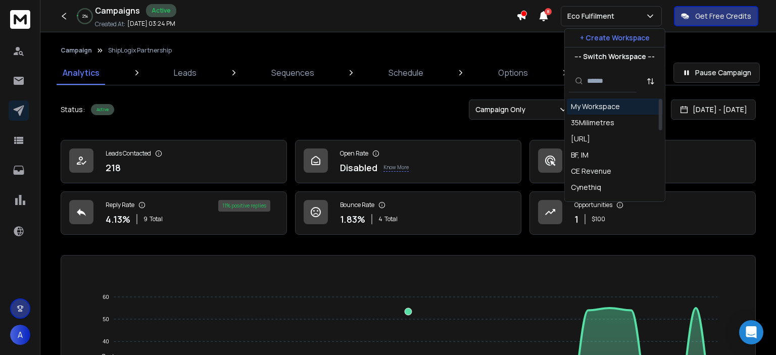
click at [608, 102] on div "My Workspace" at bounding box center [595, 107] width 49 height 10
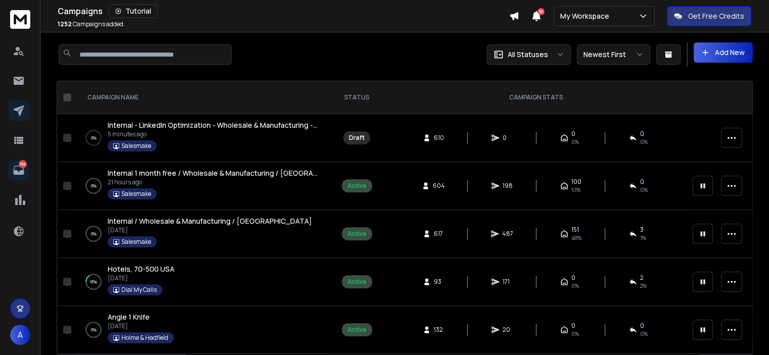
click at [22, 166] on p "194" at bounding box center [23, 164] width 8 height 8
click at [22, 166] on icon at bounding box center [19, 170] width 12 height 12
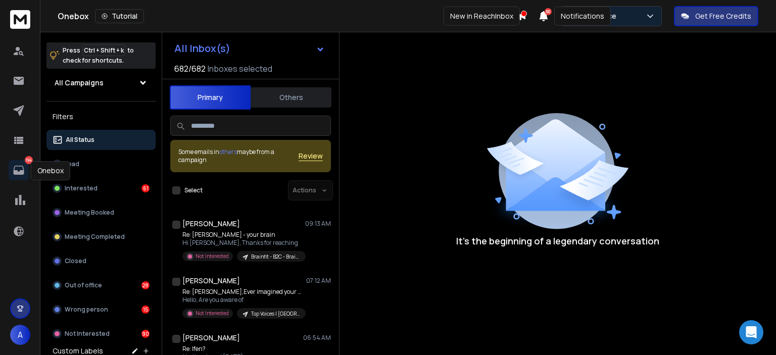
click at [617, 16] on p "My Workspace" at bounding box center [594, 16] width 53 height 10
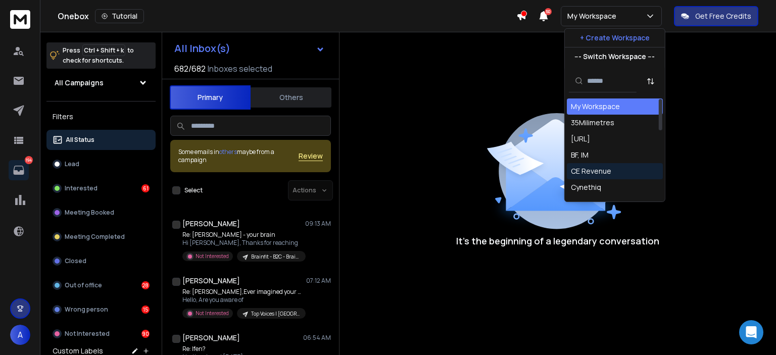
click at [622, 171] on div "CE Revenue" at bounding box center [615, 171] width 96 height 16
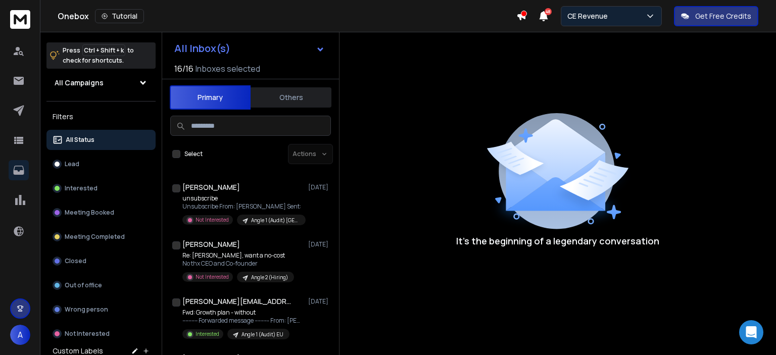
click at [630, 18] on div "CE Revenue" at bounding box center [612, 16] width 88 height 10
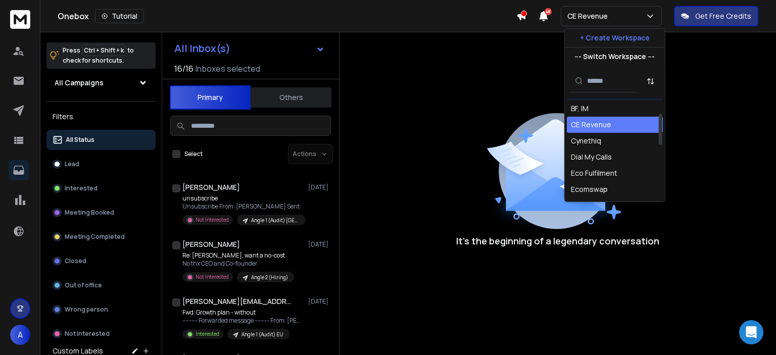
drag, startPoint x: 661, startPoint y: 117, endPoint x: 646, endPoint y: 137, distance: 24.6
click at [663, 132] on div at bounding box center [661, 129] width 4 height 31
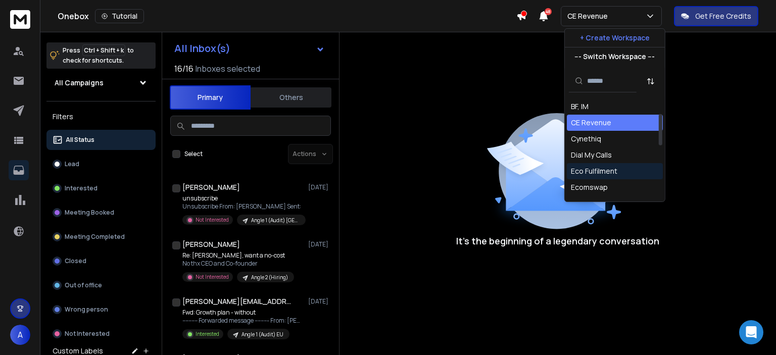
click at [638, 172] on div "Eco Fulfilment" at bounding box center [615, 171] width 96 height 16
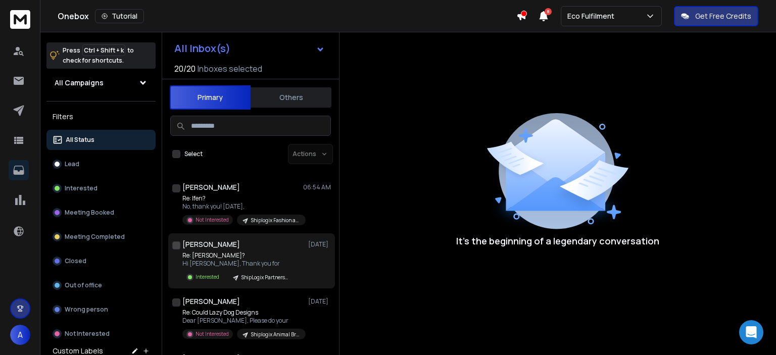
click at [272, 257] on p "Re: [PERSON_NAME]?" at bounding box center [239, 256] width 114 height 8
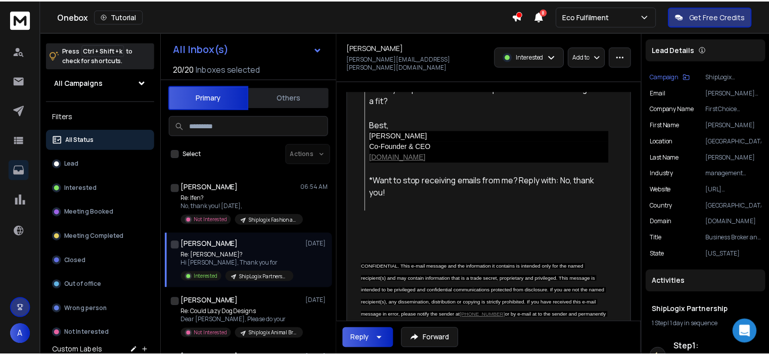
scroll to position [647, 0]
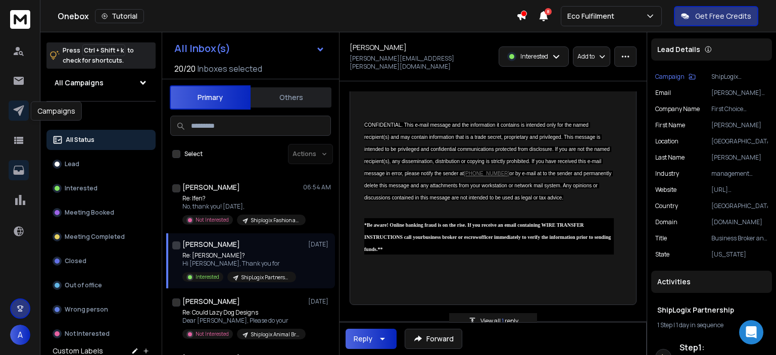
click at [17, 103] on link at bounding box center [19, 111] width 20 height 20
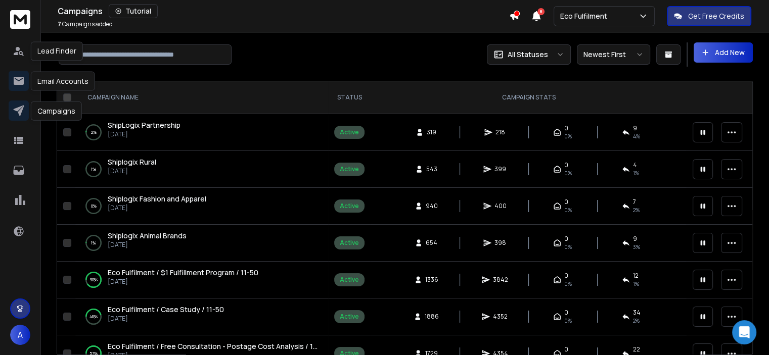
click at [21, 83] on icon at bounding box center [19, 81] width 10 height 8
